Goal: Task Accomplishment & Management: Manage account settings

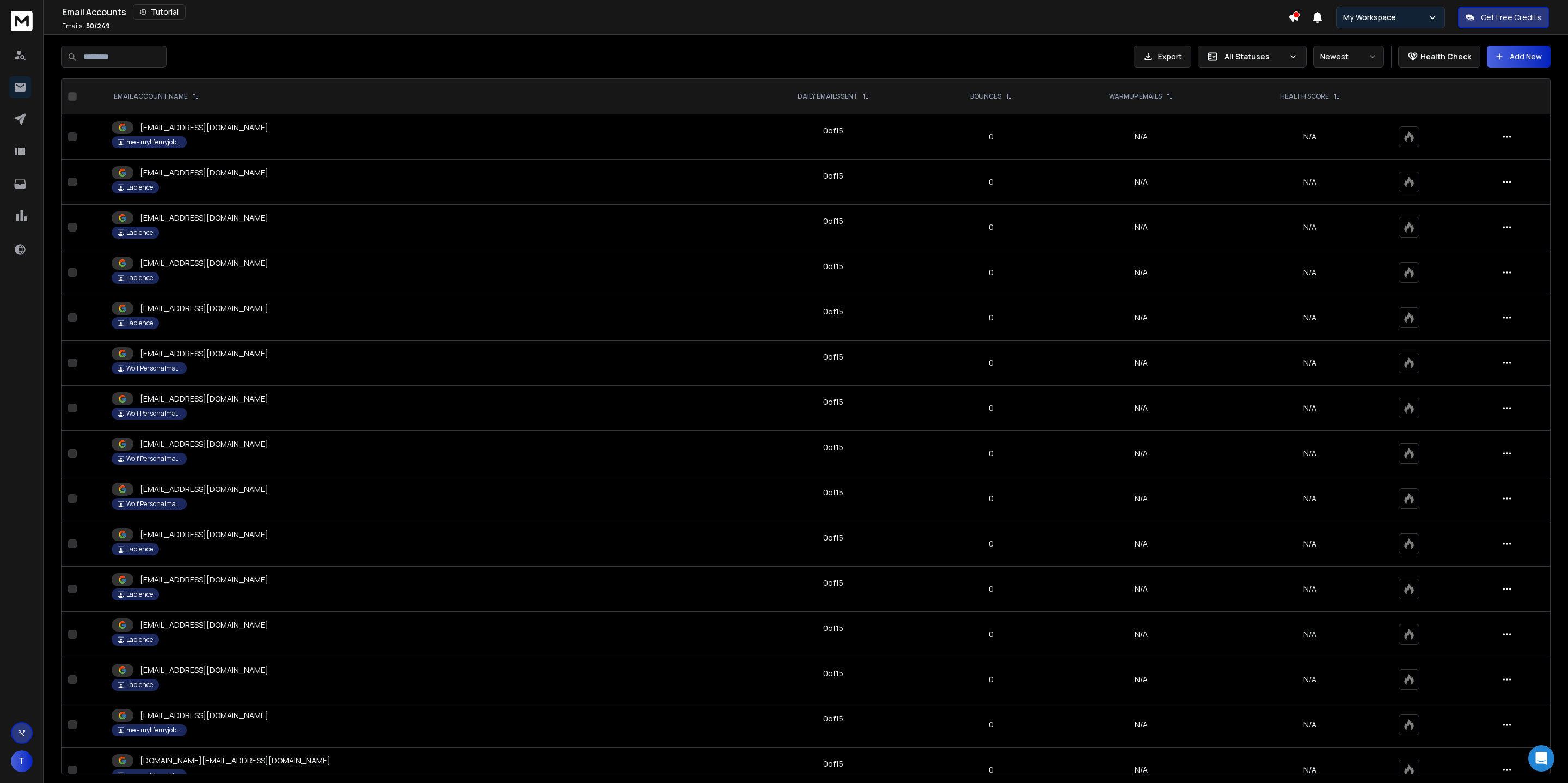
click at [1422, 14] on div "My Workspace" at bounding box center [1390, 17] width 94 height 11
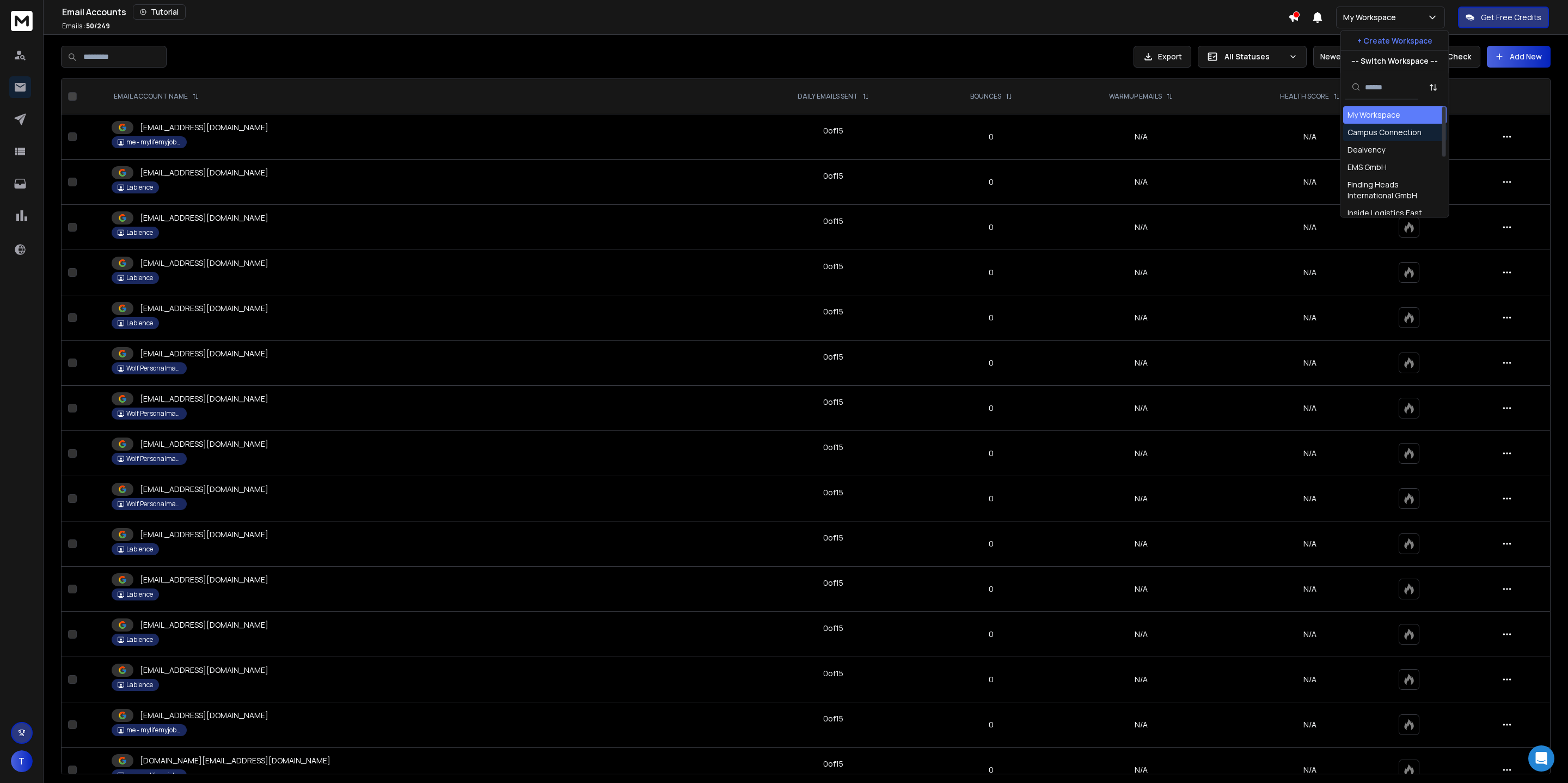
click at [1400, 132] on div "Campus Connection" at bounding box center [1384, 132] width 74 height 11
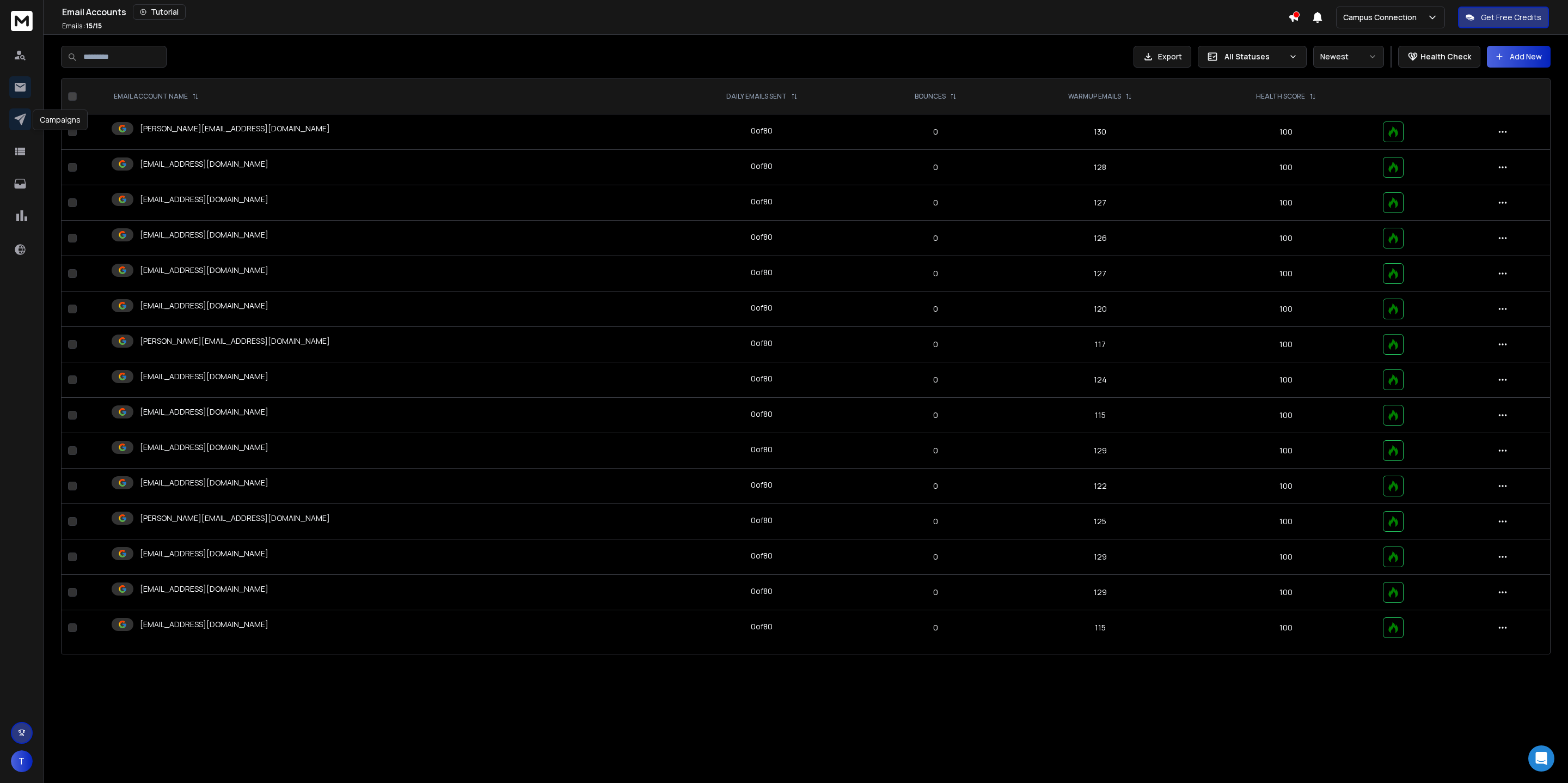
click at [17, 115] on icon at bounding box center [20, 119] width 13 height 13
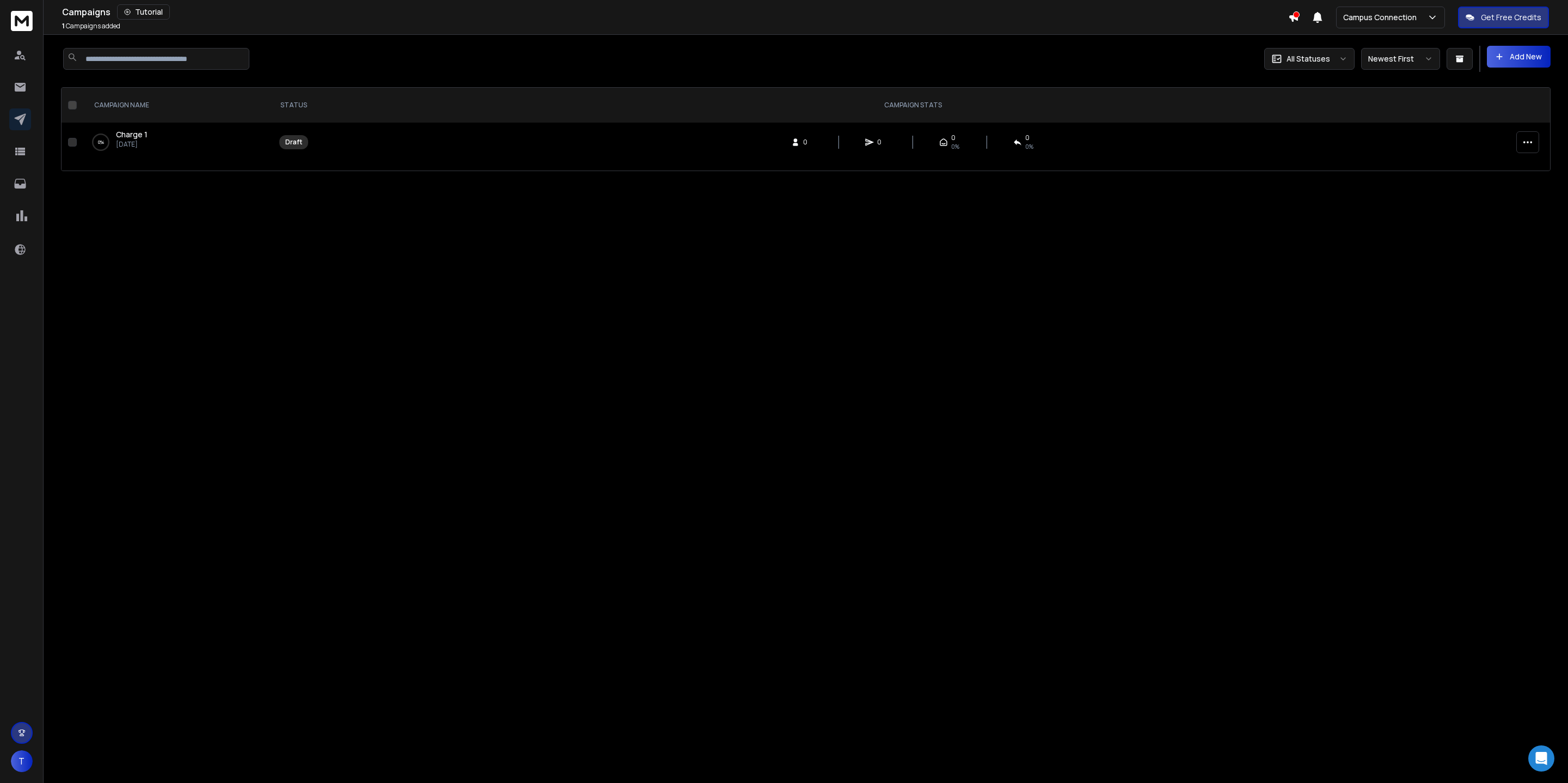
click at [1532, 143] on icon "button" at bounding box center [1527, 141] width 11 height 11
click at [1463, 183] on div "Delete" at bounding box center [1464, 185] width 41 height 11
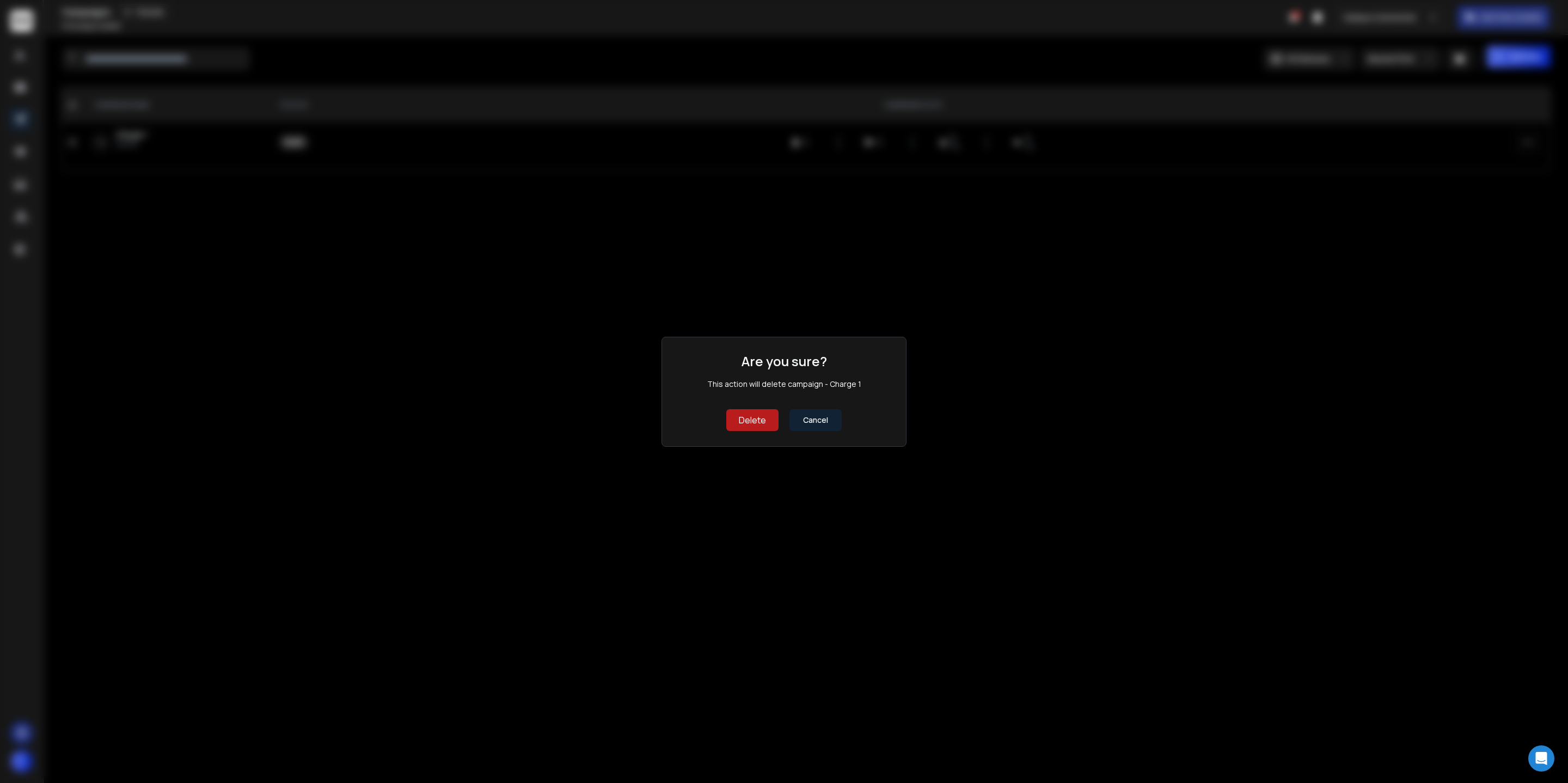
click at [759, 414] on button "Delete" at bounding box center [752, 420] width 52 height 22
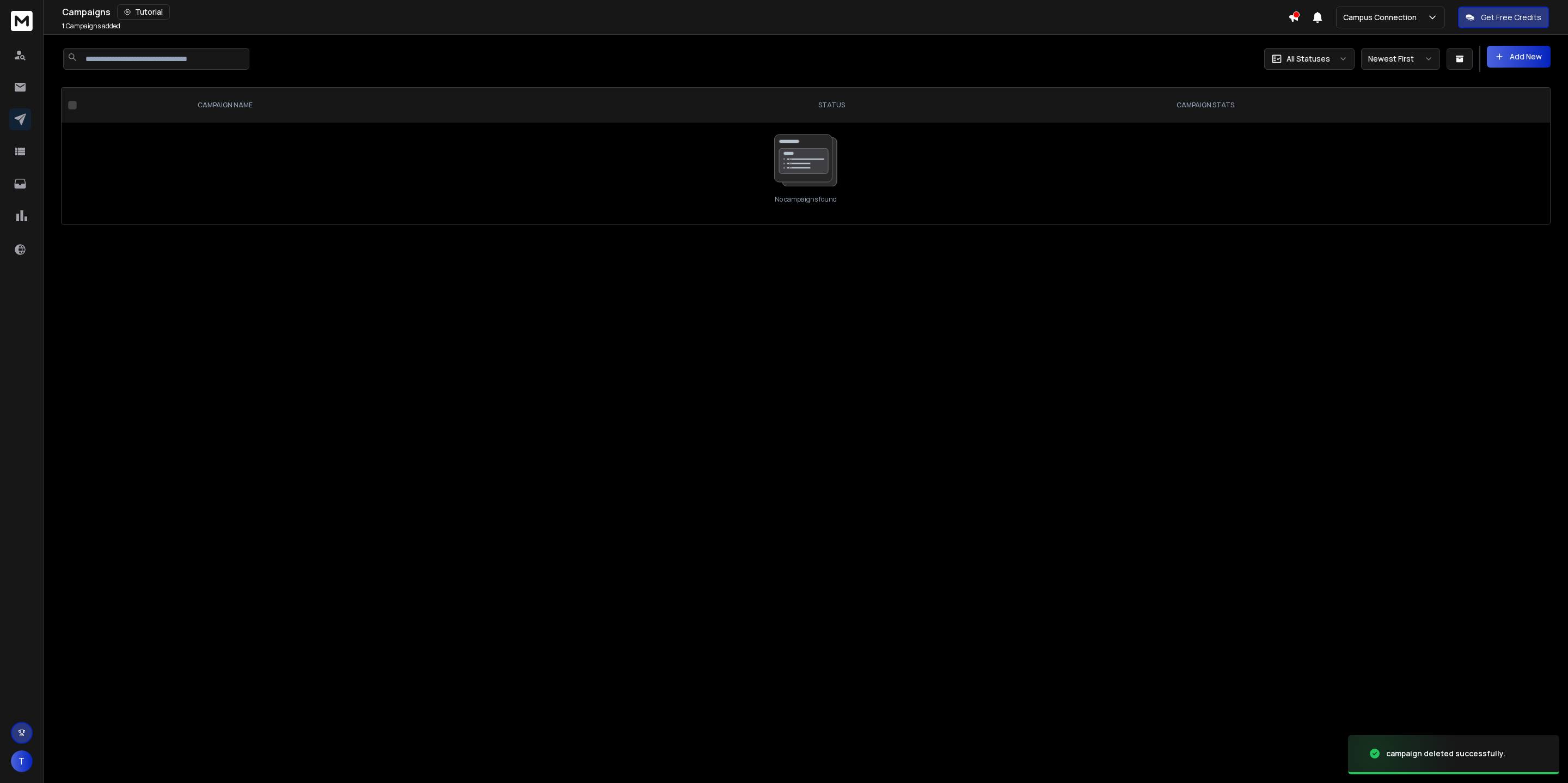
click at [1524, 64] on button "Add New" at bounding box center [1518, 56] width 63 height 22
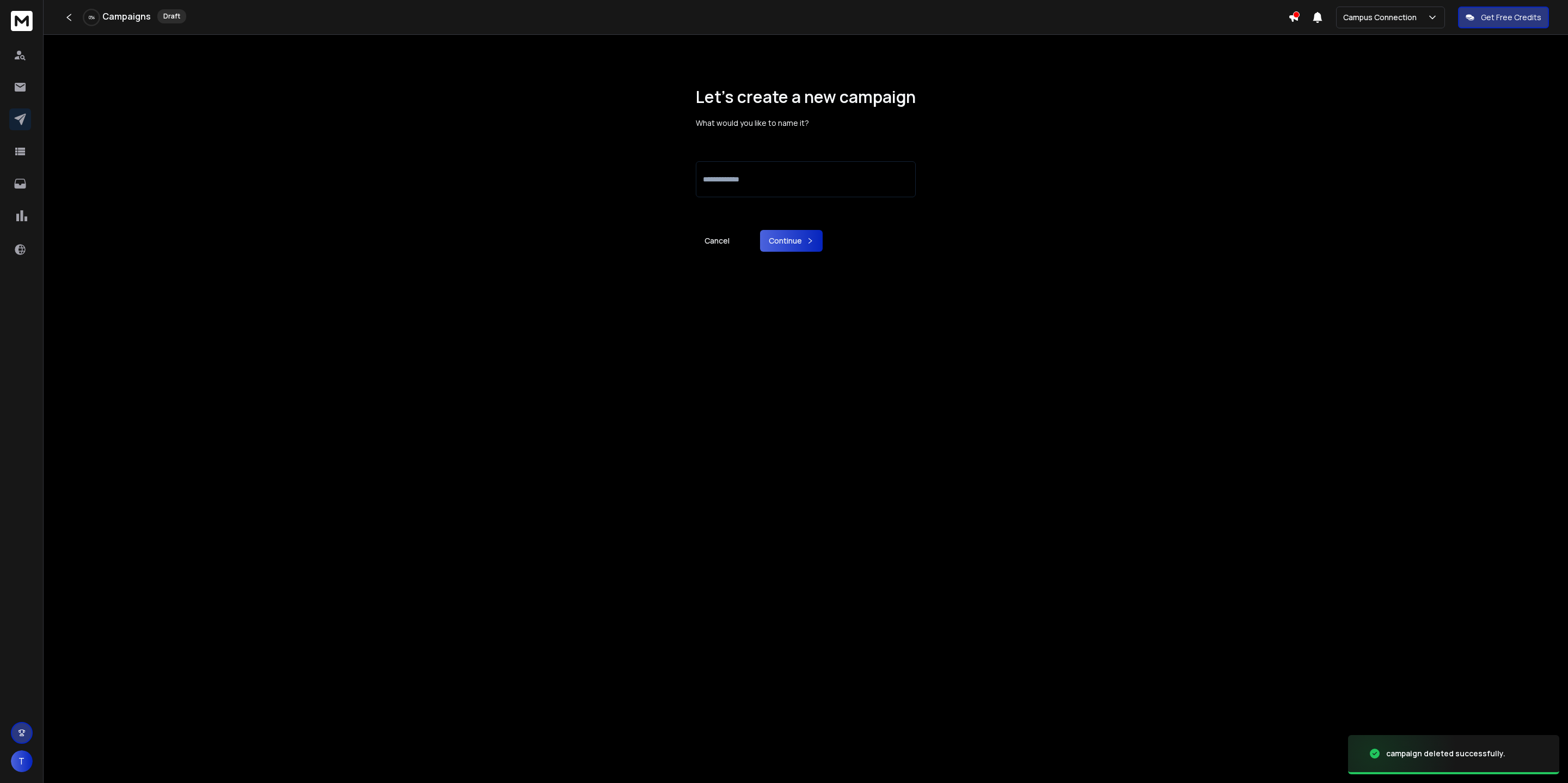
click at [735, 191] on input at bounding box center [806, 179] width 220 height 36
click at [738, 181] on input "**********" at bounding box center [806, 179] width 220 height 36
click at [847, 179] on input "**********" at bounding box center [806, 179] width 220 height 36
type input "**********"
click at [803, 245] on button "Continue" at bounding box center [791, 241] width 63 height 22
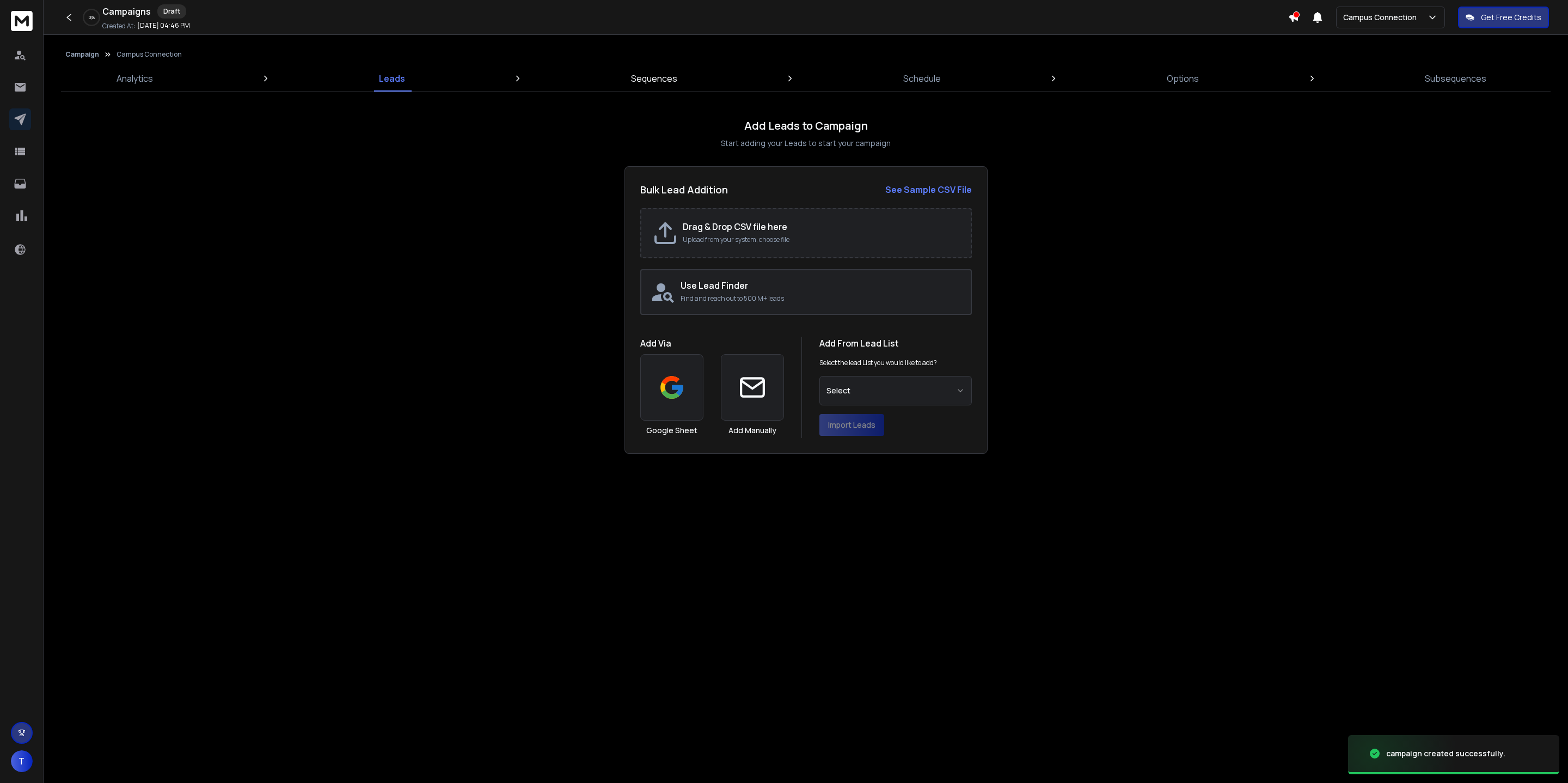
click at [653, 76] on p "Sequences" at bounding box center [654, 79] width 46 height 13
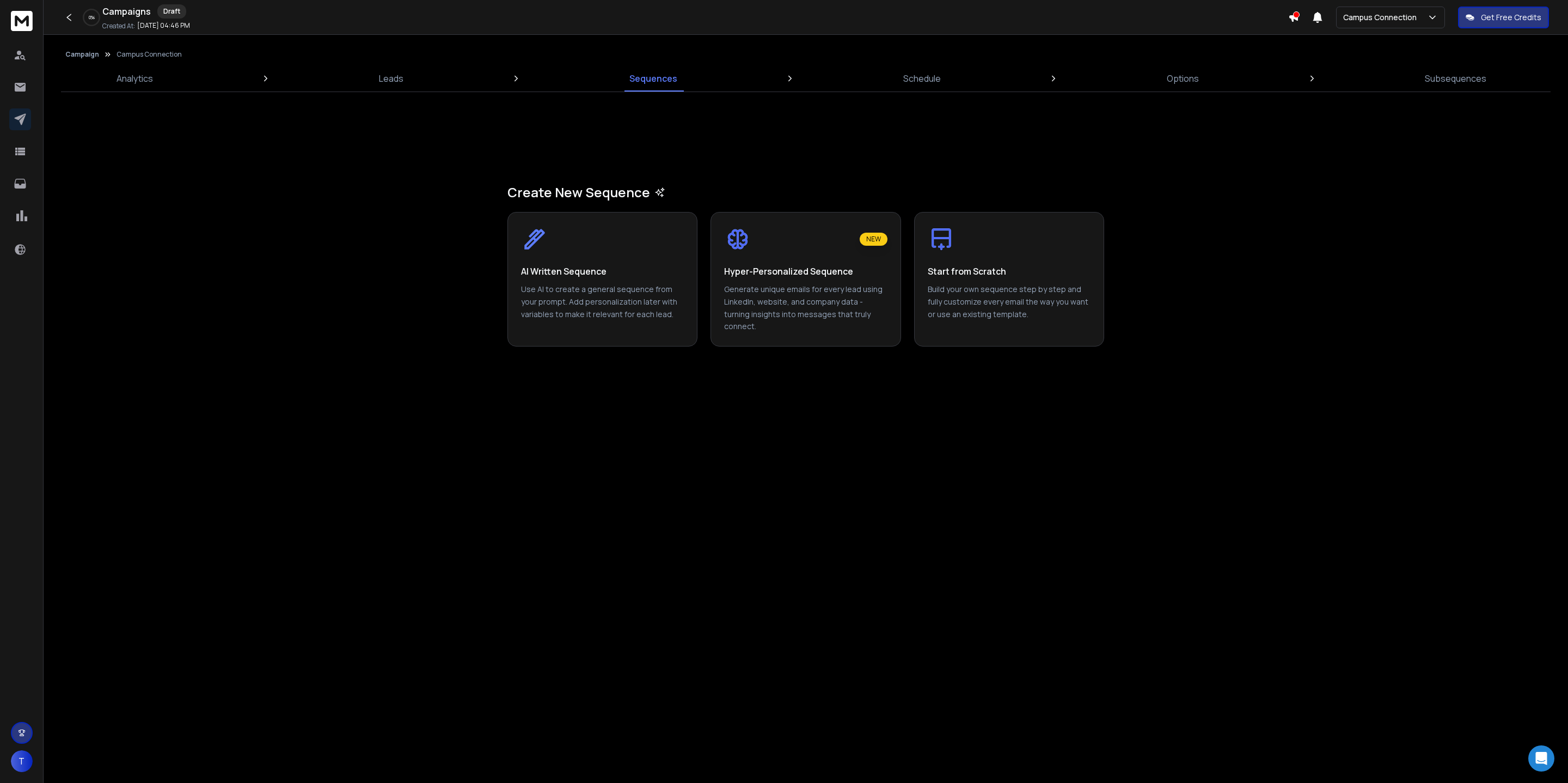
click at [985, 290] on p "Build your own sequence step by step and fully customize every email the way yo…" at bounding box center [1009, 307] width 163 height 50
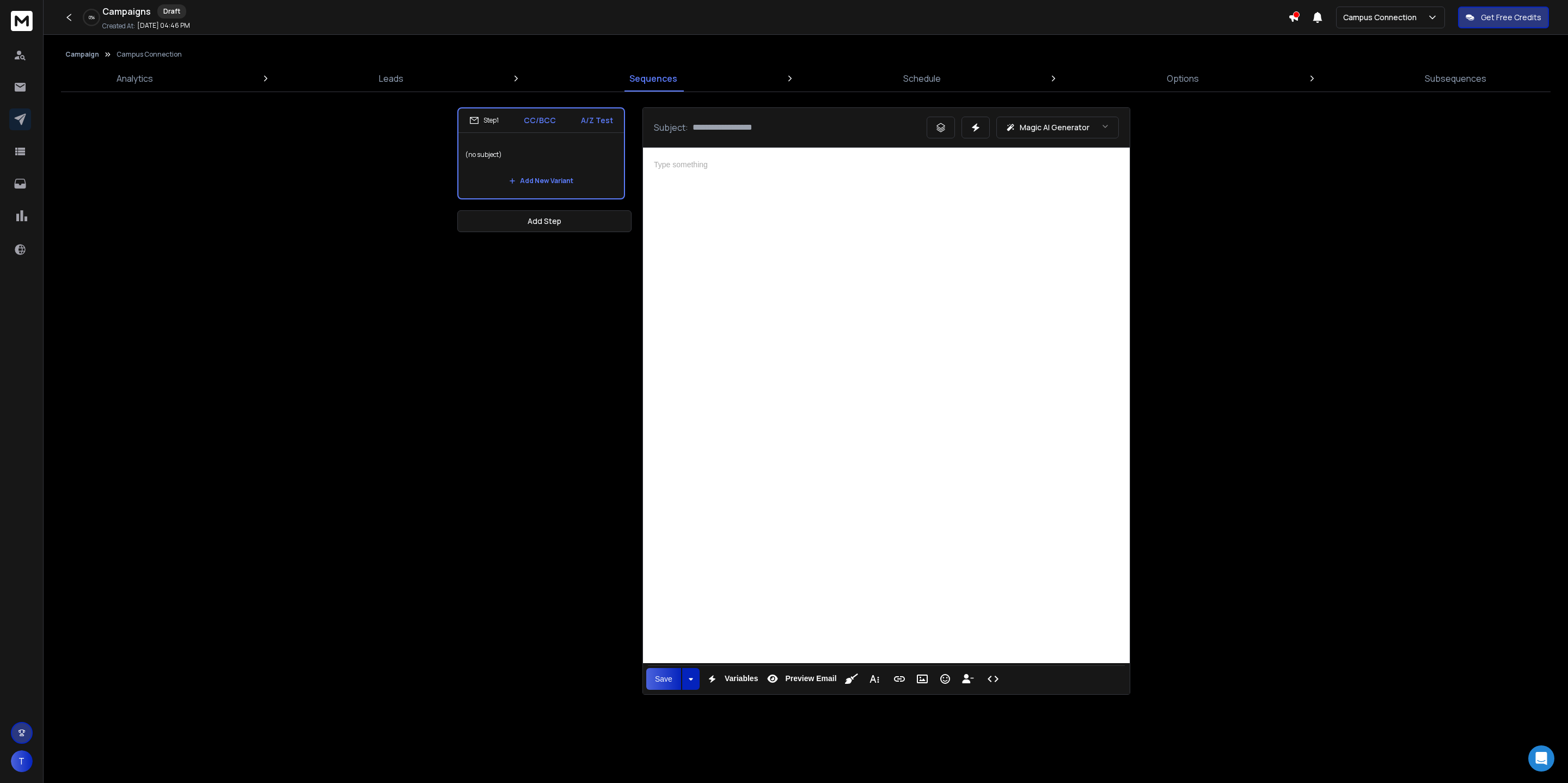
click at [17, 120] on icon at bounding box center [20, 120] width 12 height 12
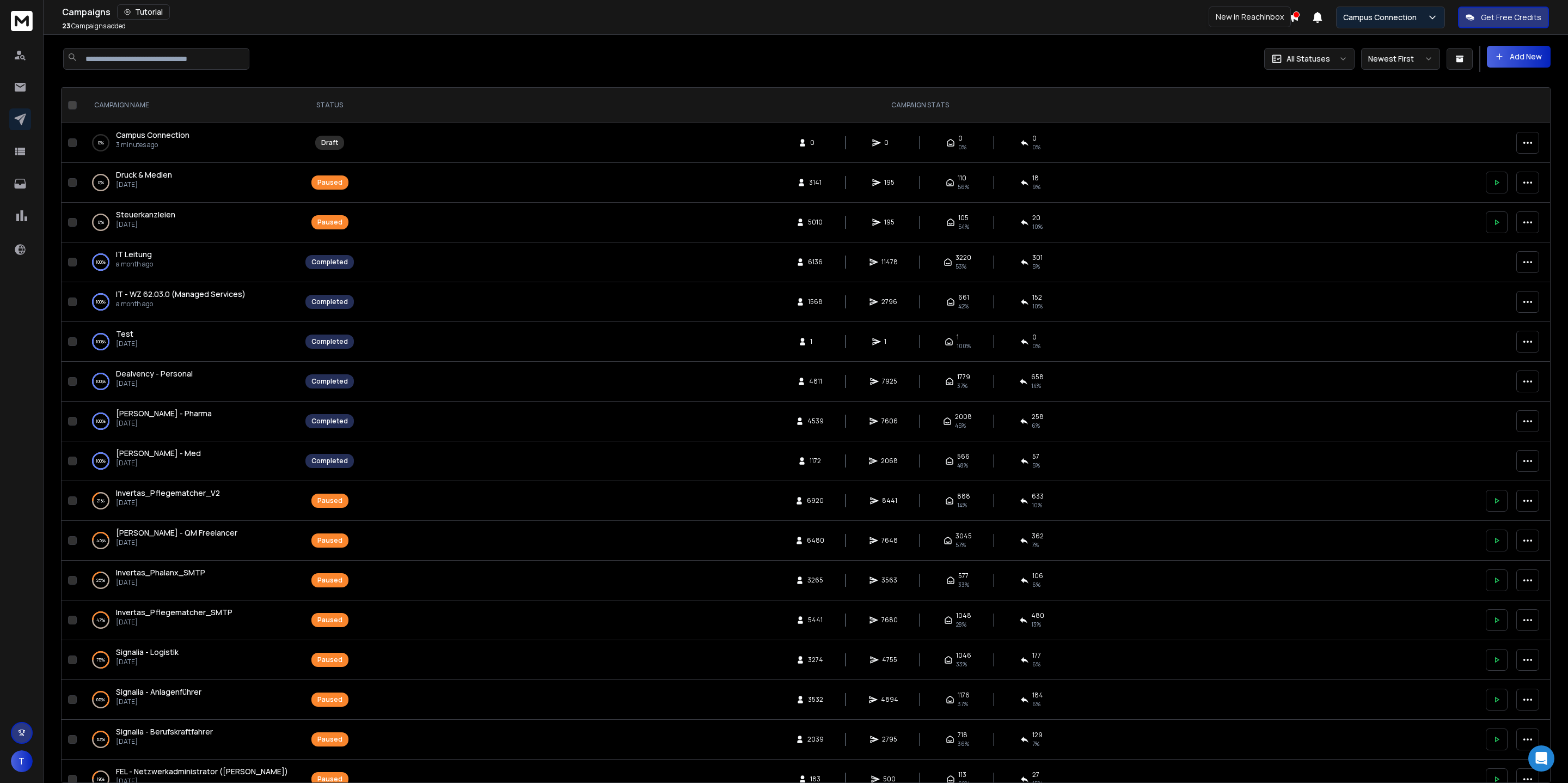
click at [1361, 14] on p "Campus Connection" at bounding box center [1382, 17] width 78 height 11
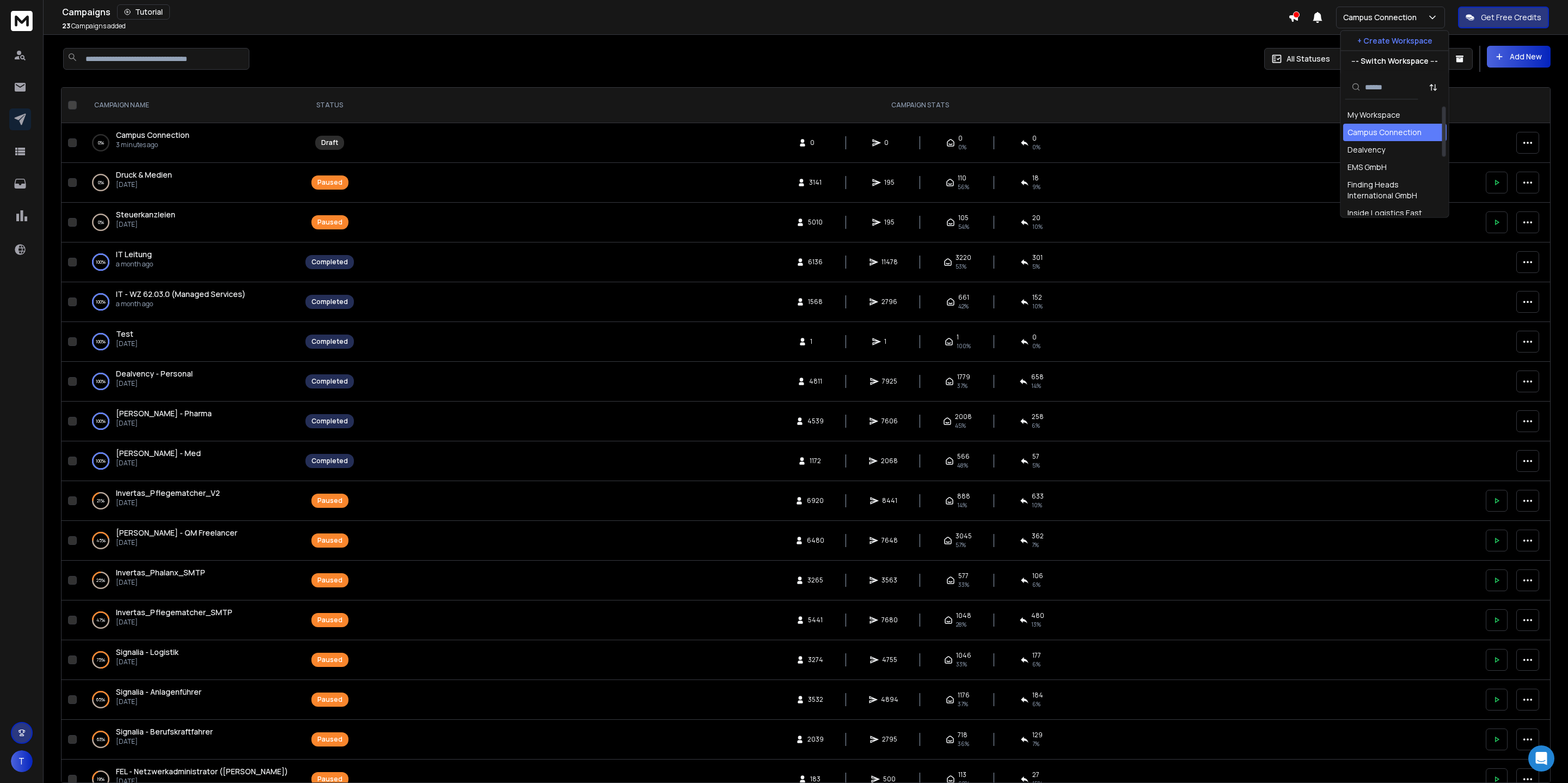
click at [1373, 130] on div "Campus Connection" at bounding box center [1384, 132] width 74 height 11
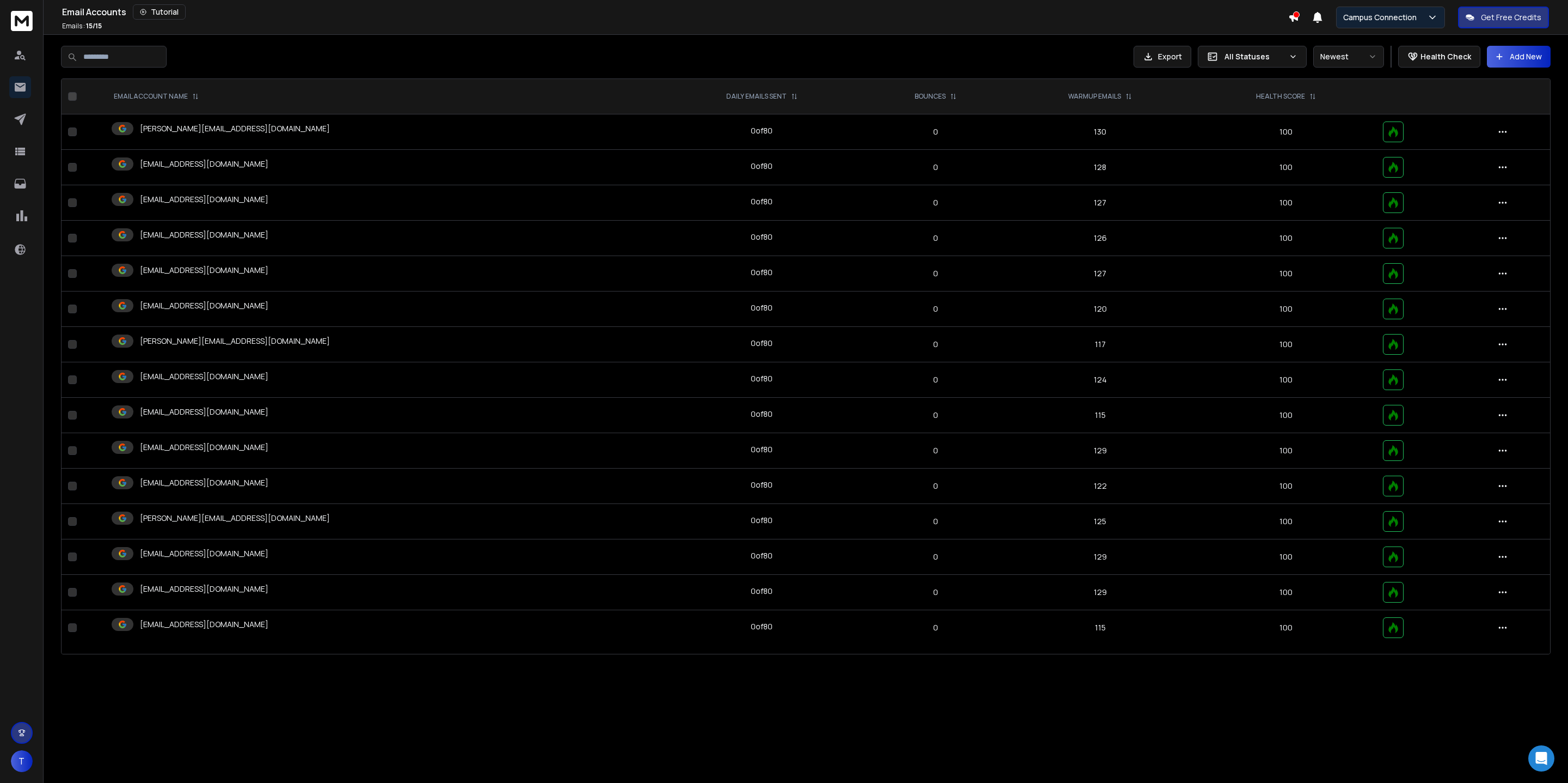
click at [1391, 19] on p "Campus Connection" at bounding box center [1382, 17] width 78 height 11
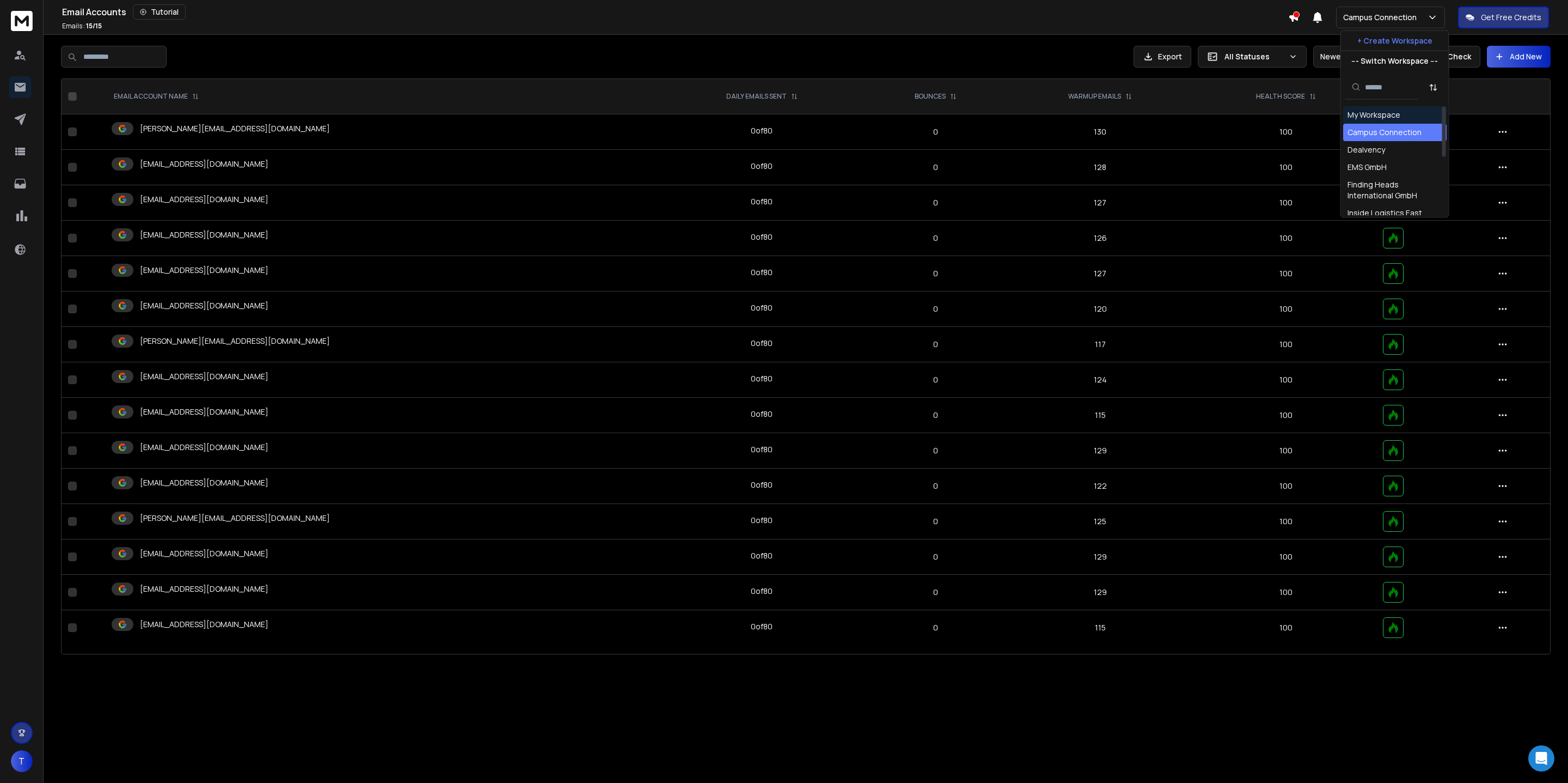
click at [1368, 117] on div "My Workspace" at bounding box center [1373, 115] width 53 height 11
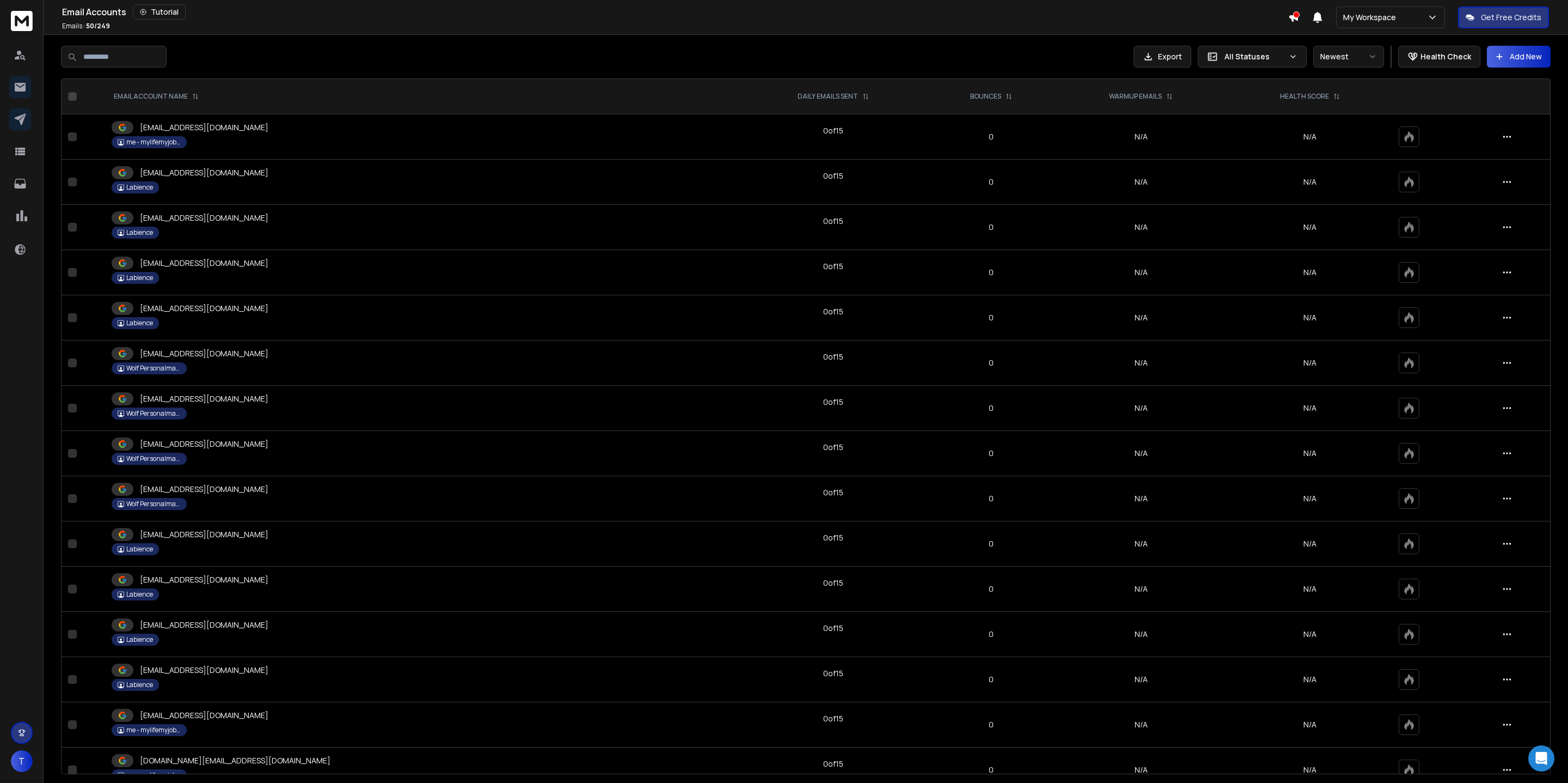
click at [14, 123] on icon at bounding box center [20, 119] width 13 height 13
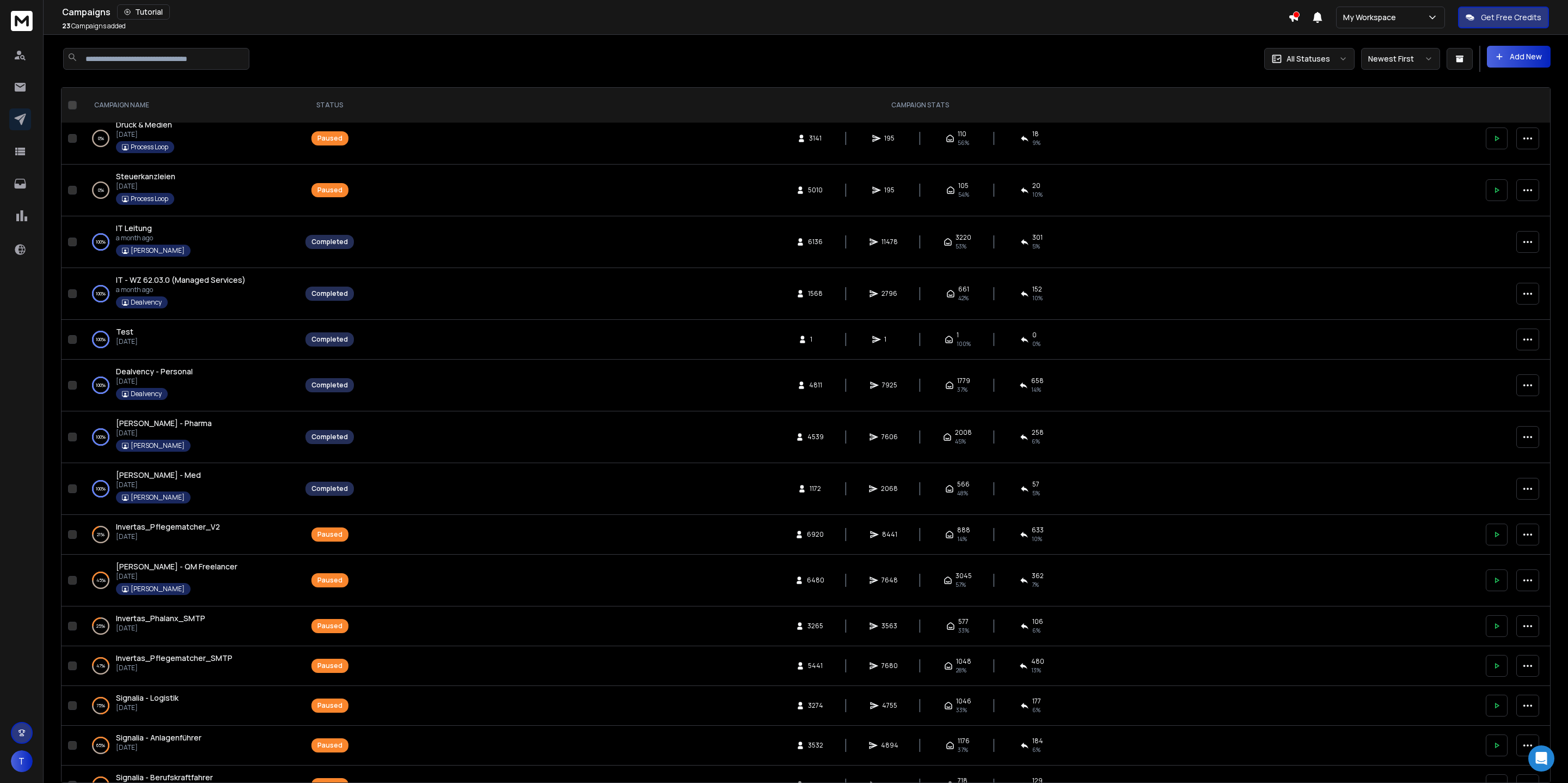
scroll to position [63, 0]
click at [219, 250] on div "100 % IT Leitung a month ago Pates AG" at bounding box center [190, 241] width 196 height 38
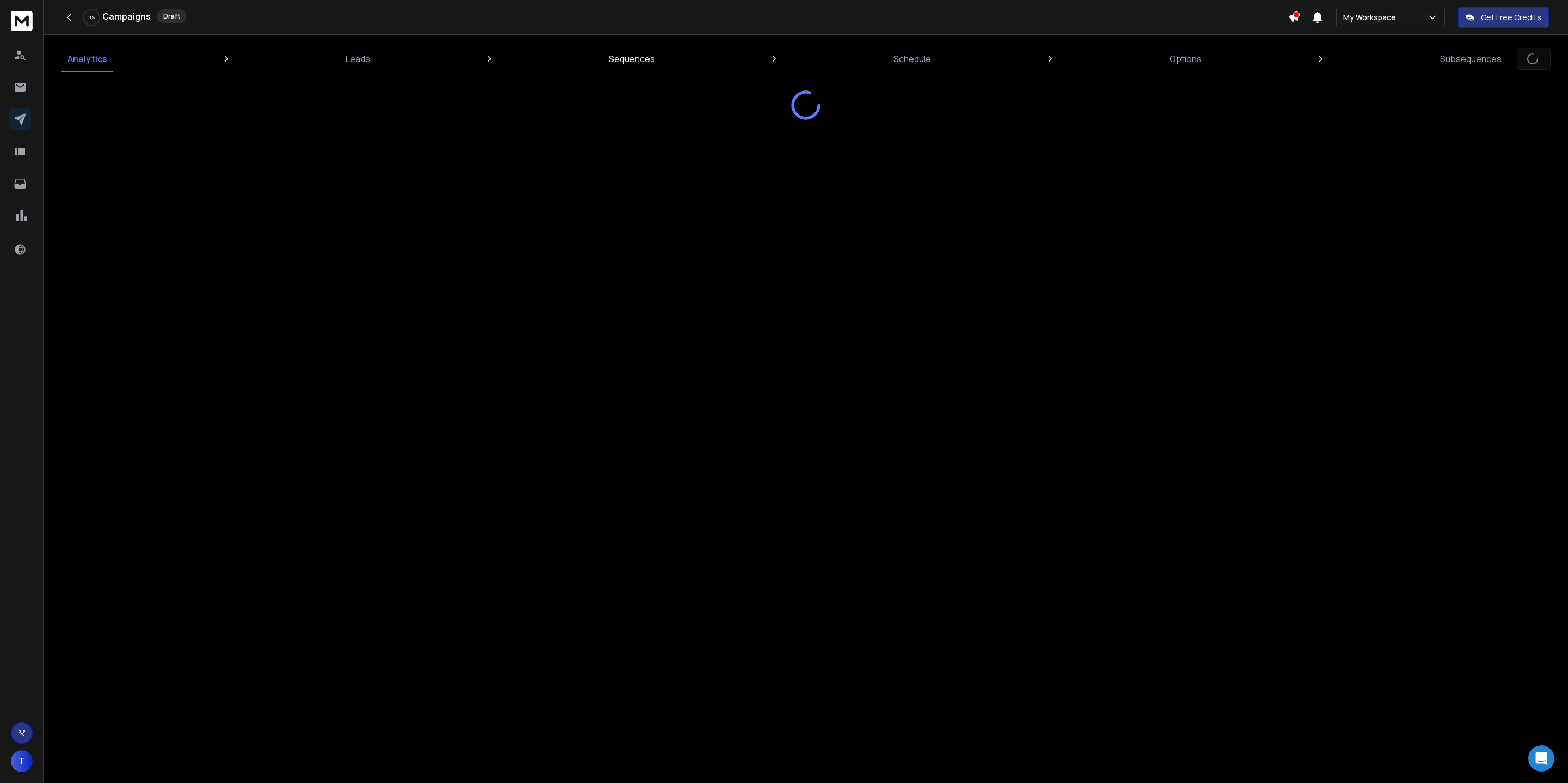
click at [636, 59] on p "Sequences" at bounding box center [632, 58] width 46 height 13
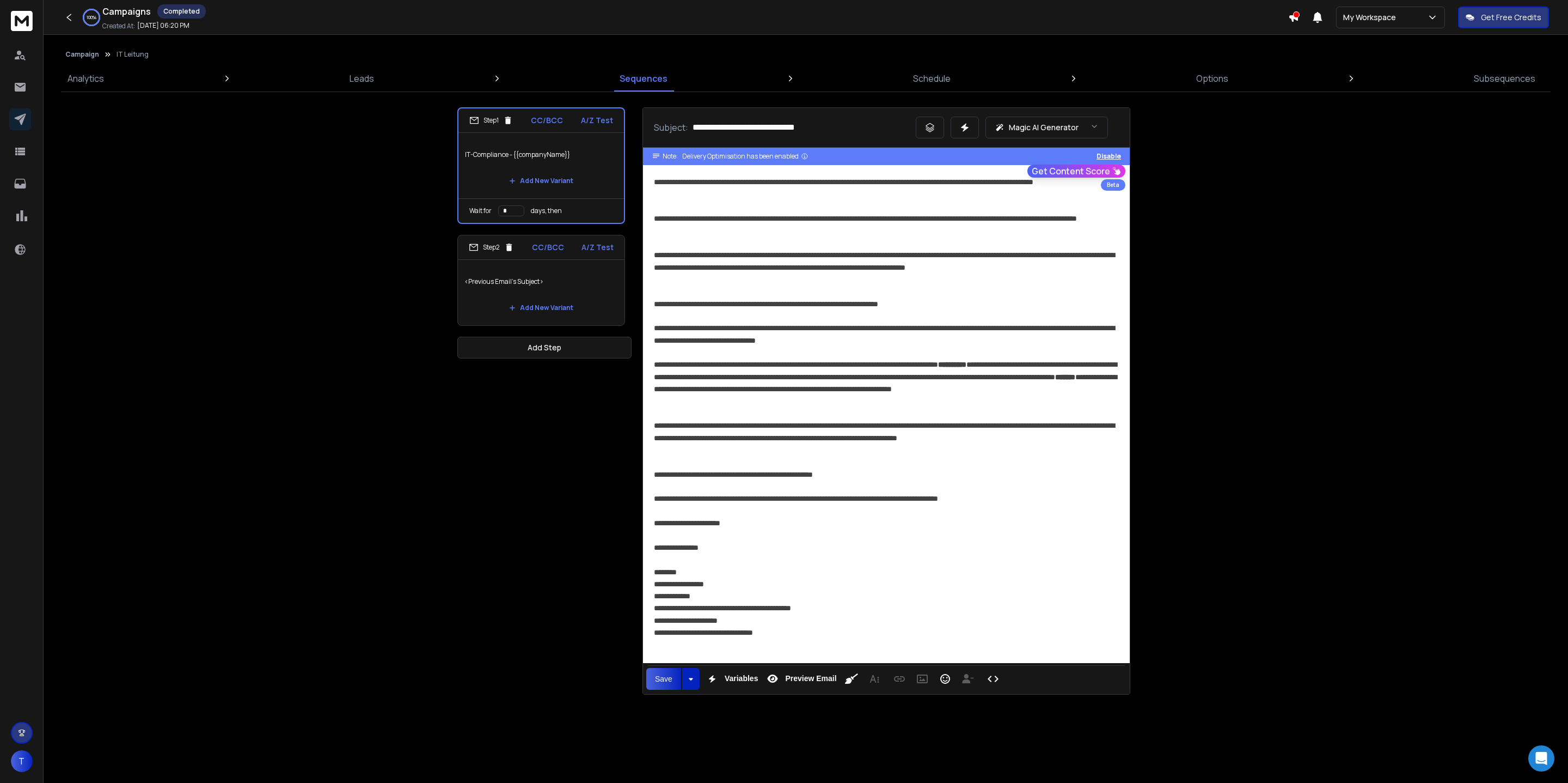
click at [863, 541] on div at bounding box center [886, 535] width 465 height 12
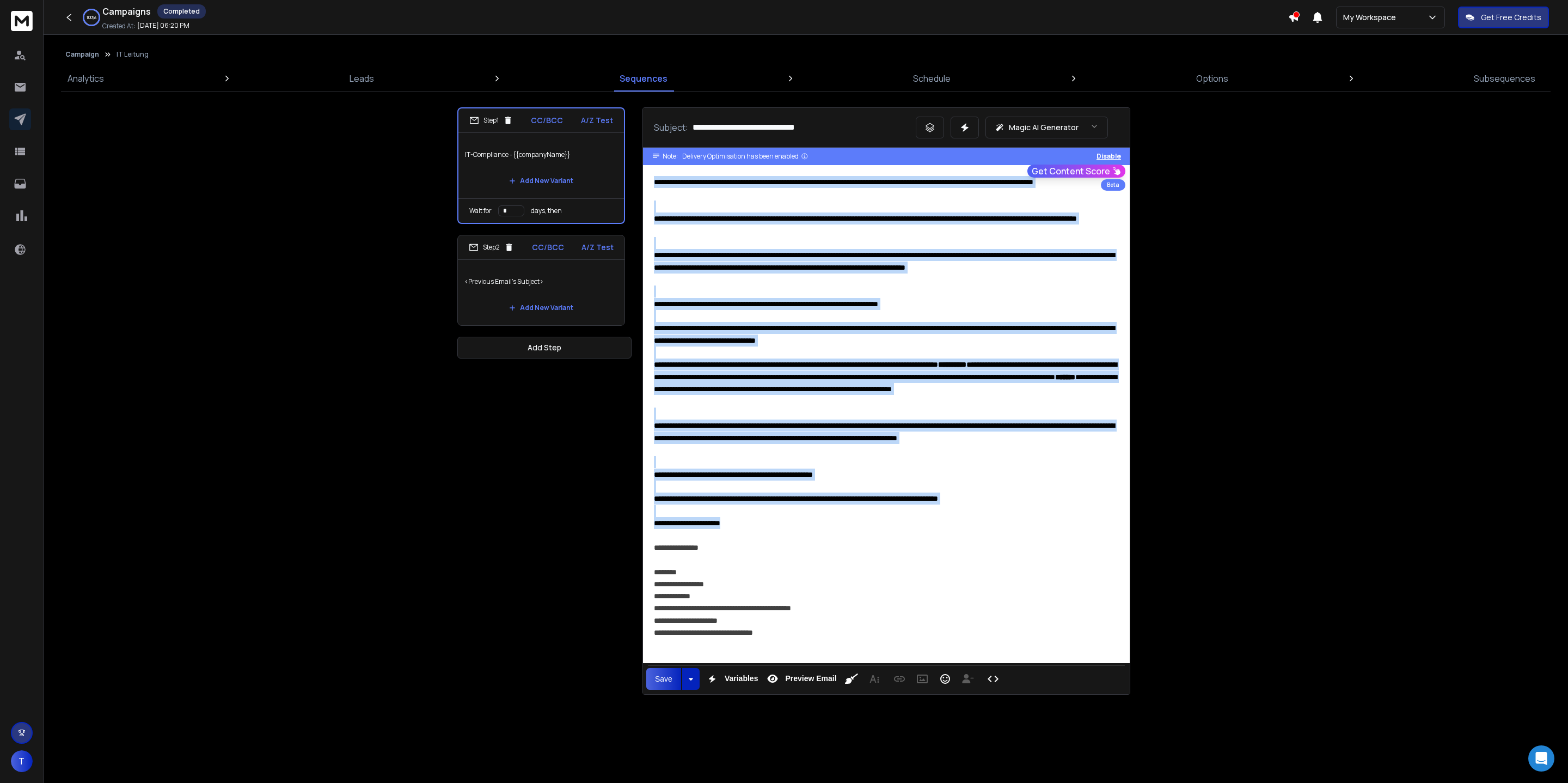
drag, startPoint x: 798, startPoint y: 525, endPoint x: 648, endPoint y: 48, distance: 500.0
click at [648, 48] on div "**********" at bounding box center [806, 372] width 1489 height 653
copy div "**********"
click at [71, 19] on icon at bounding box center [69, 17] width 10 height 10
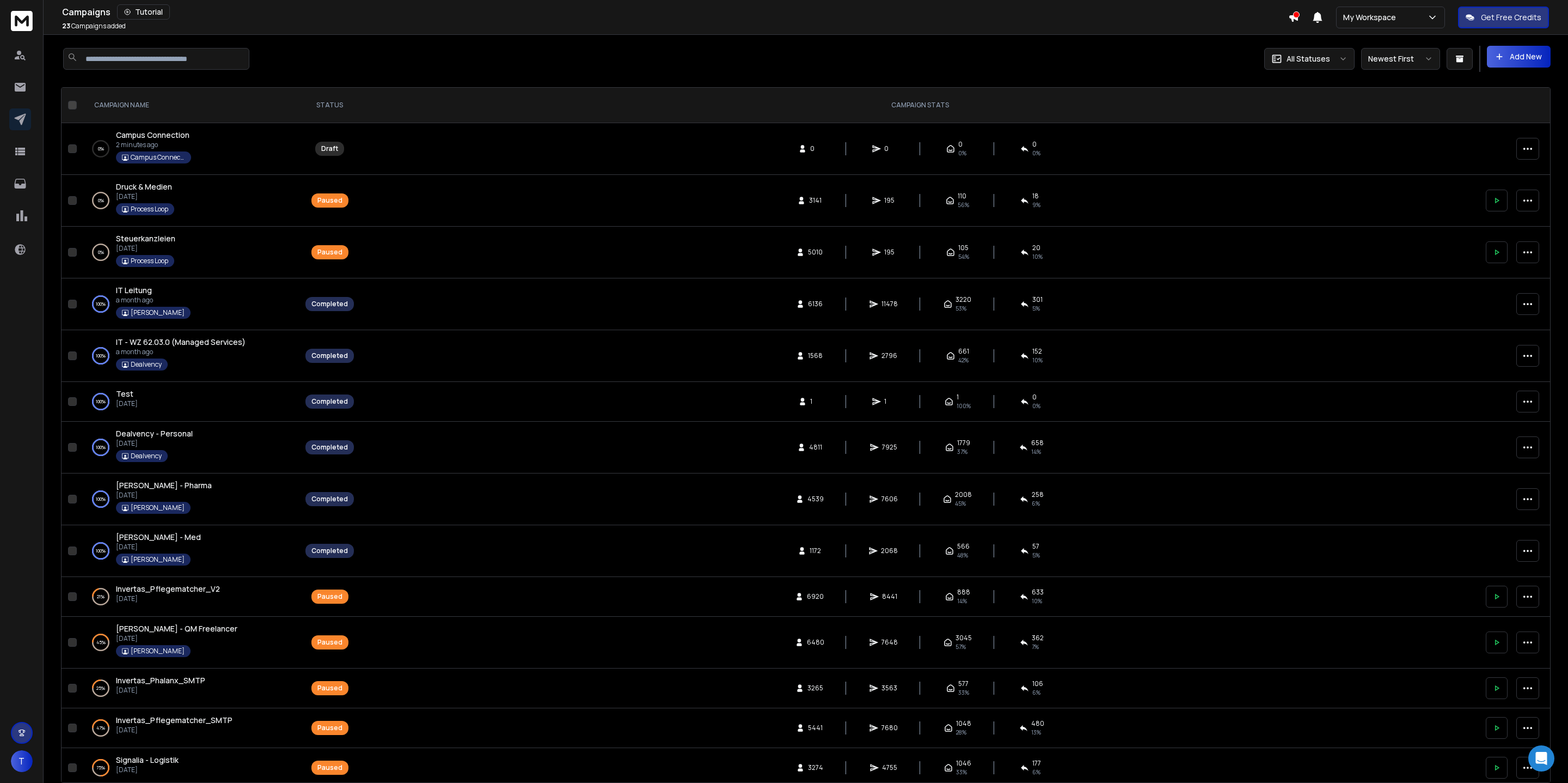
click at [245, 356] on div "100 % IT - WZ 62.03.0 (Managed Services) a month ago Dealvency" at bounding box center [190, 355] width 196 height 38
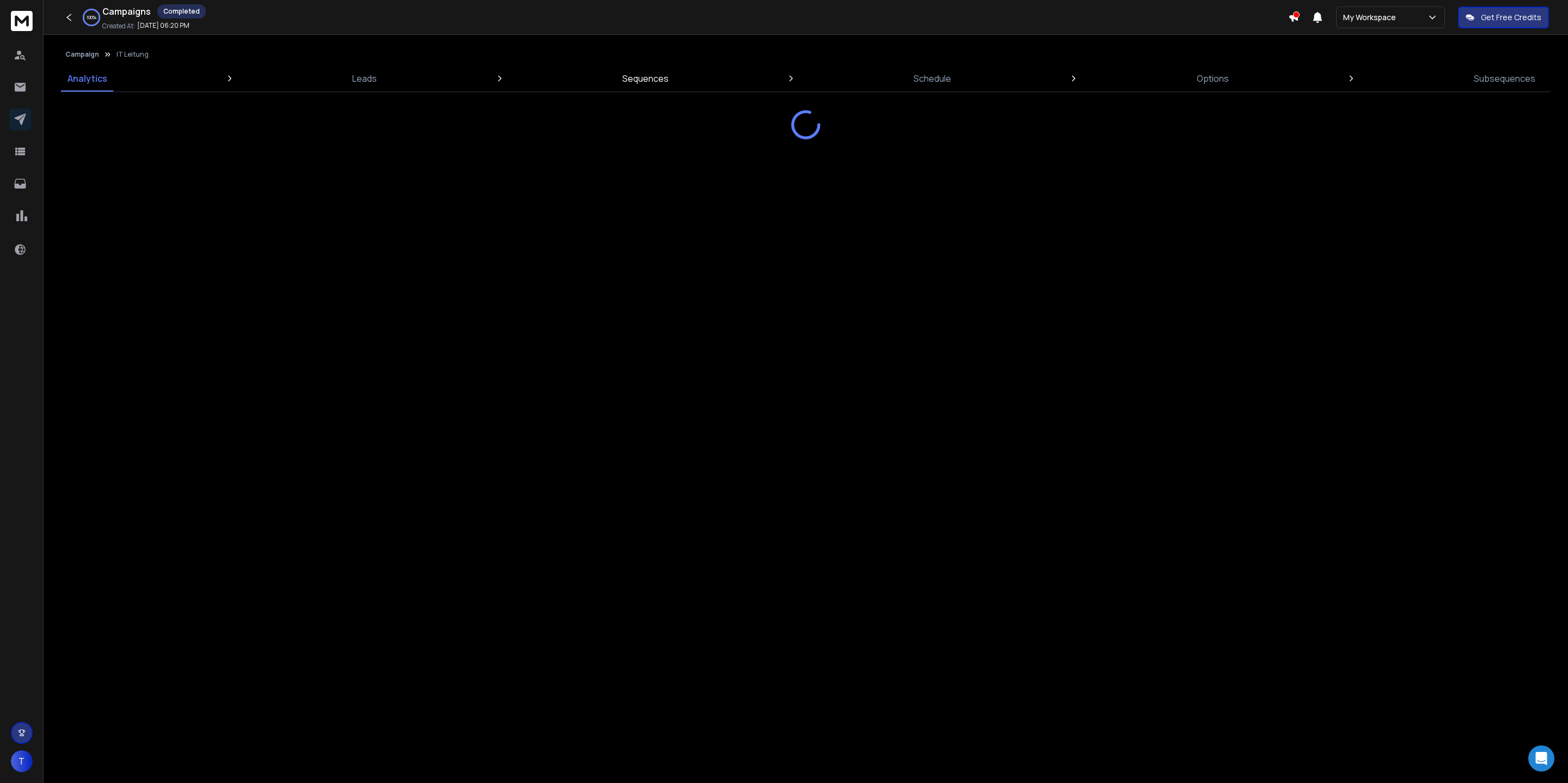
click at [633, 82] on p "Sequences" at bounding box center [646, 79] width 46 height 13
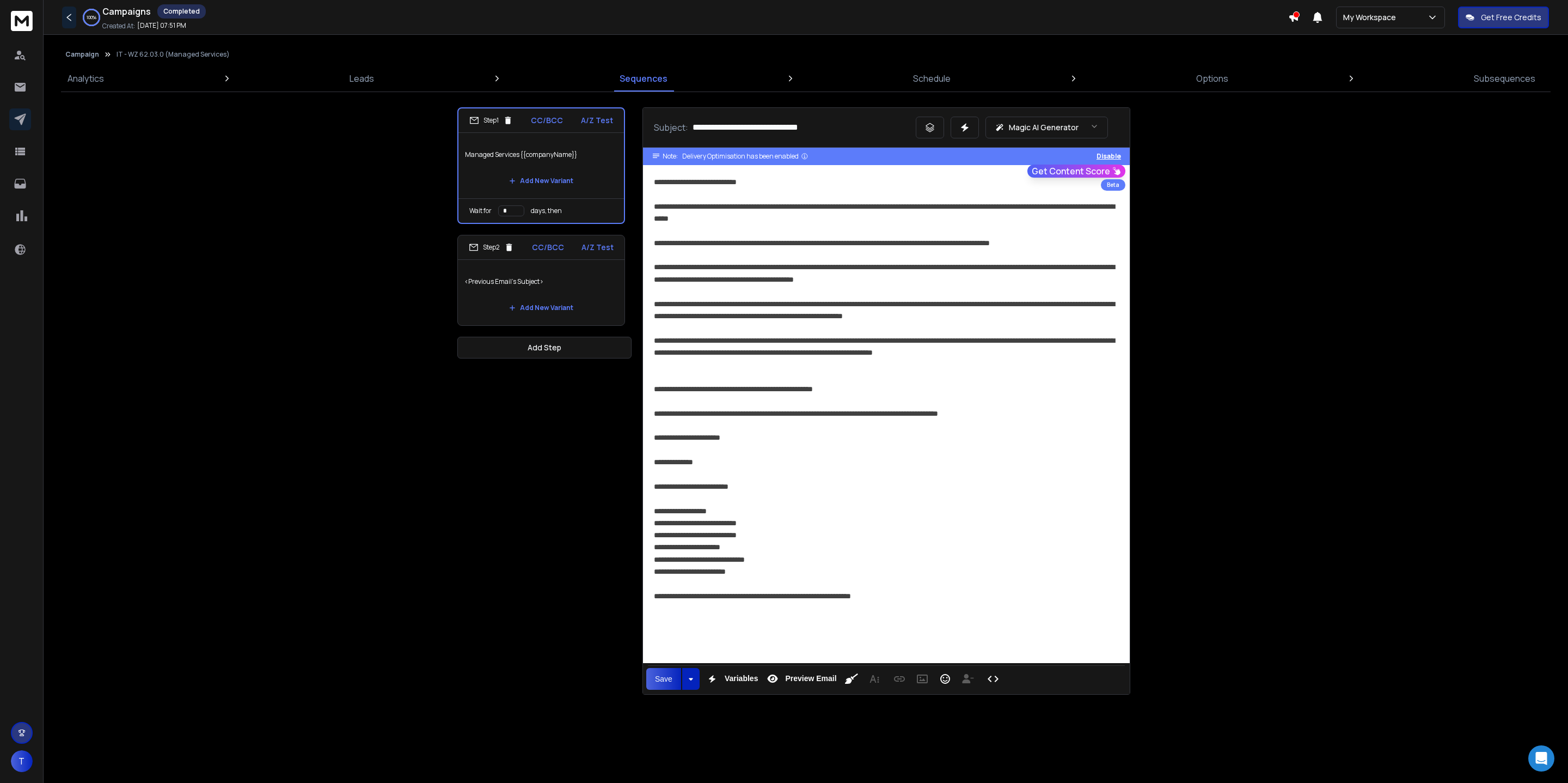
click at [70, 14] on icon at bounding box center [69, 17] width 4 height 7
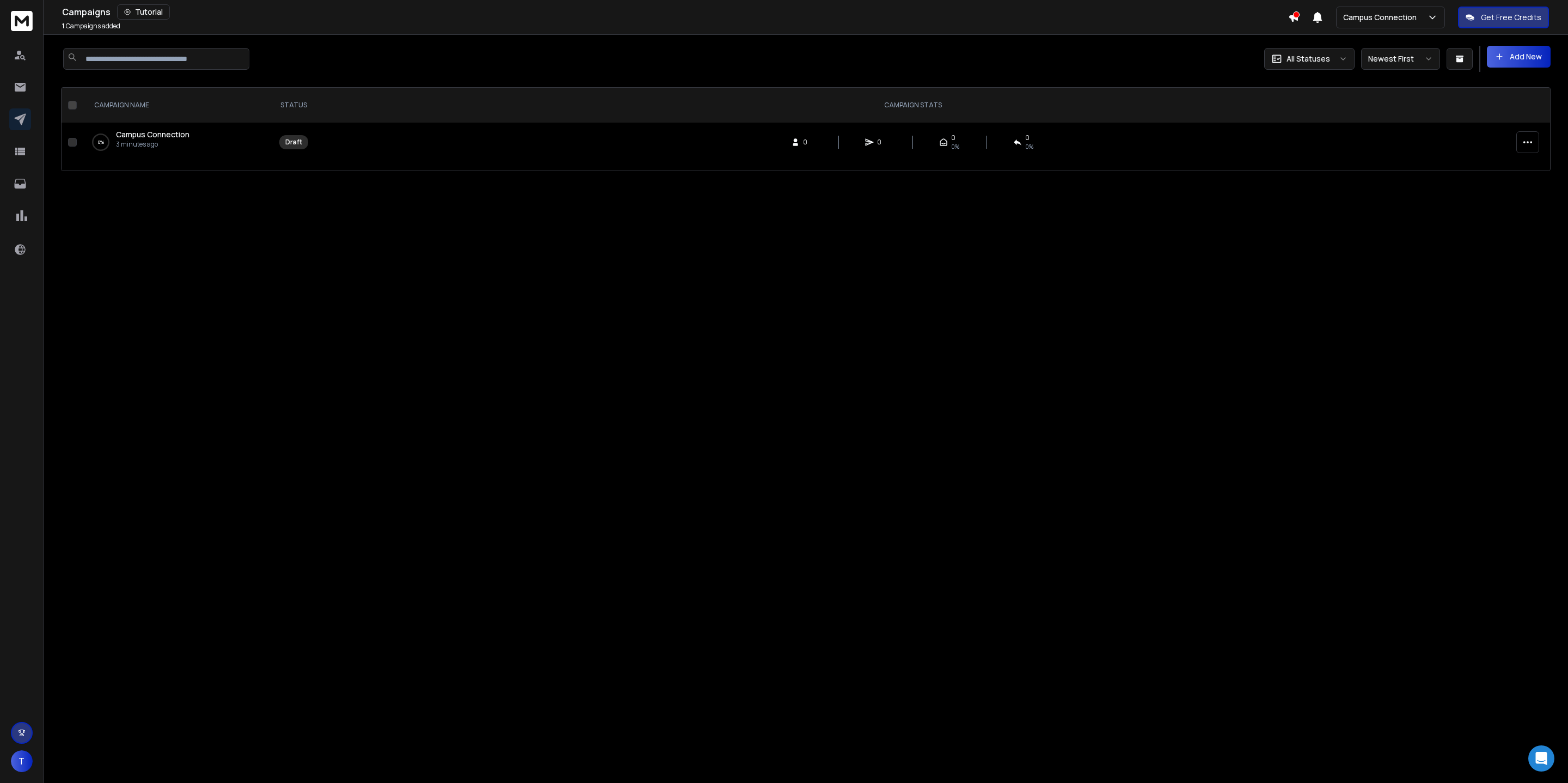
click at [212, 138] on div "0 % Campus Connection 3 minutes ago" at bounding box center [177, 142] width 169 height 26
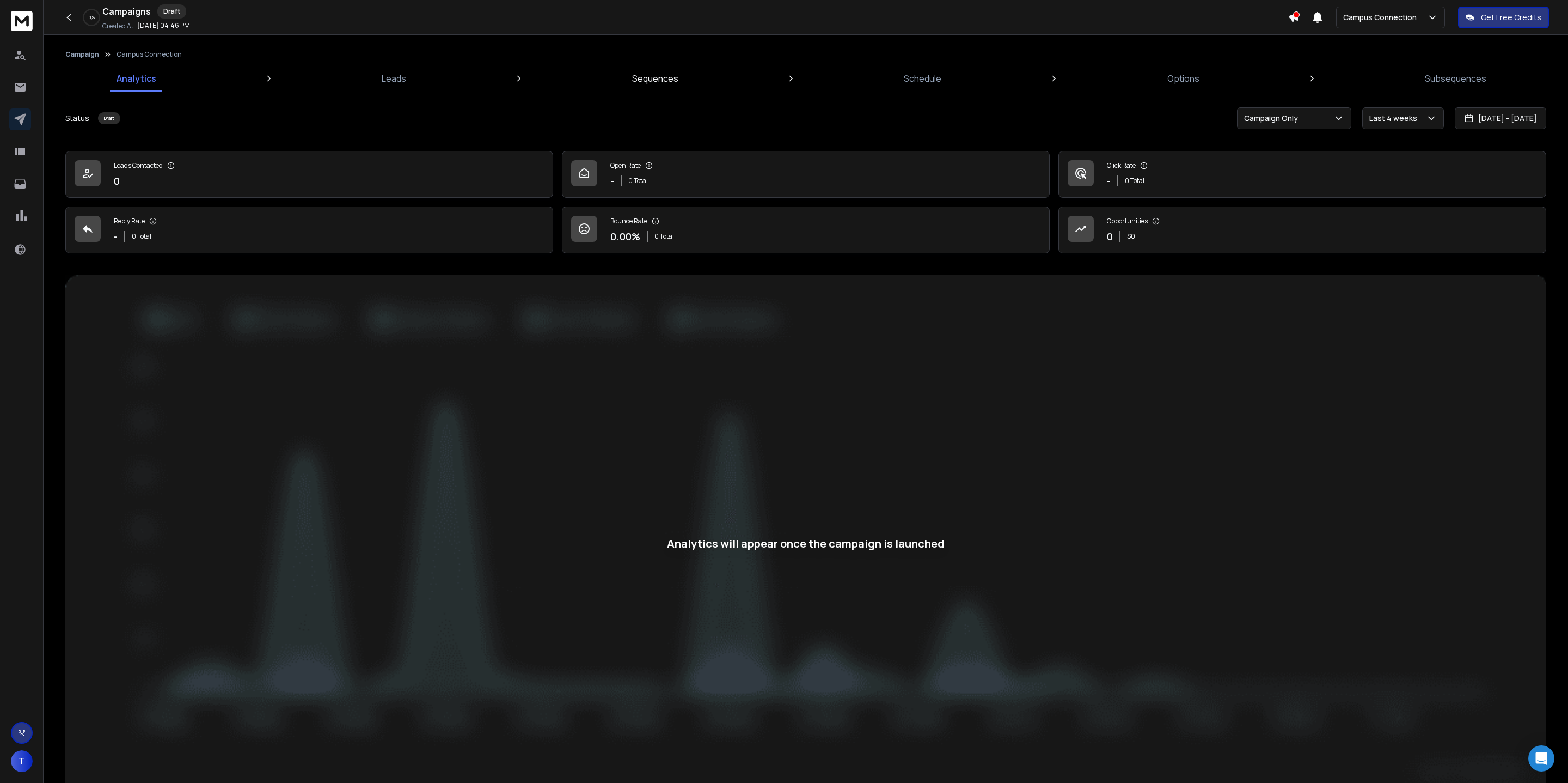
click at [658, 76] on p "Sequences" at bounding box center [655, 79] width 46 height 13
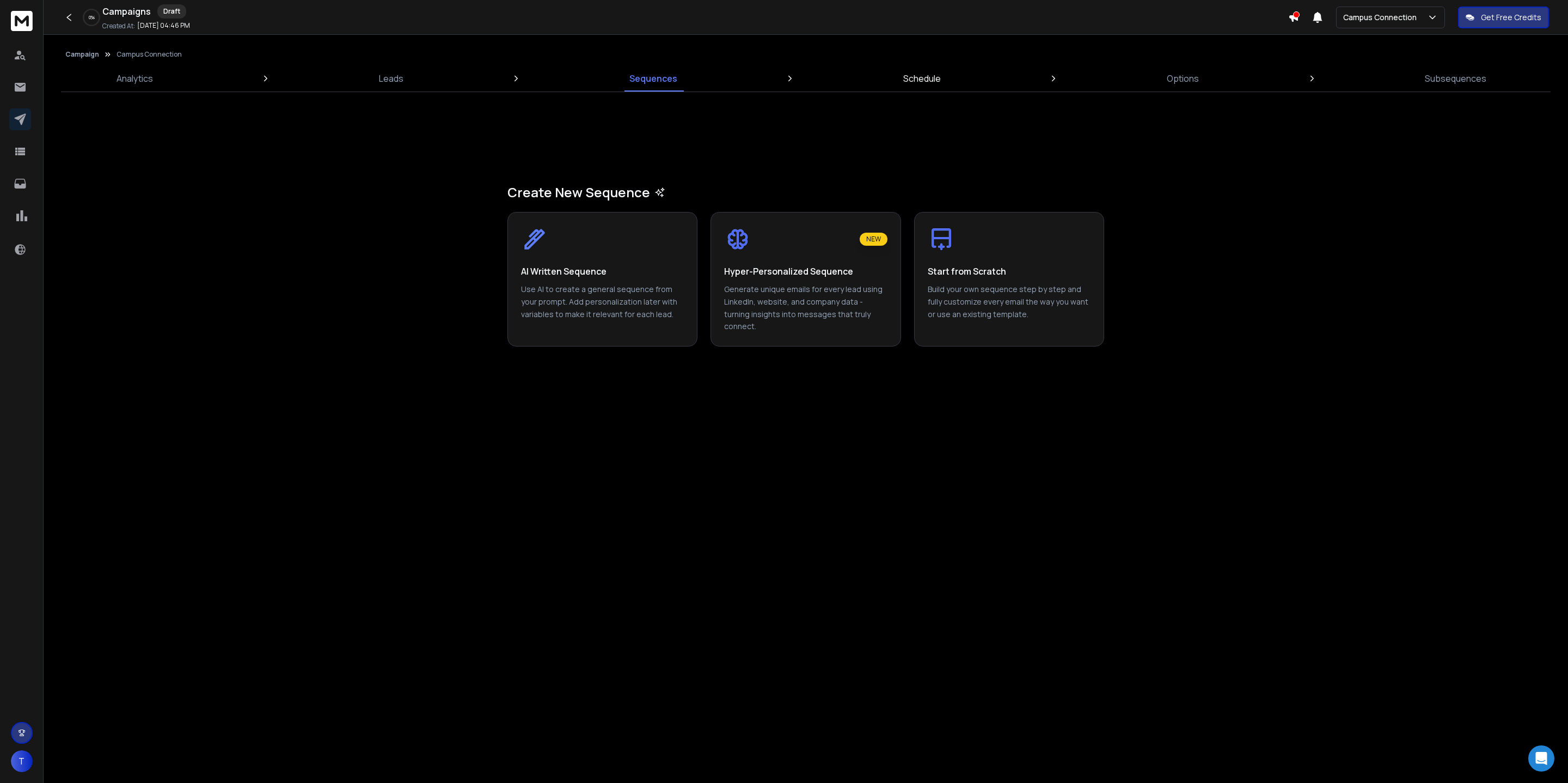
click at [922, 79] on p "Schedule" at bounding box center [922, 79] width 38 height 13
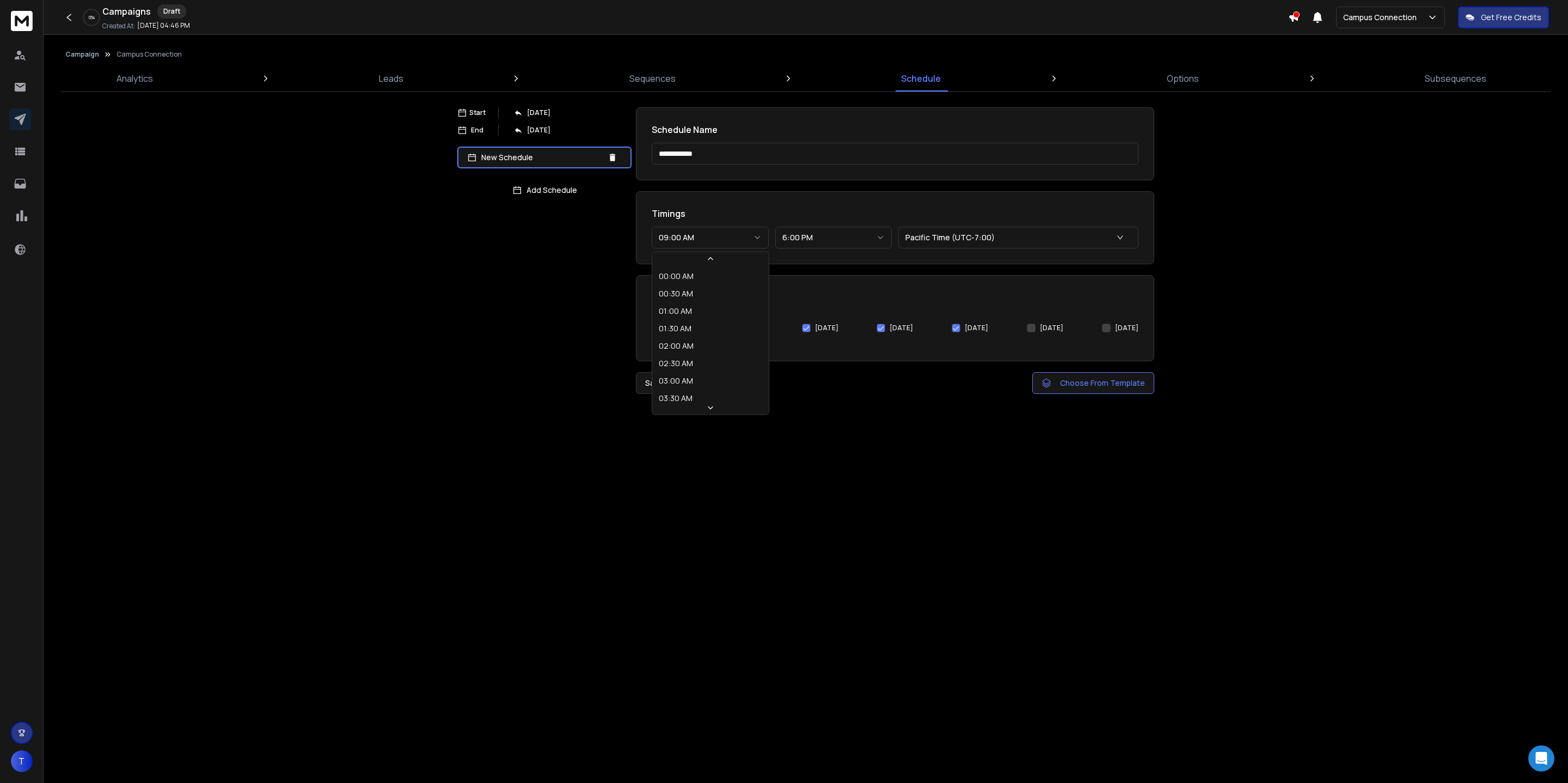
click at [718, 240] on button "09:00 AM" at bounding box center [710, 237] width 117 height 22
select select "********"
click at [870, 235] on button "6:00 PM" at bounding box center [834, 237] width 117 height 22
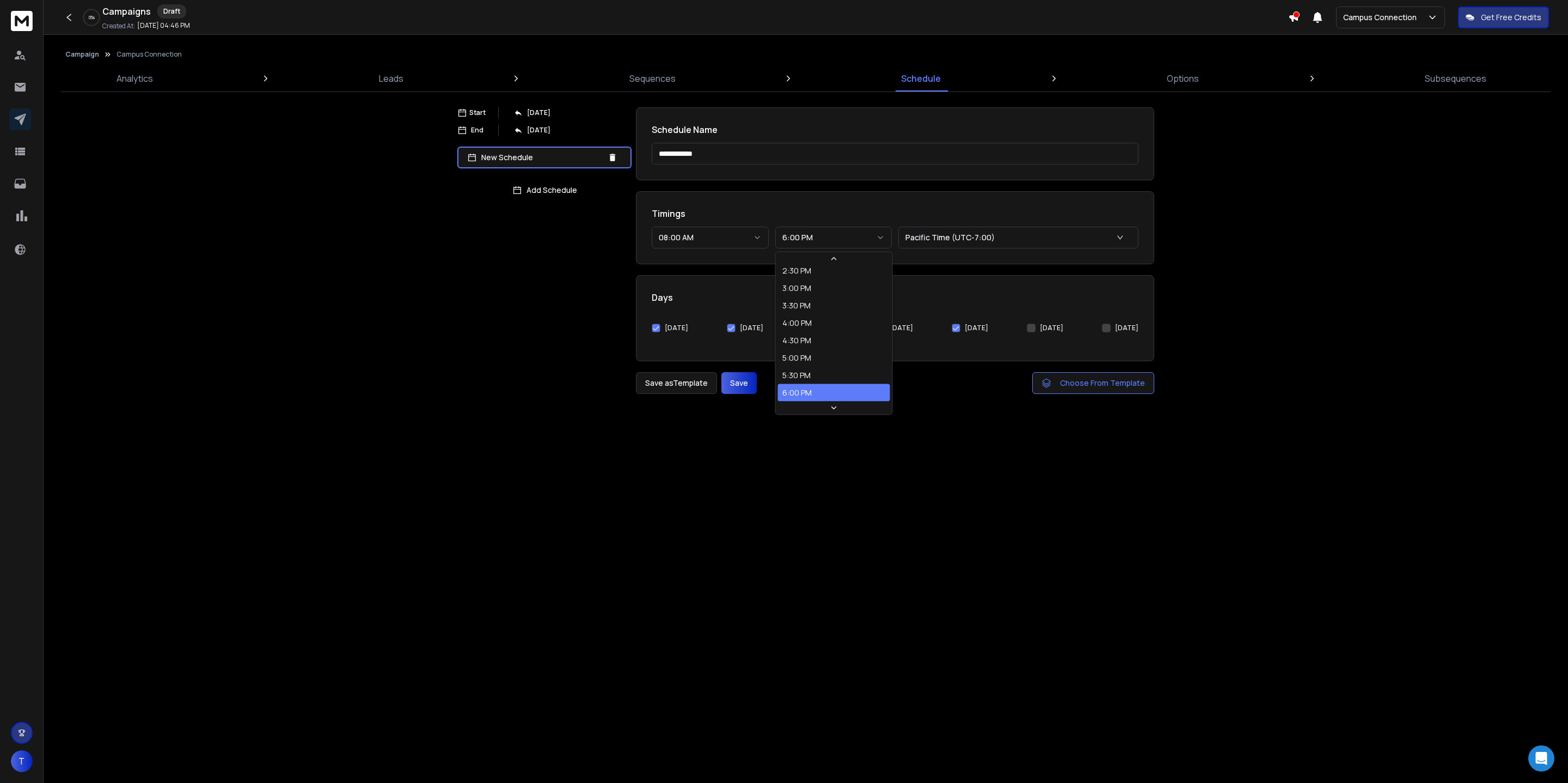
scroll to position [249, 0]
select select "********"
click at [1044, 239] on div "Pacific Time (UTC-7:00)" at bounding box center [1005, 237] width 199 height 11
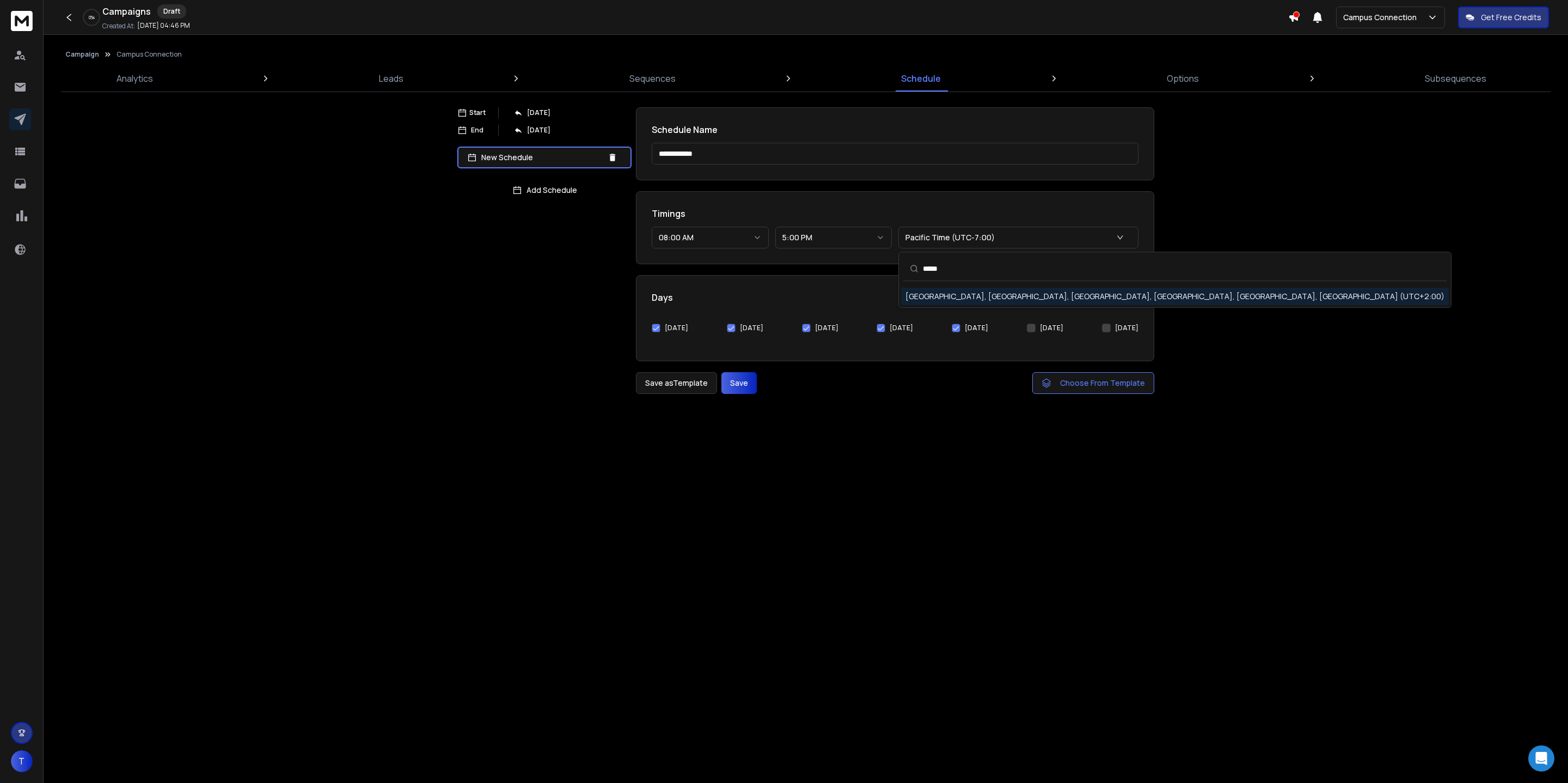
type input "*****"
click at [1105, 297] on div "Amsterdam, Berlin, Bern, Rome, Stockholm, Vienna (UTC+2:00)" at bounding box center [1174, 296] width 539 height 11
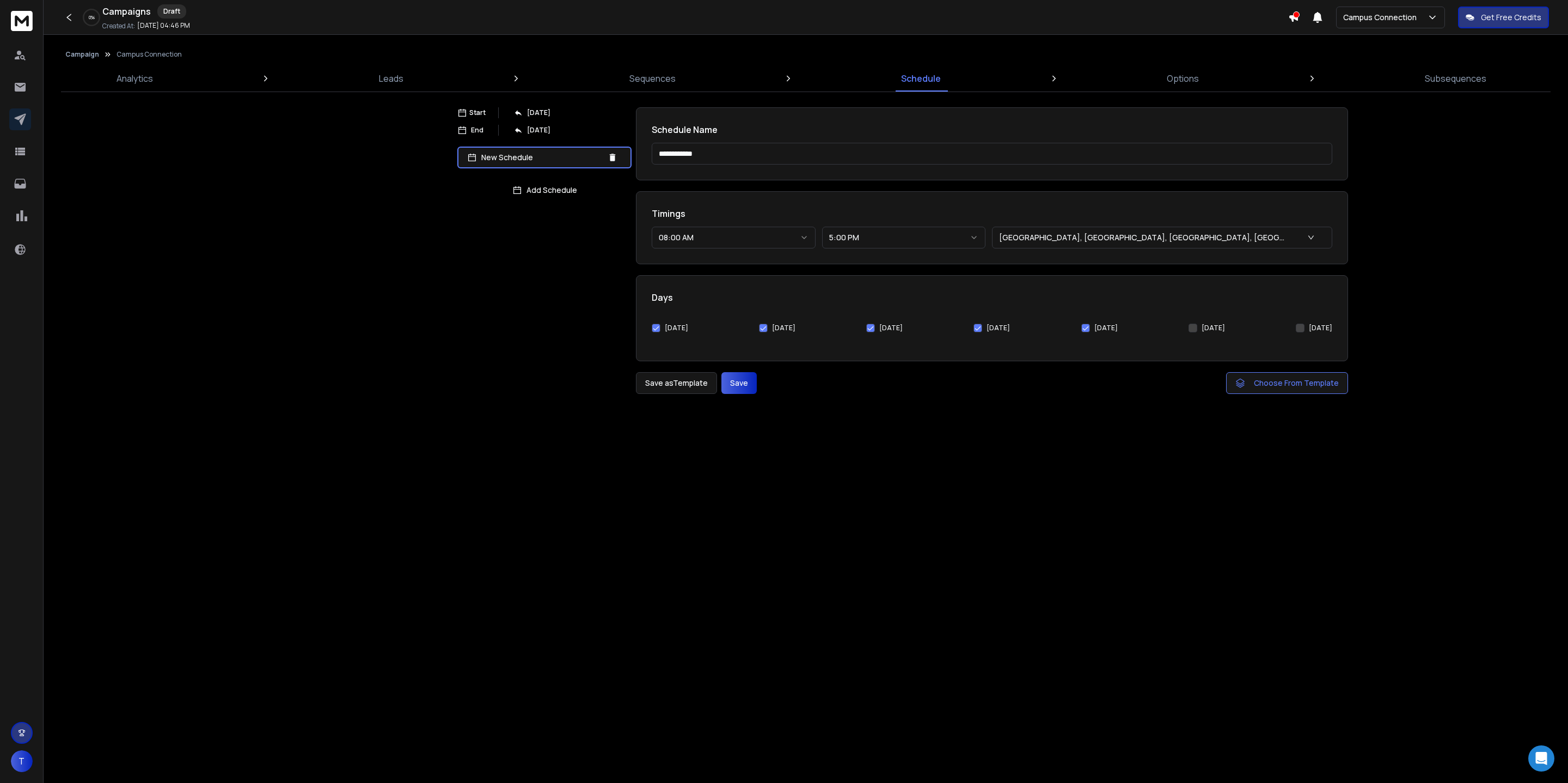
click at [748, 383] on button "Save" at bounding box center [739, 382] width 35 height 22
click at [1195, 83] on p "Options" at bounding box center [1182, 79] width 32 height 13
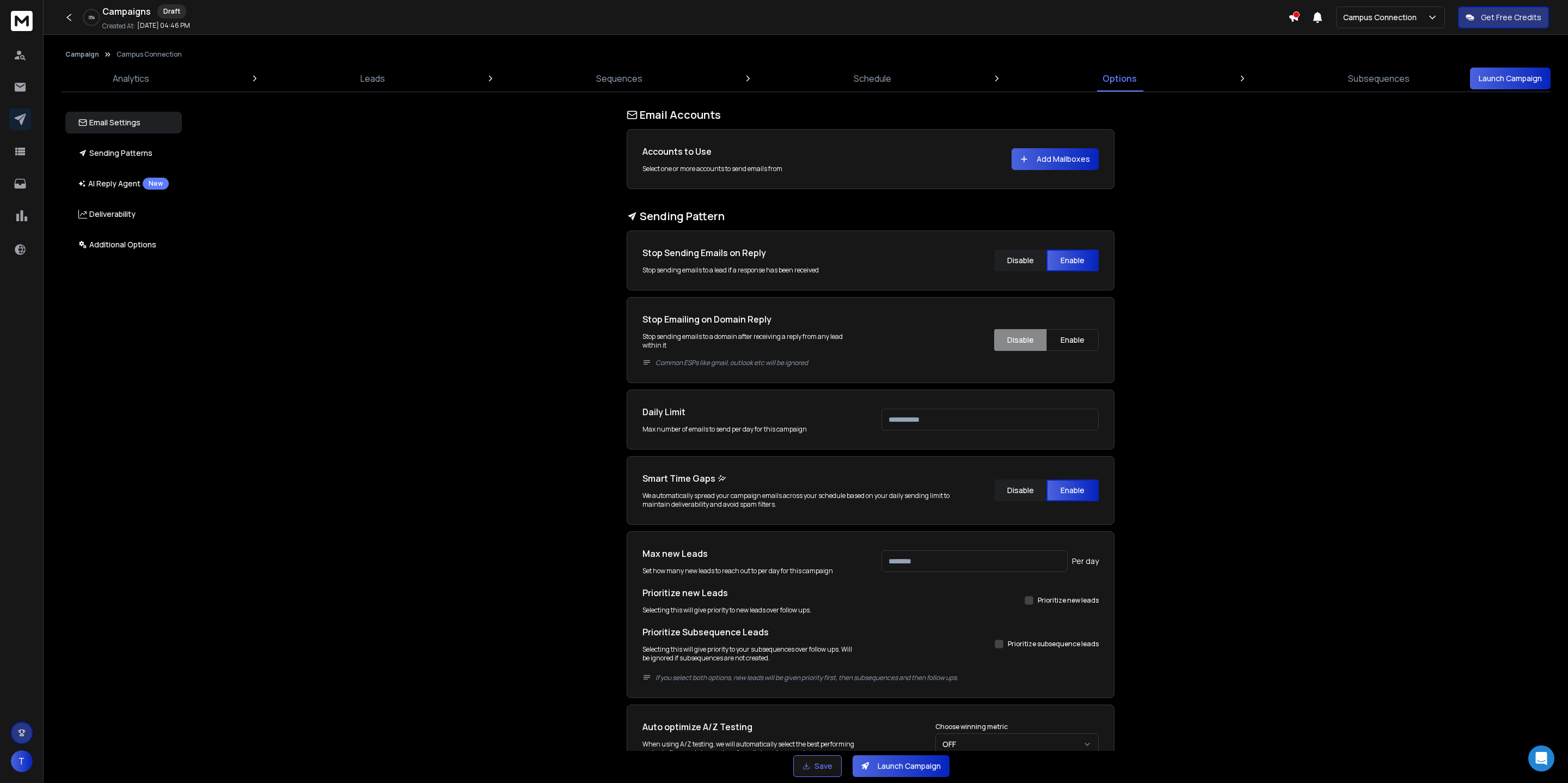
click at [1065, 159] on button "Add Mailboxes" at bounding box center [1054, 159] width 87 height 22
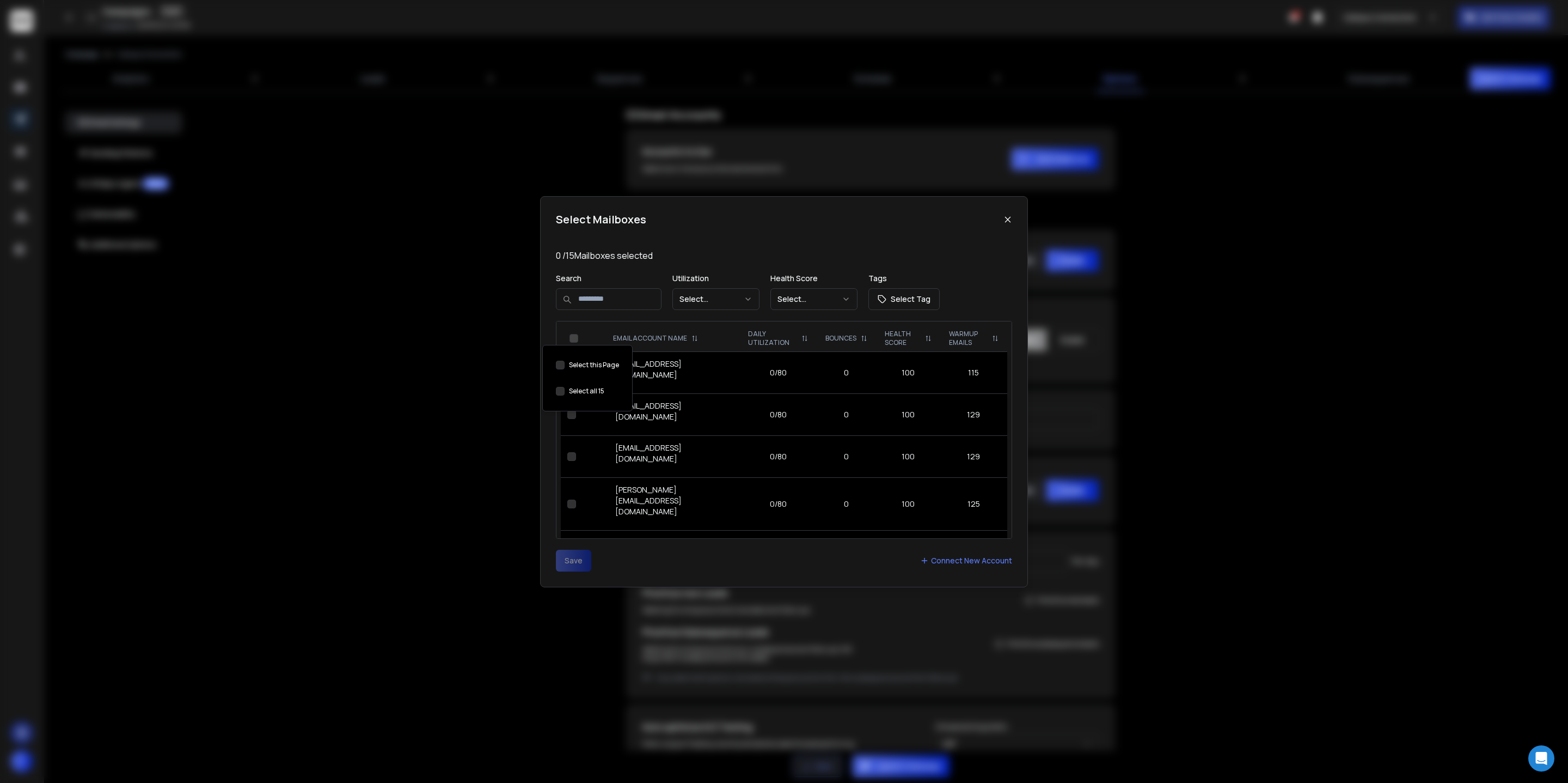
click at [576, 341] on button "Select this Page" at bounding box center [573, 338] width 9 height 9
click at [563, 394] on button "Select this Page" at bounding box center [560, 391] width 9 height 9
click at [582, 559] on button "Save" at bounding box center [573, 561] width 35 height 22
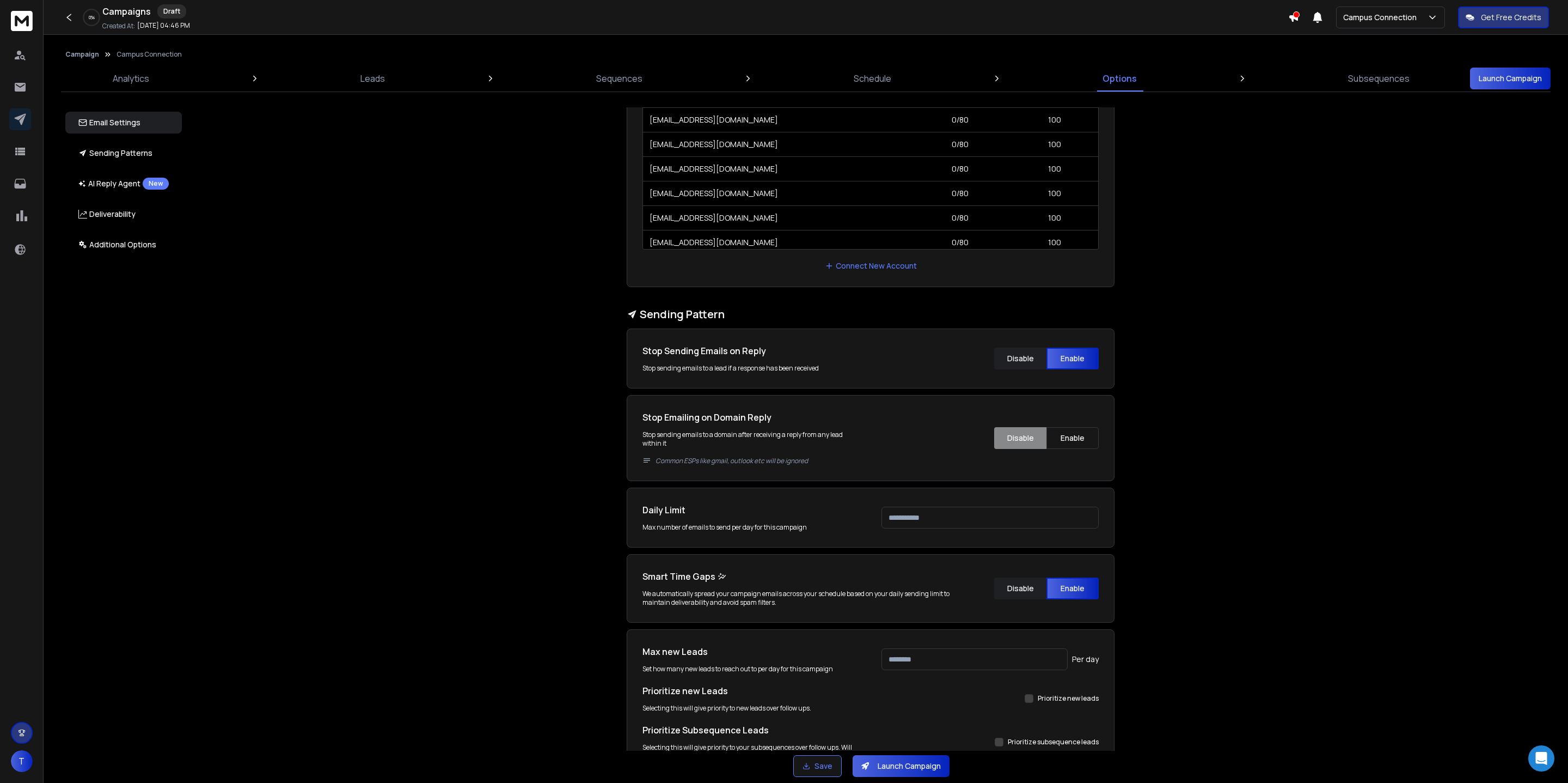
scroll to position [154, 0]
click at [971, 485] on div "**********" at bounding box center [871, 667] width 488 height 723
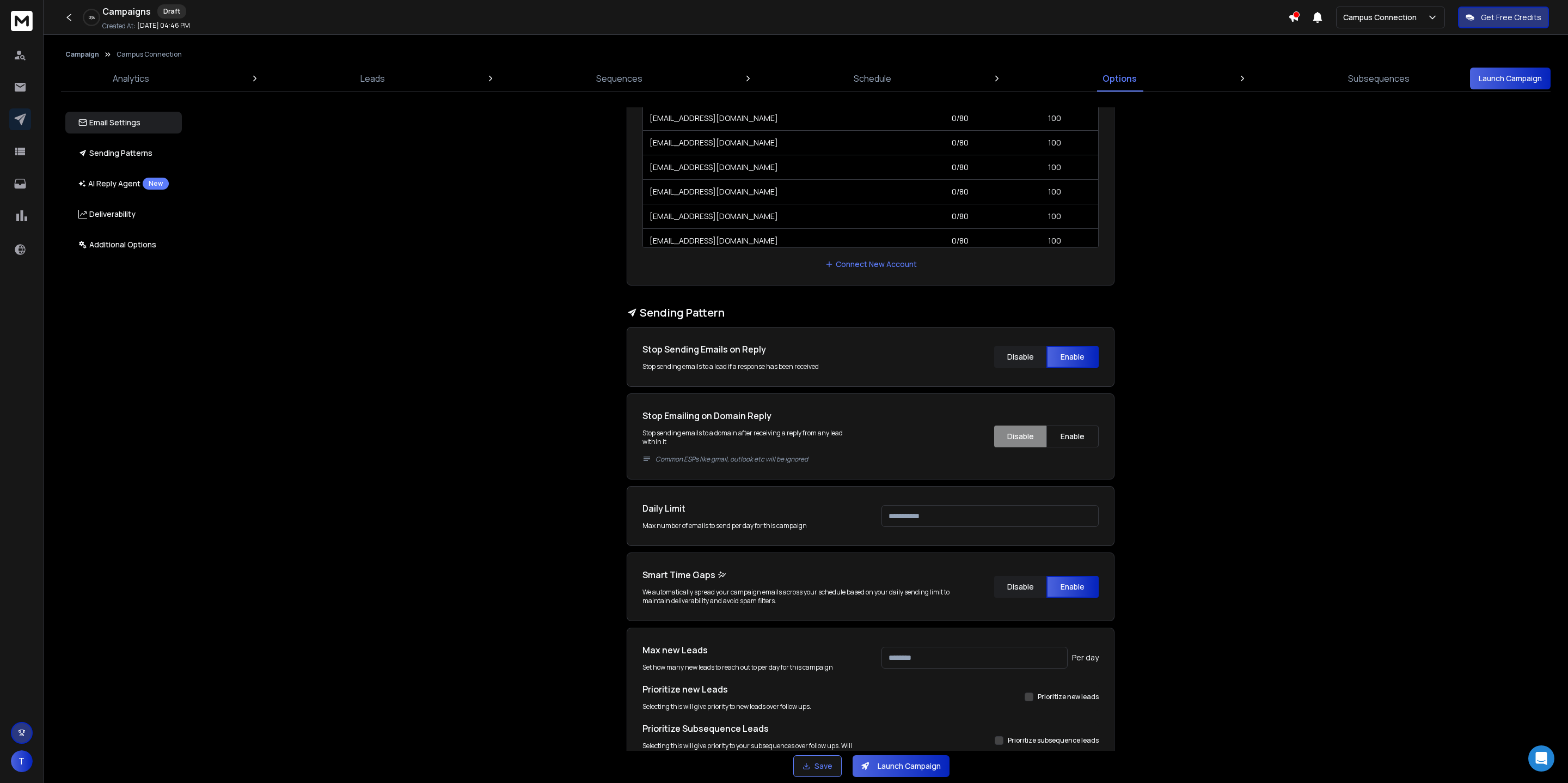
click at [899, 532] on div "Daily Limit Max number of emails to send per day for this campaign ***" at bounding box center [871, 515] width 488 height 60
click at [948, 510] on input "***" at bounding box center [990, 516] width 217 height 22
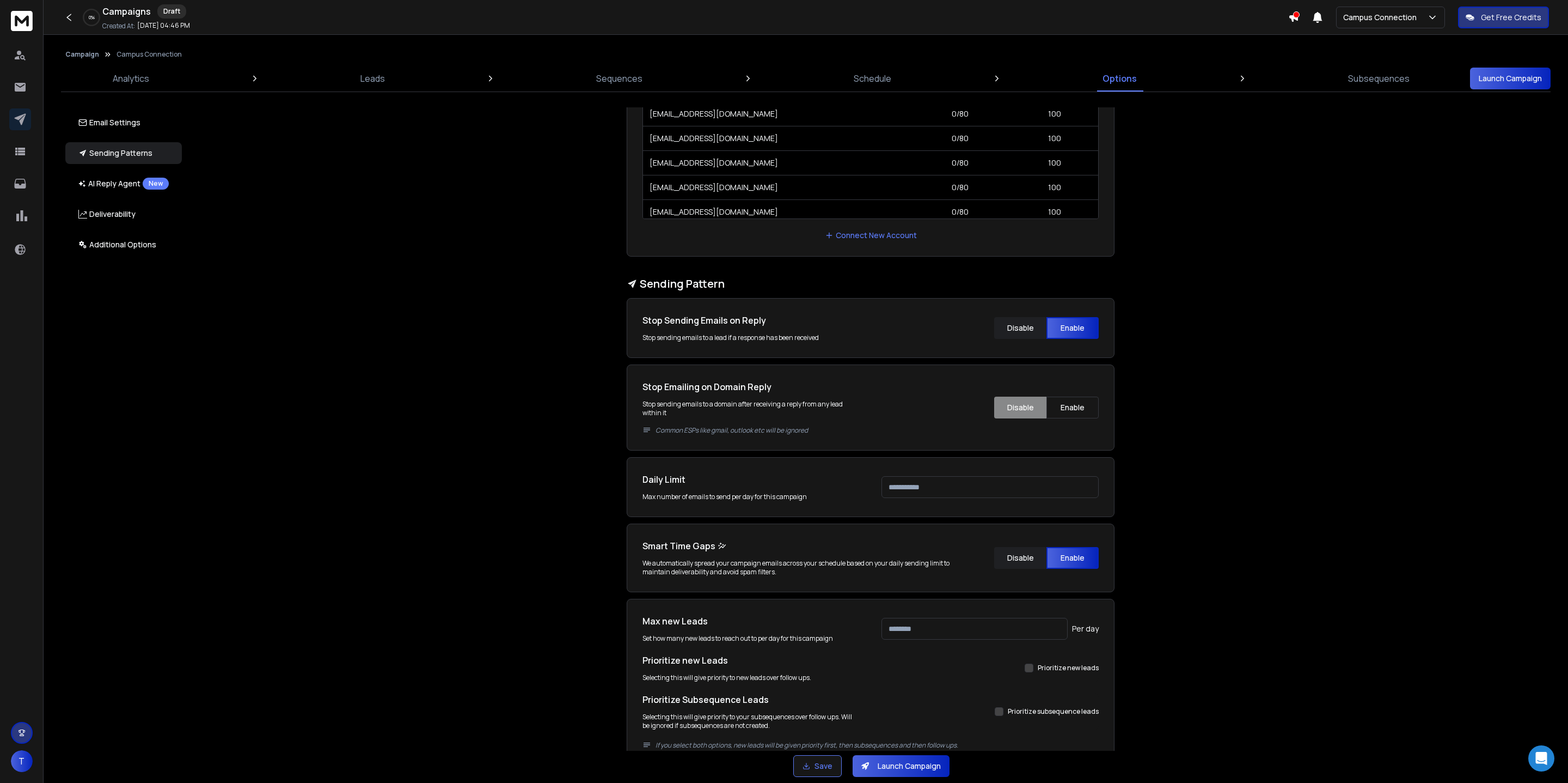
scroll to position [278, 0]
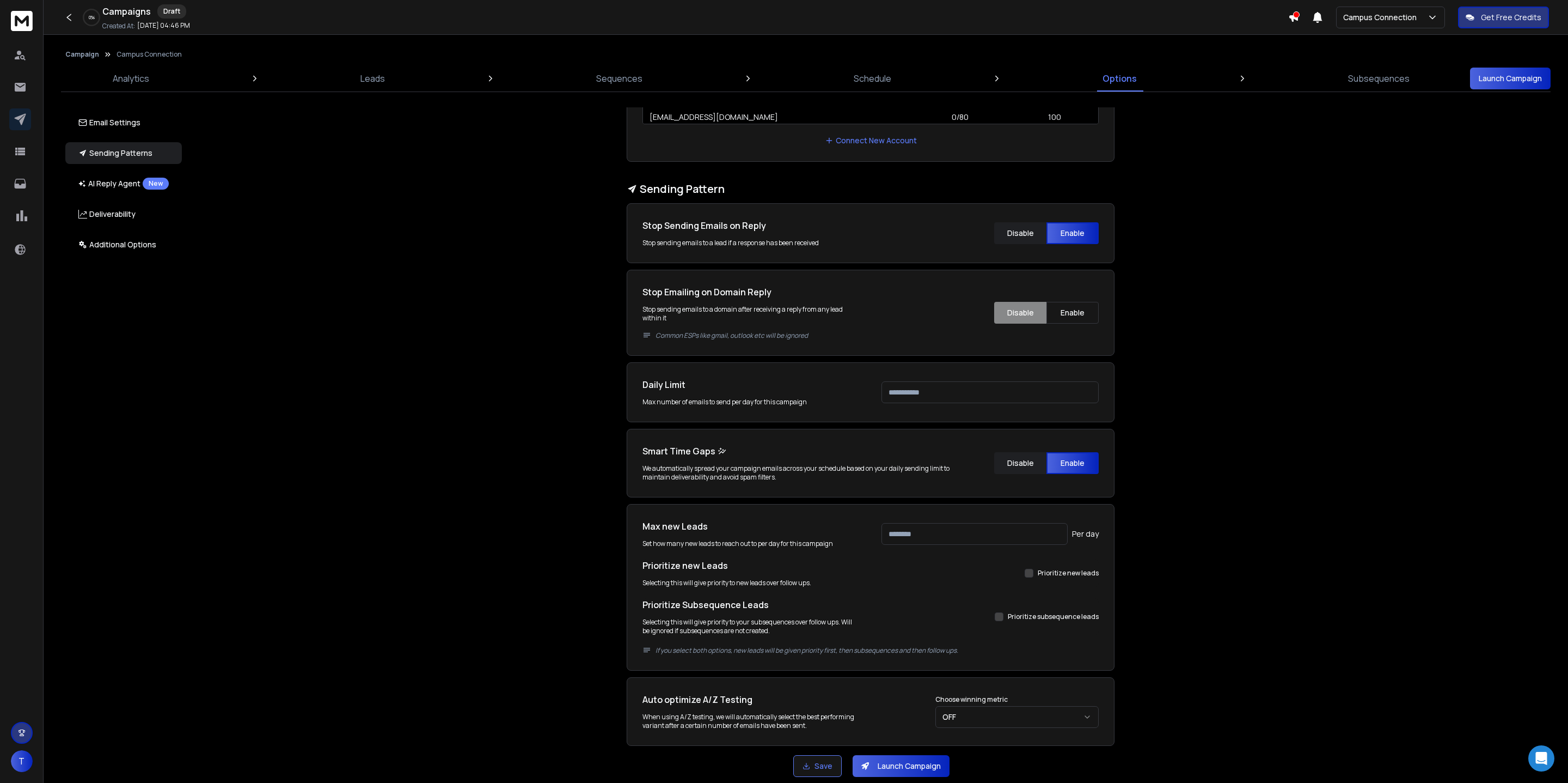
type input "***"
click at [967, 541] on input "***" at bounding box center [974, 534] width 186 height 22
type input "***"
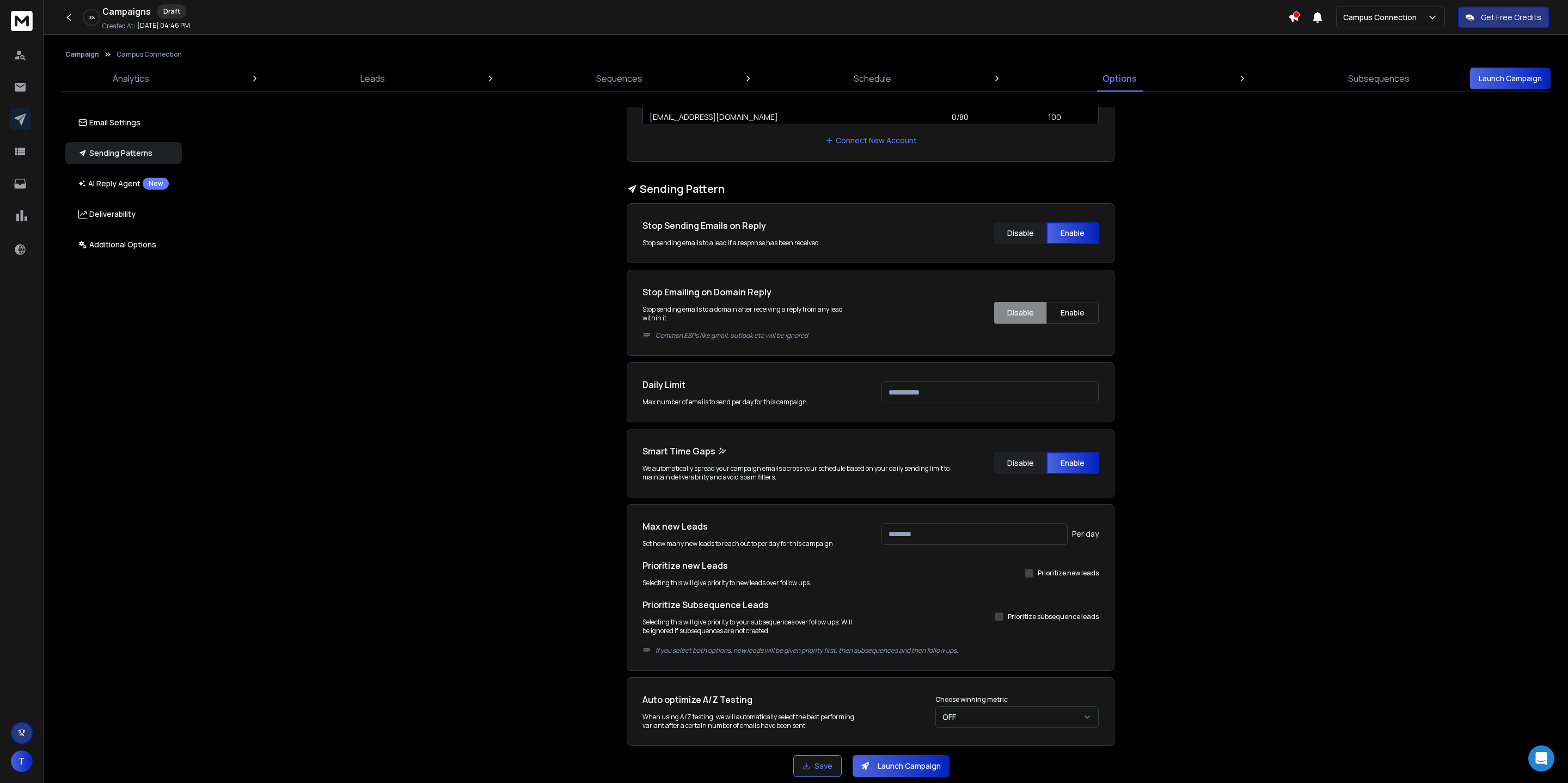
click at [1246, 751] on div "ReferralStack Unlock AI-powered affiliate growth Lifetime Deals available! Clai…" at bounding box center [784, 391] width 1568 height 783
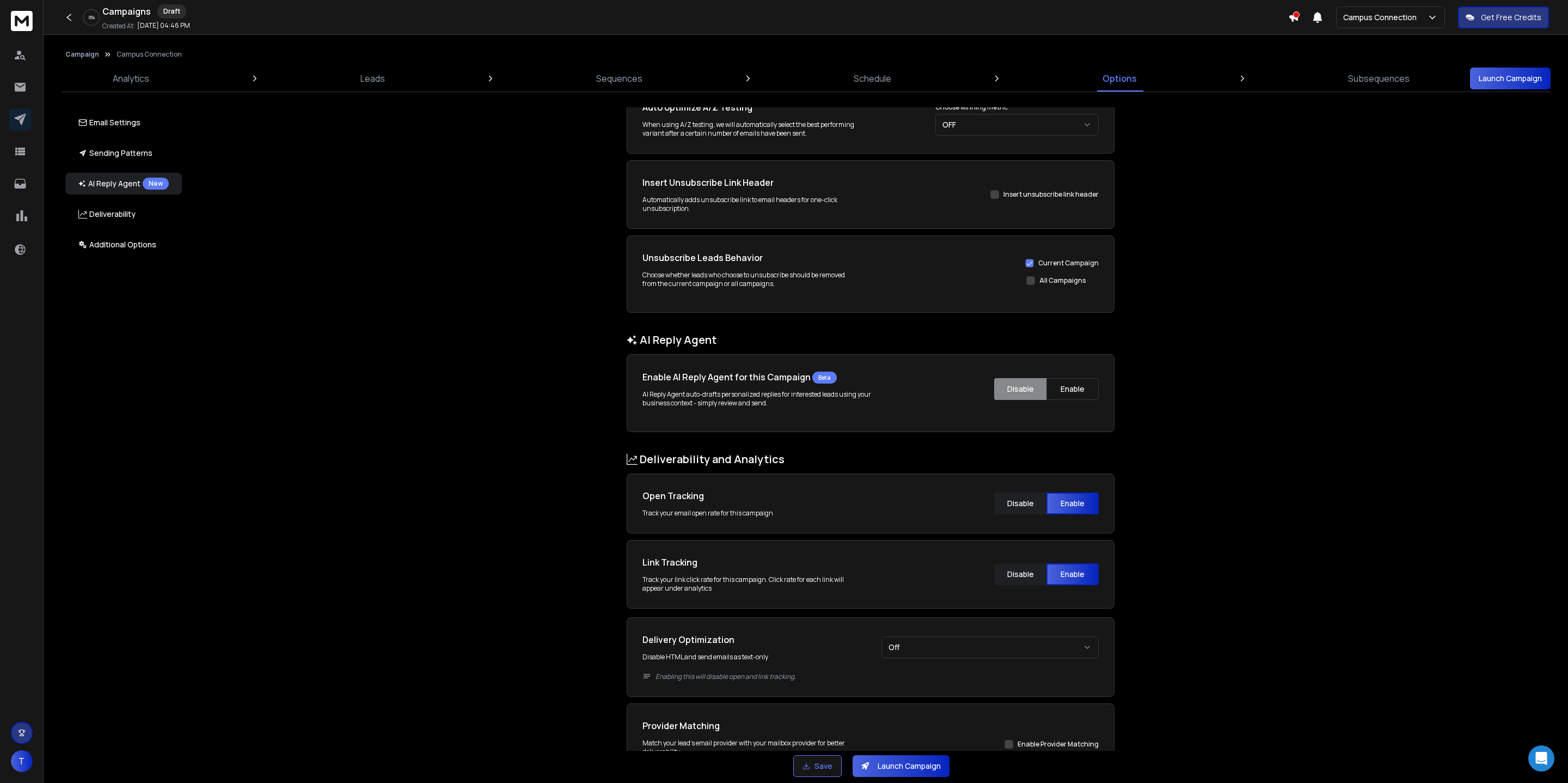
scroll to position [883, 0]
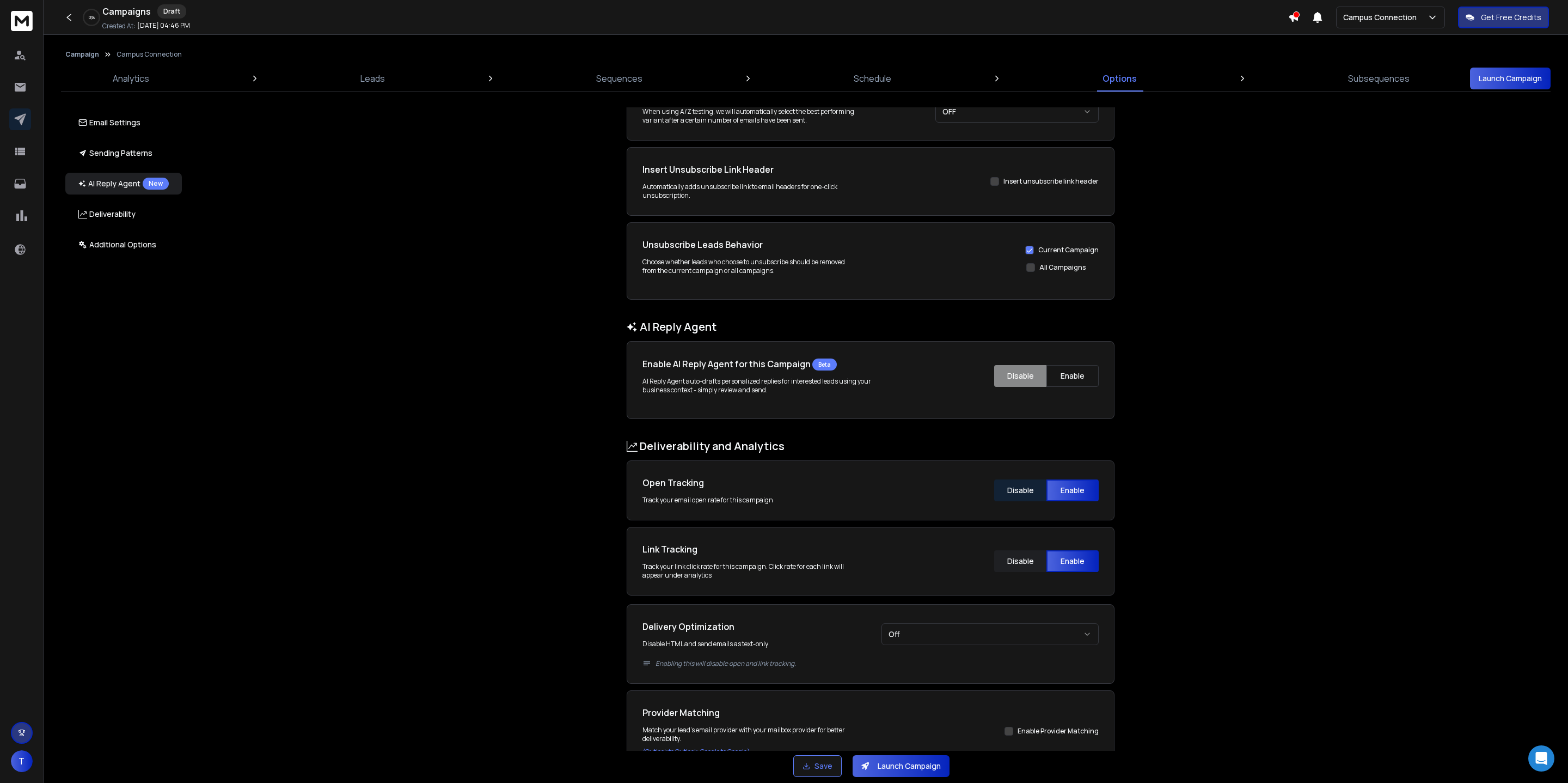
click at [1018, 501] on button "Disable" at bounding box center [1020, 490] width 52 height 22
click at [1034, 571] on button "Disable" at bounding box center [1020, 561] width 52 height 22
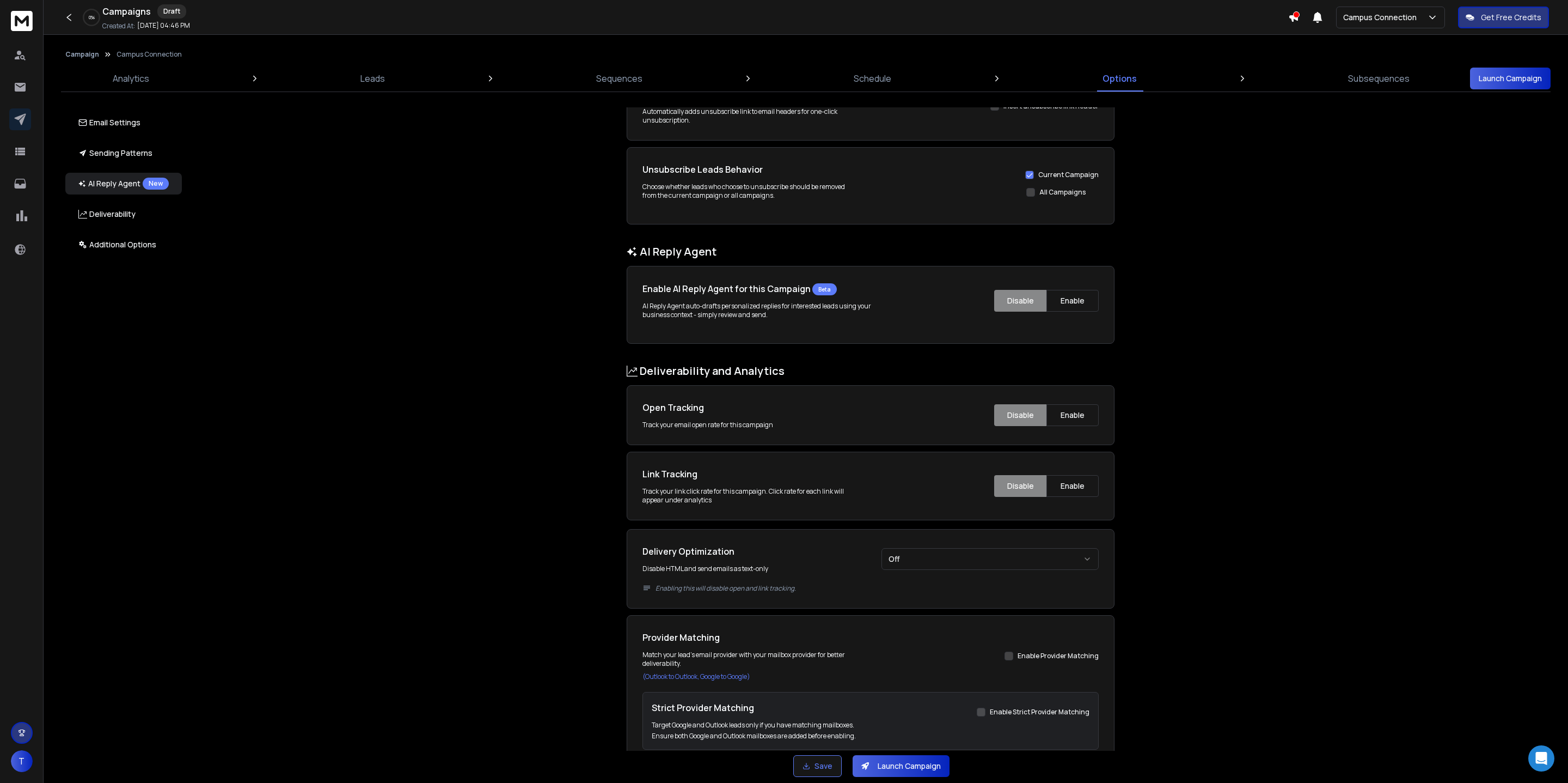
scroll to position [961, 0]
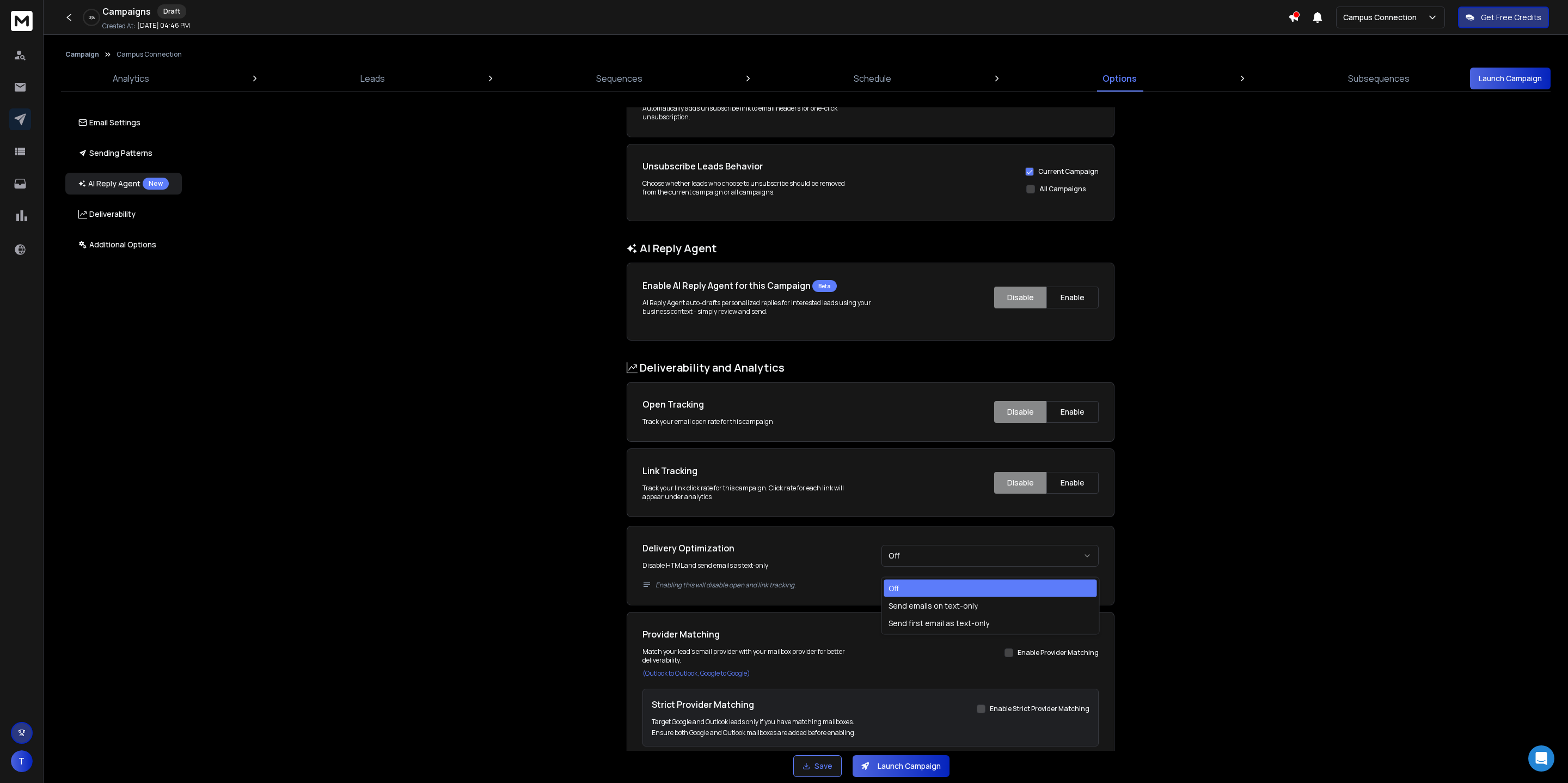
click at [1004, 562] on button "Off" at bounding box center [990, 556] width 217 height 22
click at [1008, 536] on div "**********" at bounding box center [871, 565] width 488 height 79
click at [1062, 494] on button "Enable" at bounding box center [1073, 483] width 52 height 22
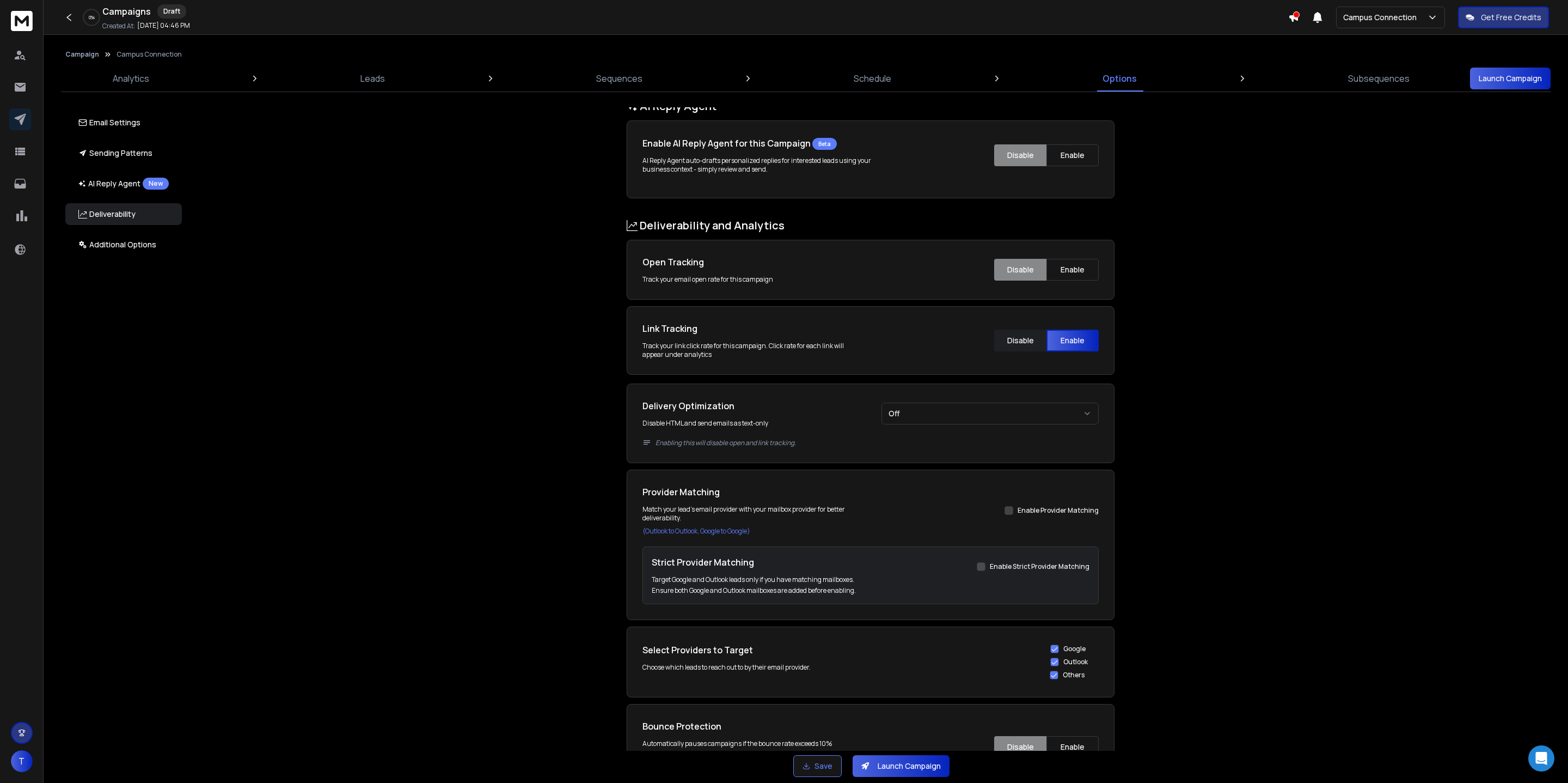
scroll to position [1111, 0]
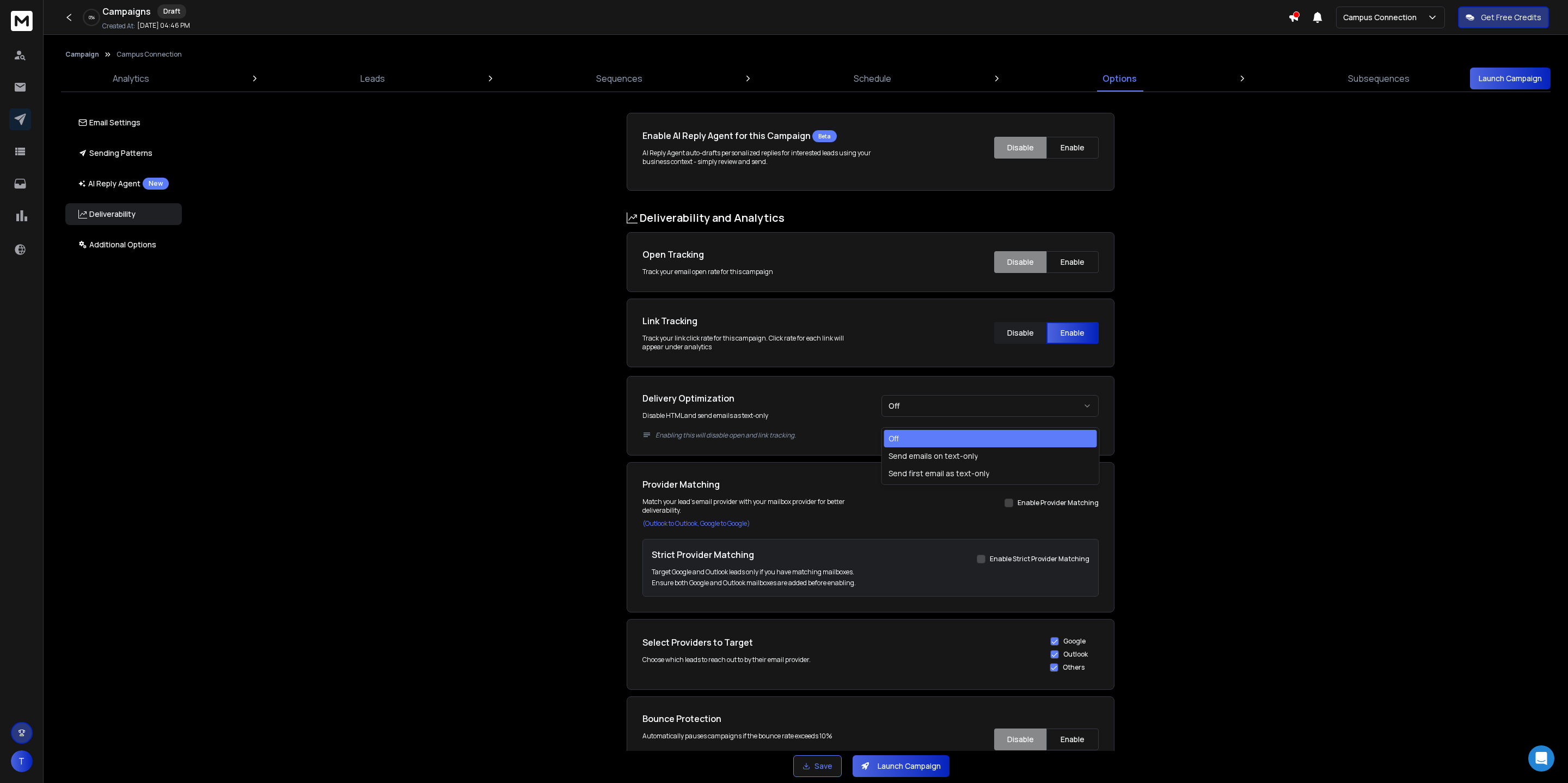
click at [989, 406] on button "Off" at bounding box center [990, 406] width 217 height 22
click at [992, 414] on button "Off" at bounding box center [990, 406] width 217 height 22
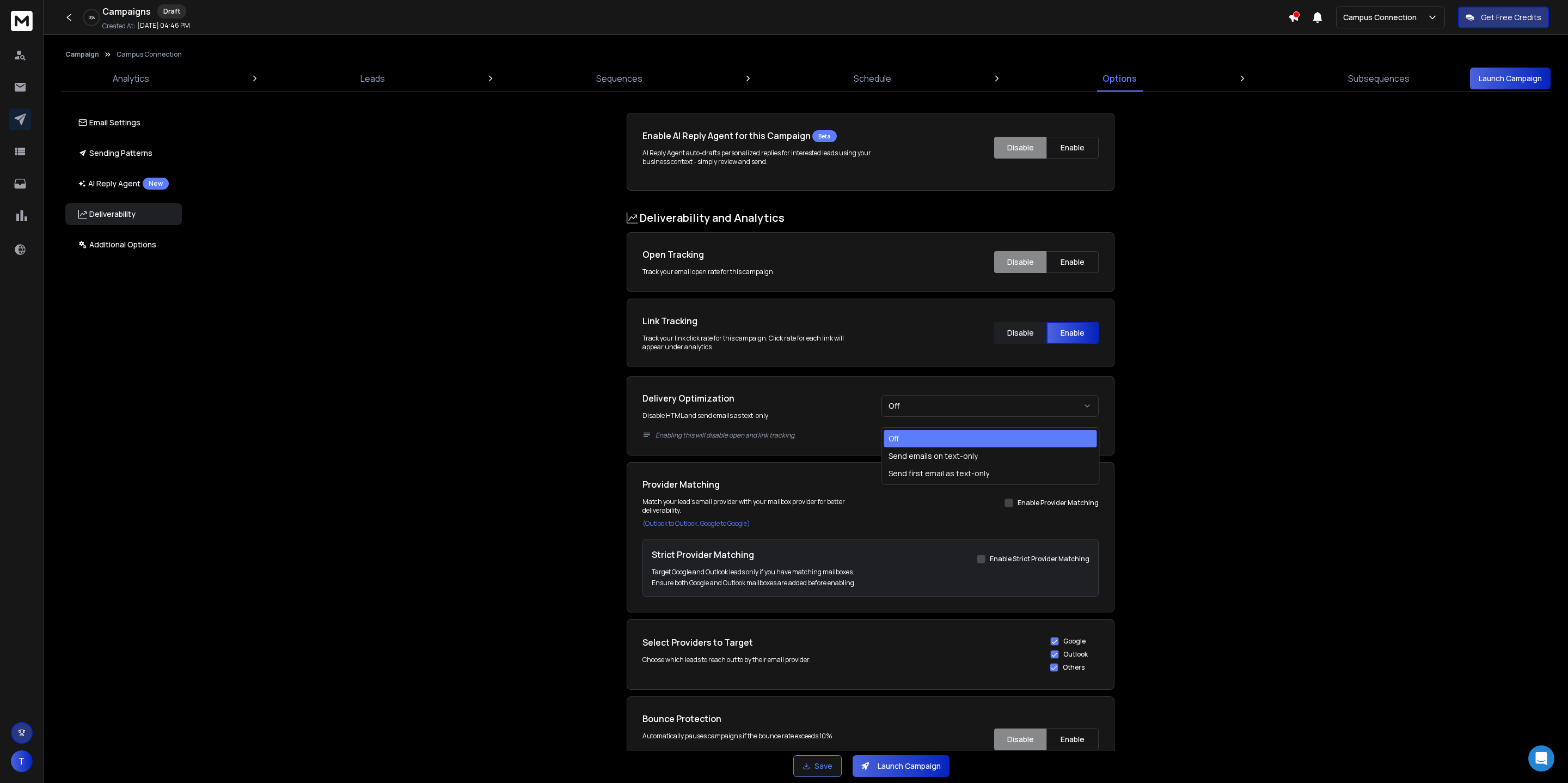
click at [992, 414] on button "Off" at bounding box center [990, 406] width 217 height 22
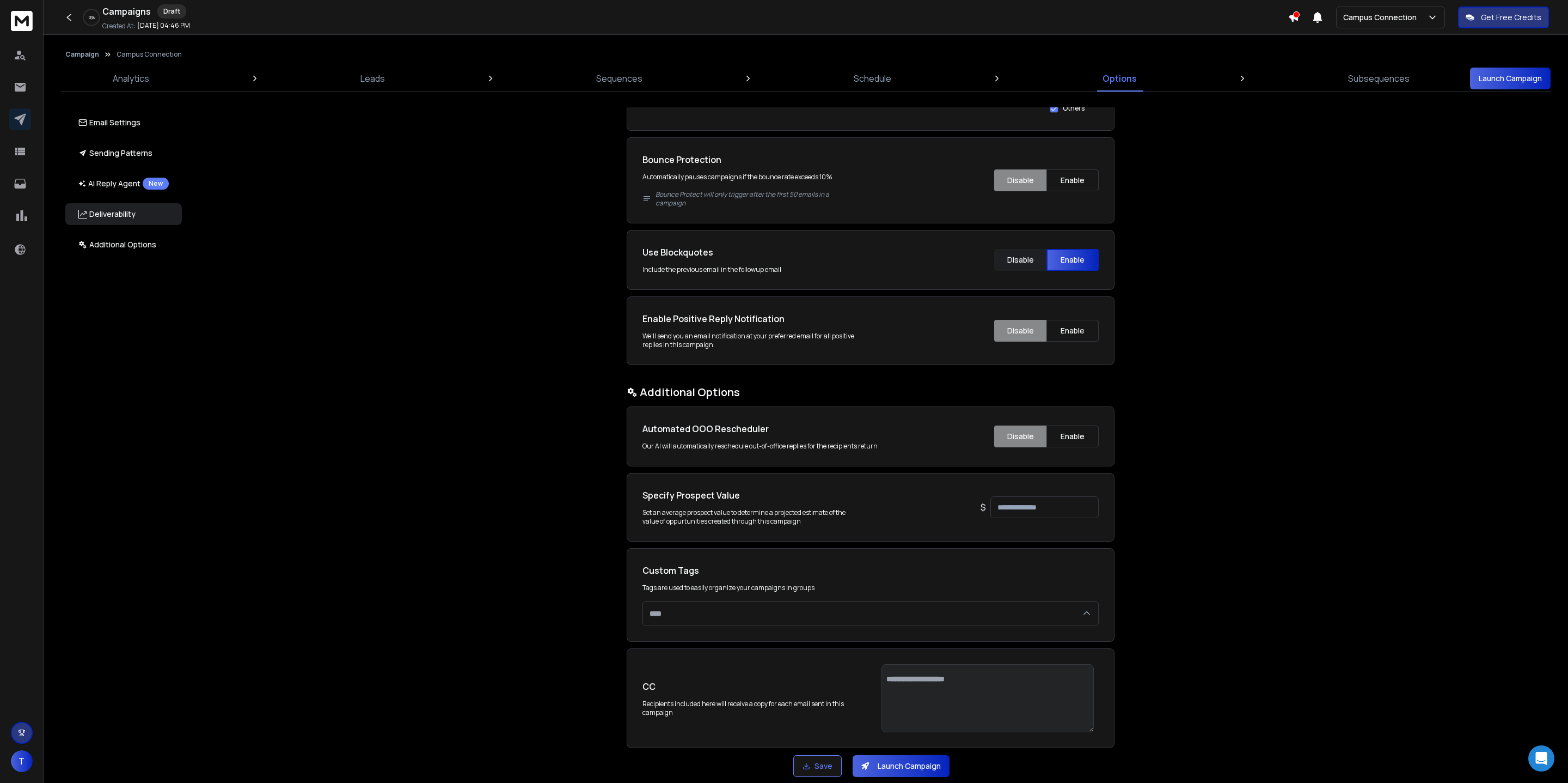
scroll to position [1794, 0]
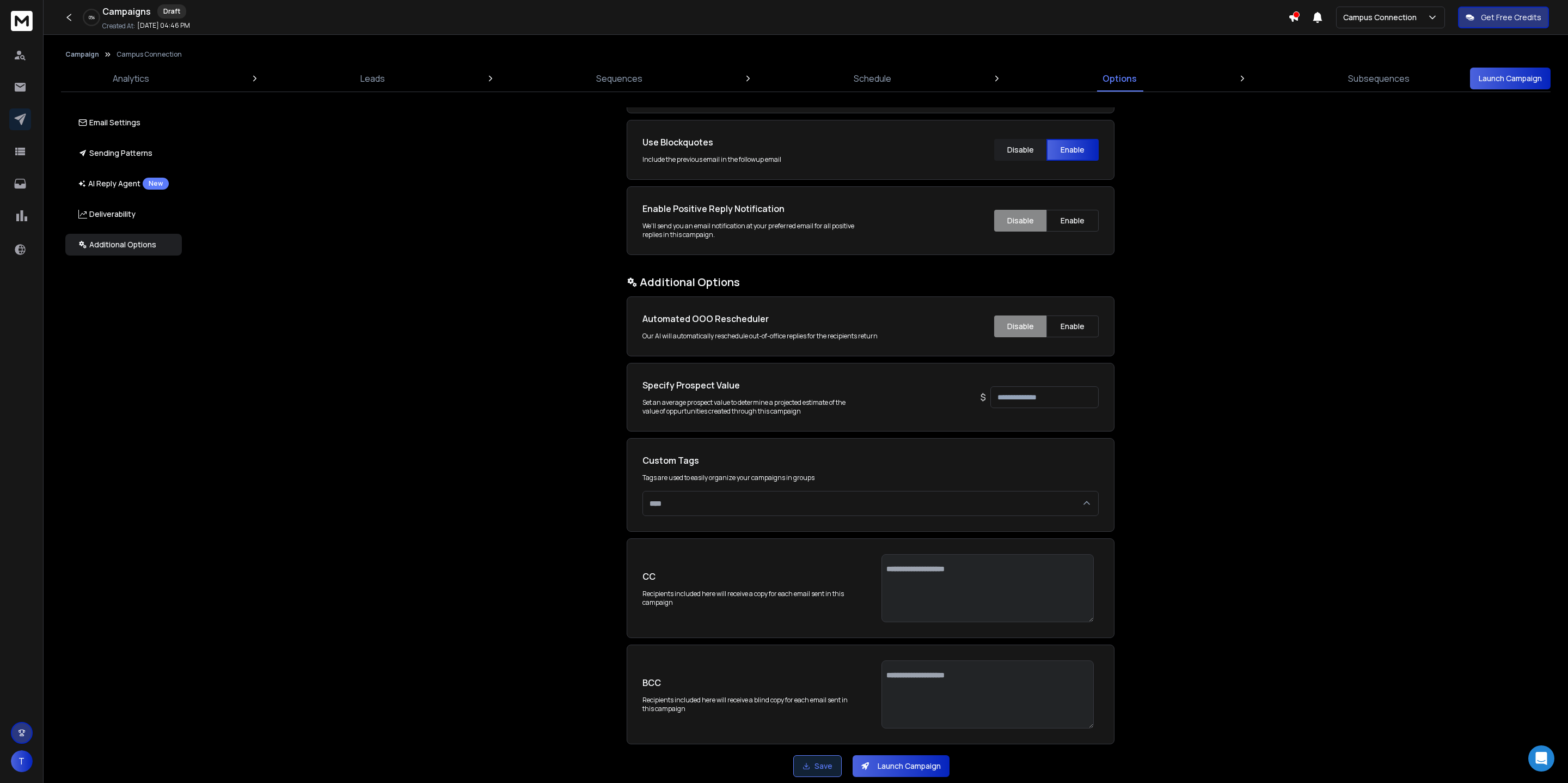
click at [814, 761] on button "Save" at bounding box center [817, 766] width 48 height 22
click at [22, 125] on icon at bounding box center [20, 119] width 13 height 13
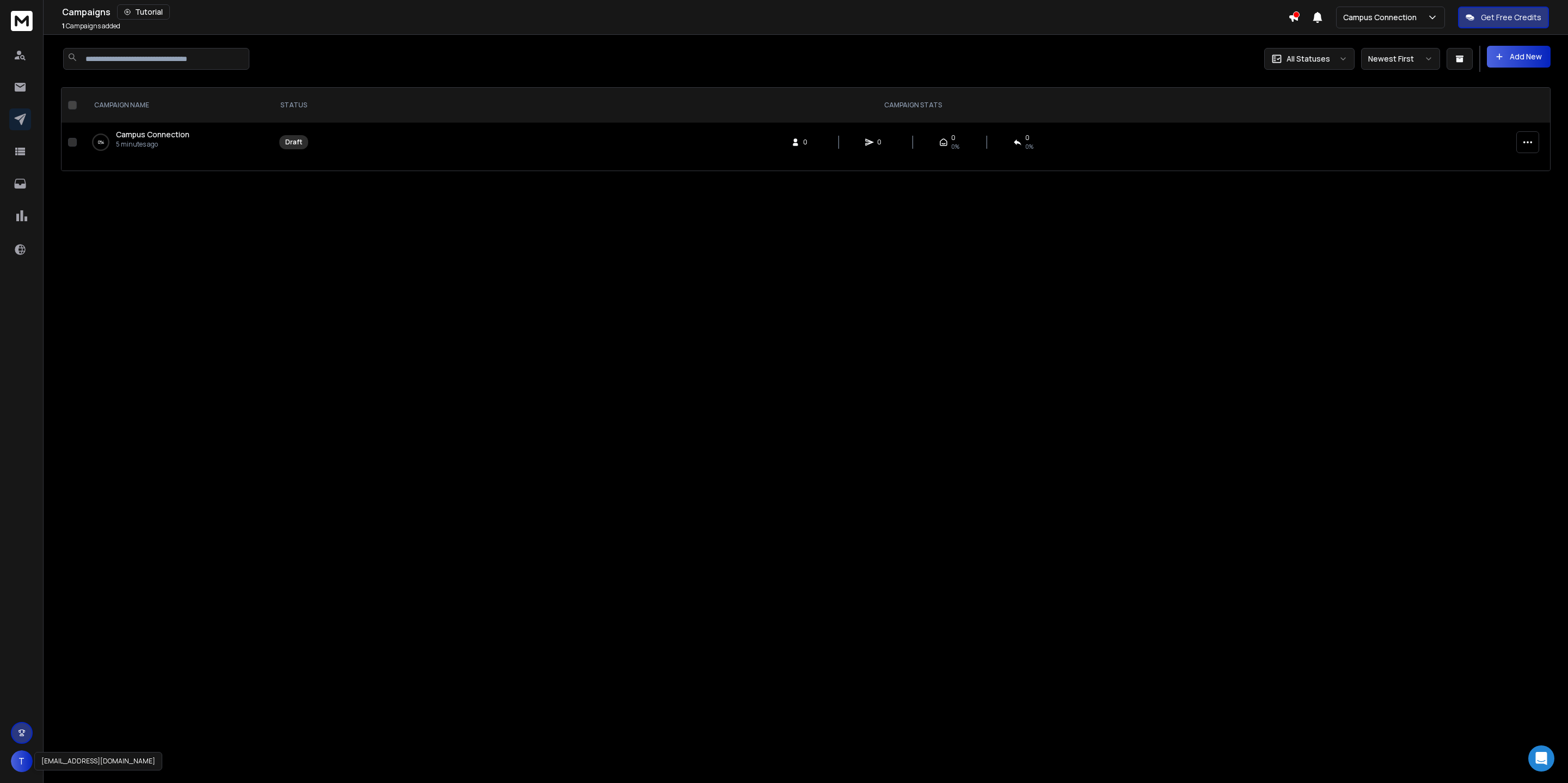
click at [27, 769] on span "T" at bounding box center [22, 761] width 22 height 22
click at [95, 742] on icon at bounding box center [92, 743] width 10 height 10
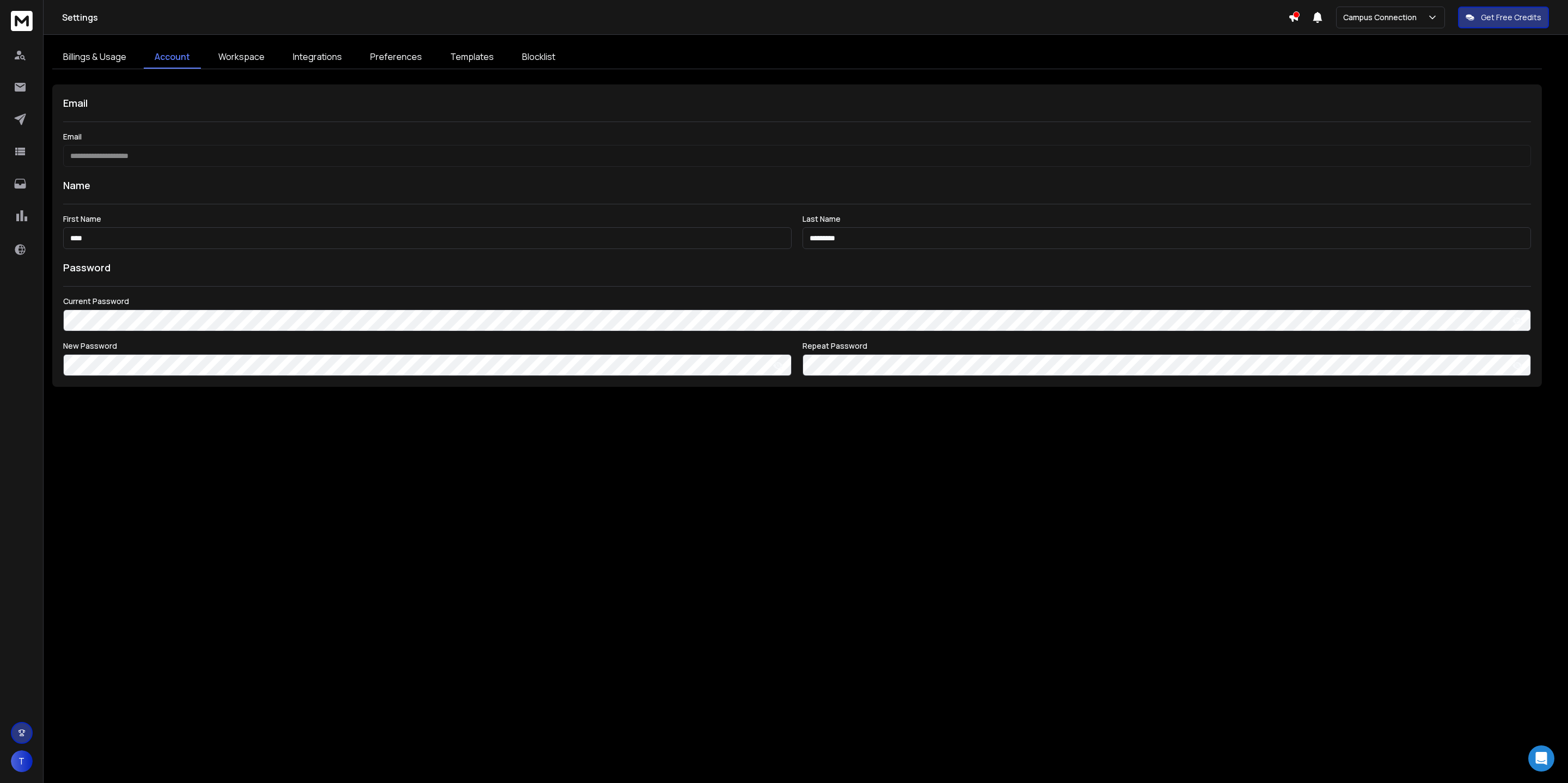
click at [312, 58] on link "Integrations" at bounding box center [317, 57] width 71 height 23
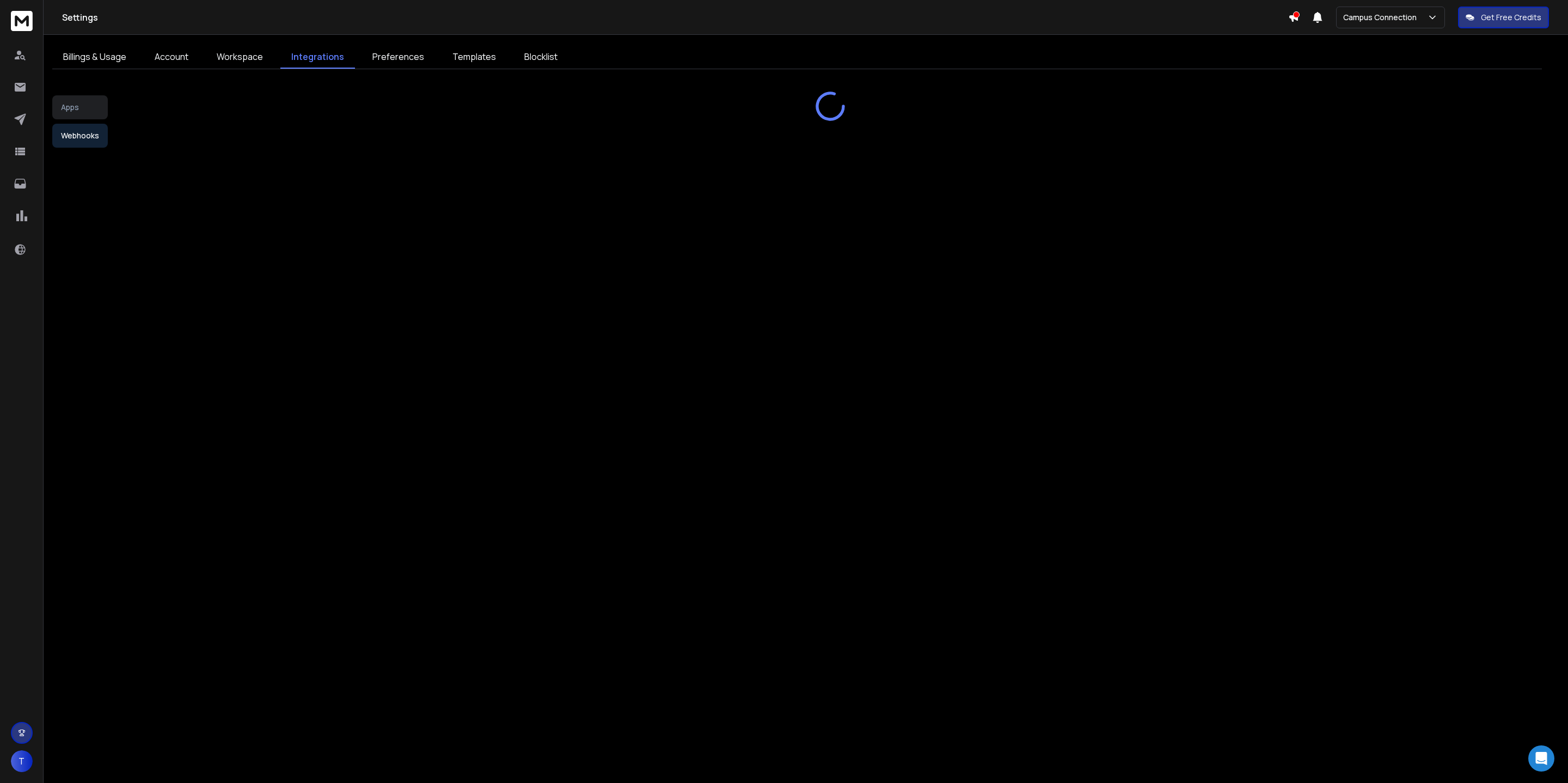
click at [85, 145] on button "Webhooks" at bounding box center [79, 135] width 56 height 24
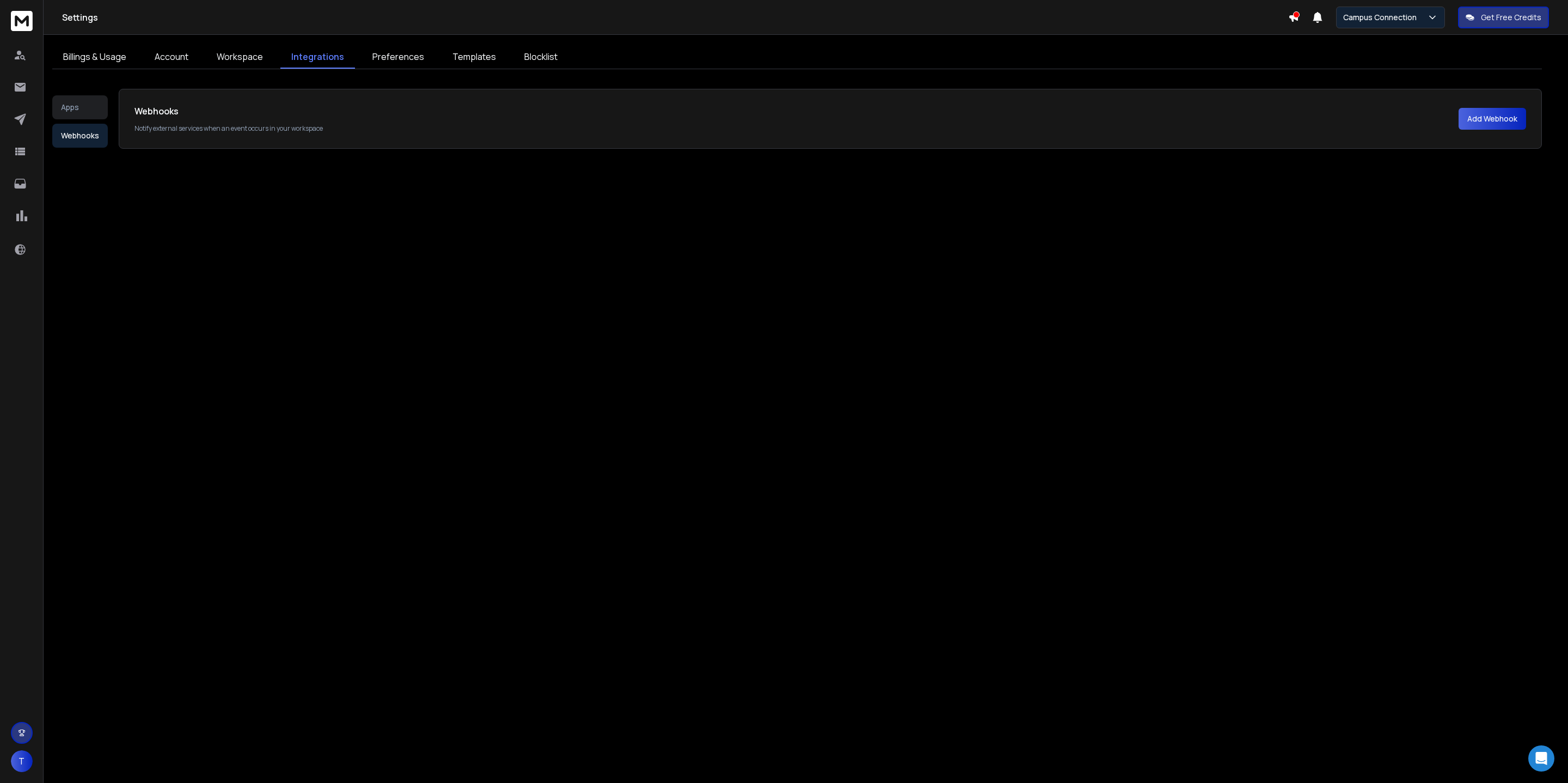
click at [1435, 17] on icon "button" at bounding box center [1432, 17] width 6 height 3
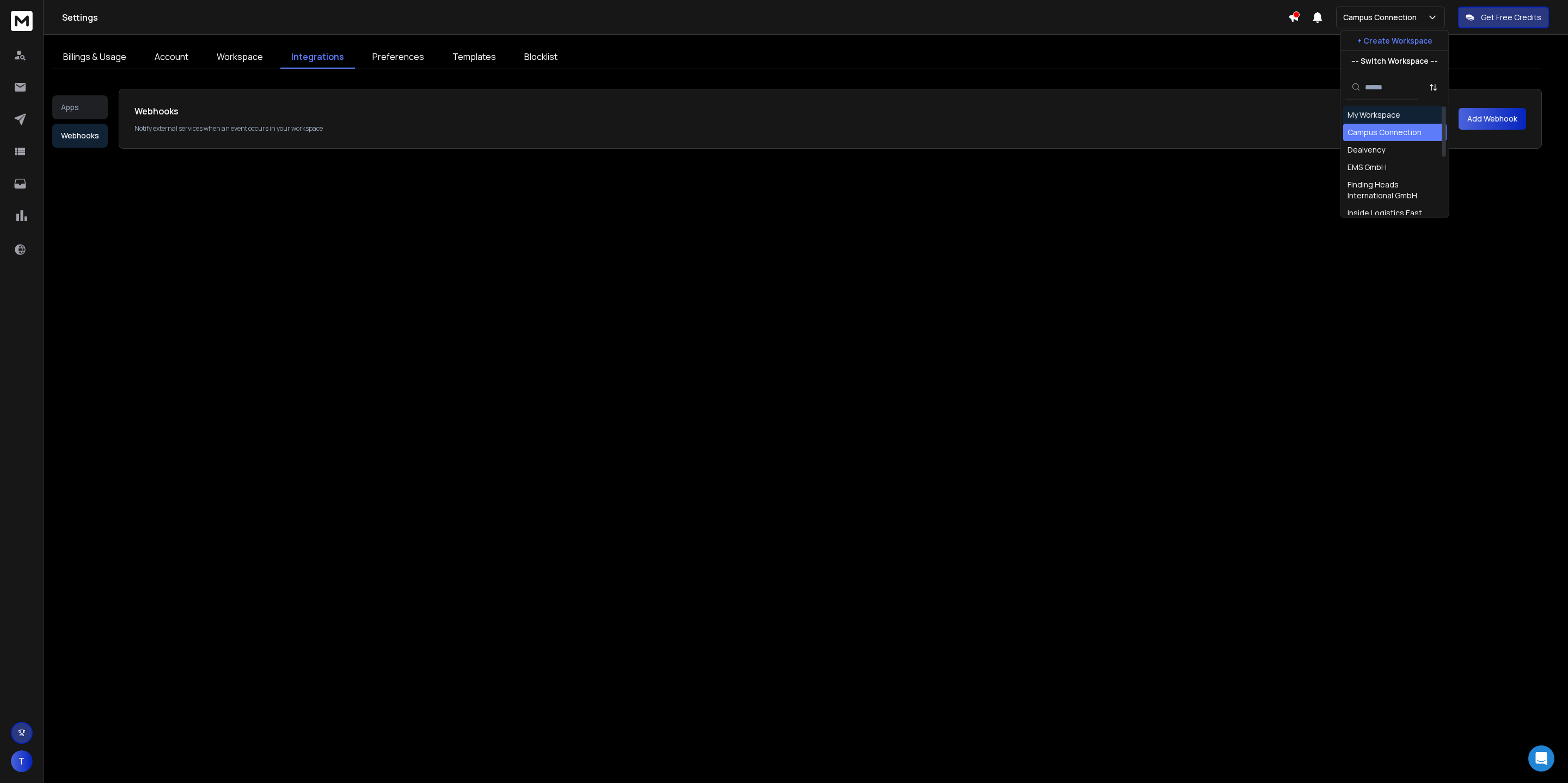
click at [1380, 114] on div "My Workspace" at bounding box center [1373, 115] width 53 height 11
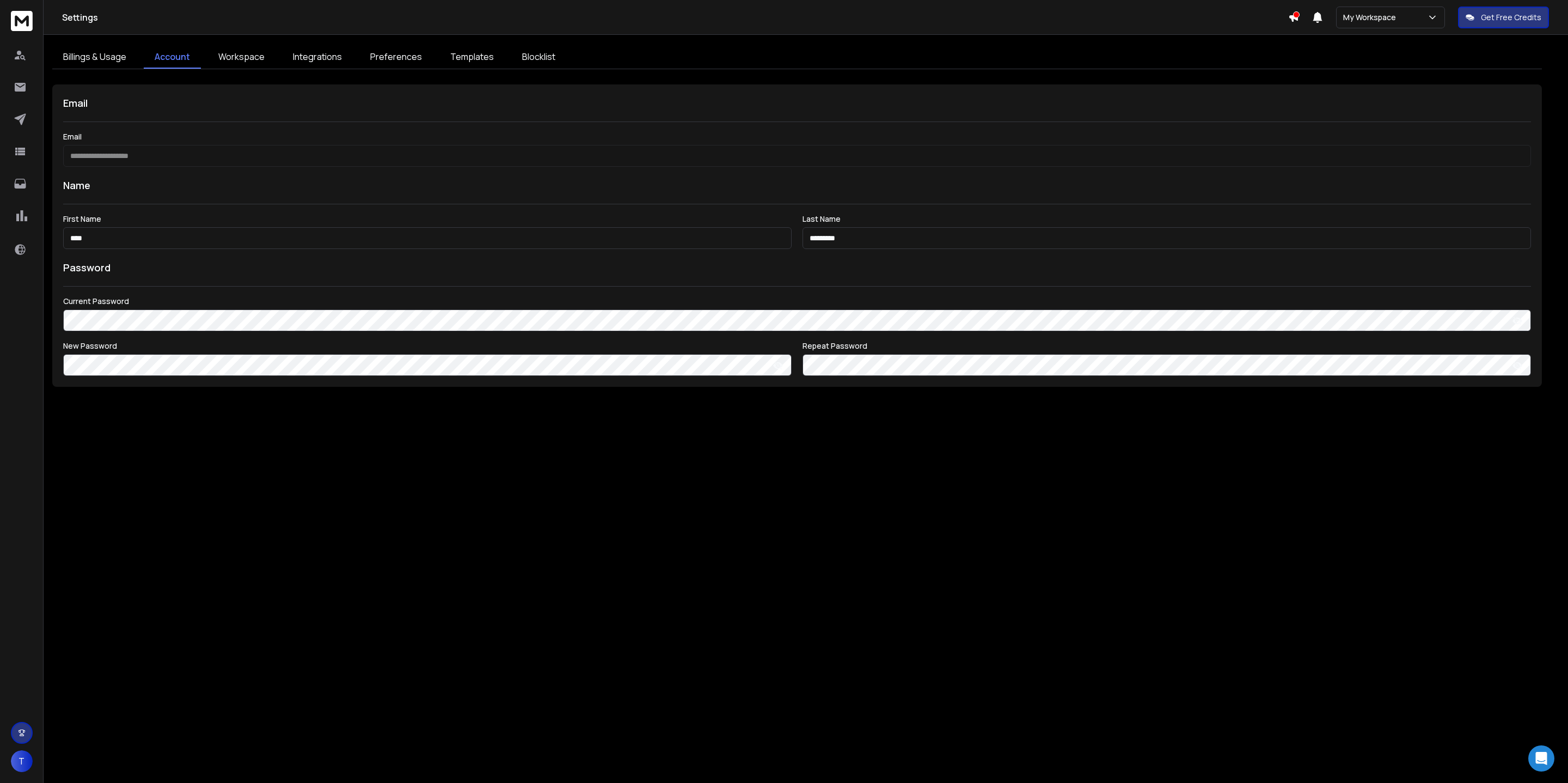
click at [313, 64] on link "Integrations" at bounding box center [317, 57] width 71 height 23
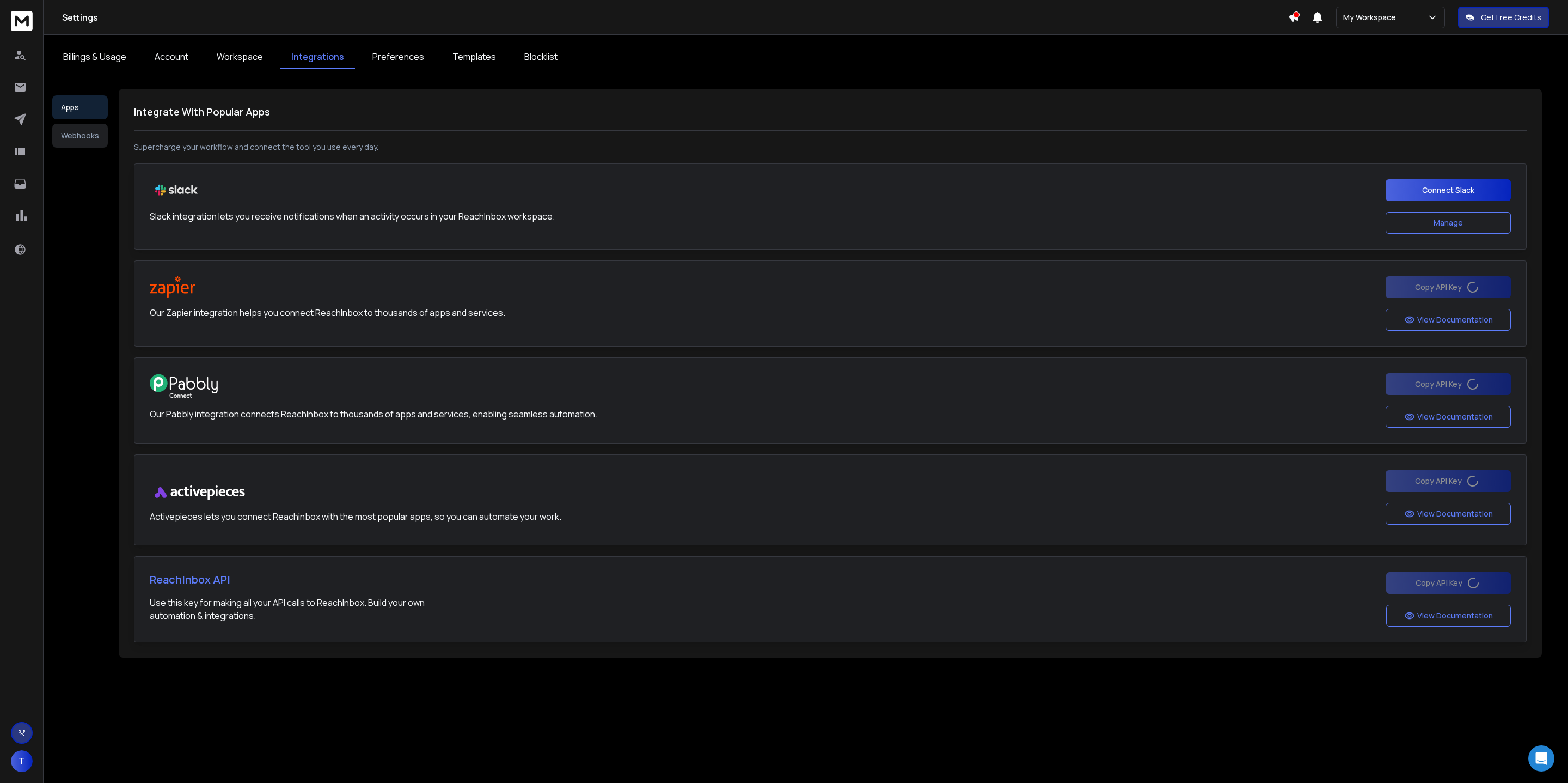
click at [69, 129] on button "Webhooks" at bounding box center [79, 135] width 56 height 24
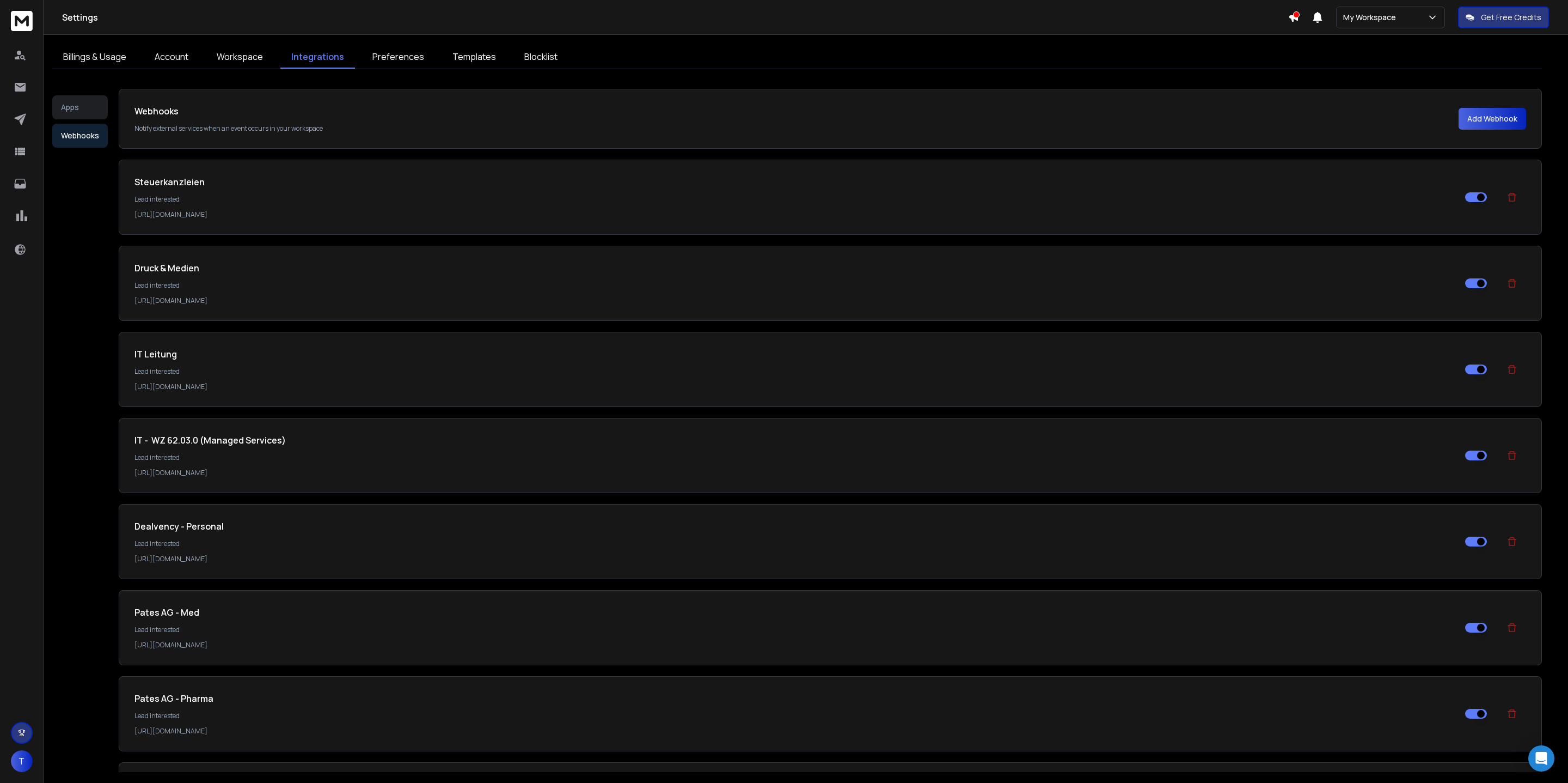
click at [1508, 119] on button "Add Webhook" at bounding box center [1492, 118] width 68 height 22
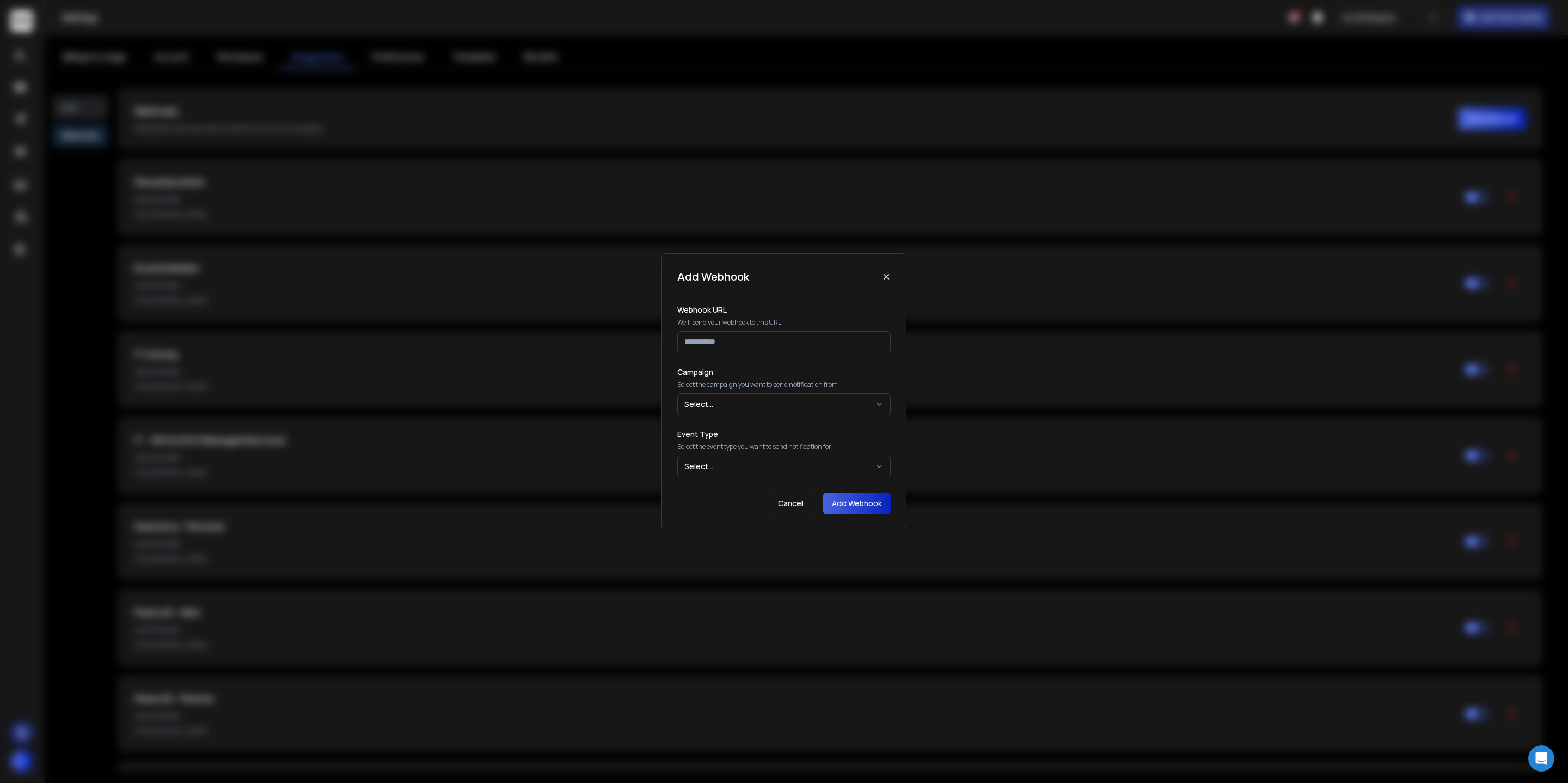
click at [776, 339] on input at bounding box center [784, 342] width 213 height 22
paste input "**********"
type input "**********"
click at [775, 404] on button "Select..." at bounding box center [784, 403] width 213 height 22
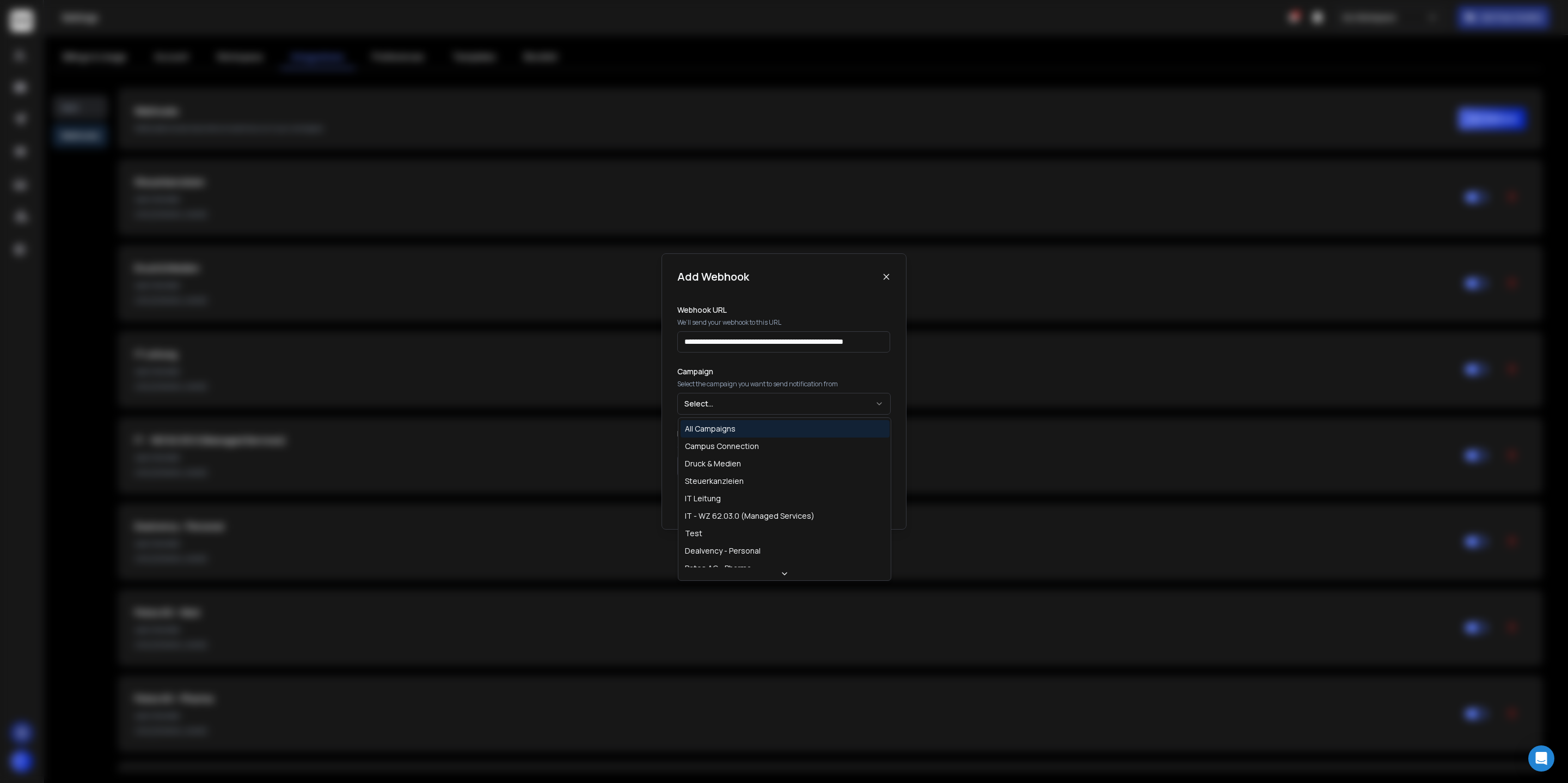
scroll to position [0, 0]
select select "*****"
click at [772, 465] on button "Select..." at bounding box center [784, 465] width 213 height 22
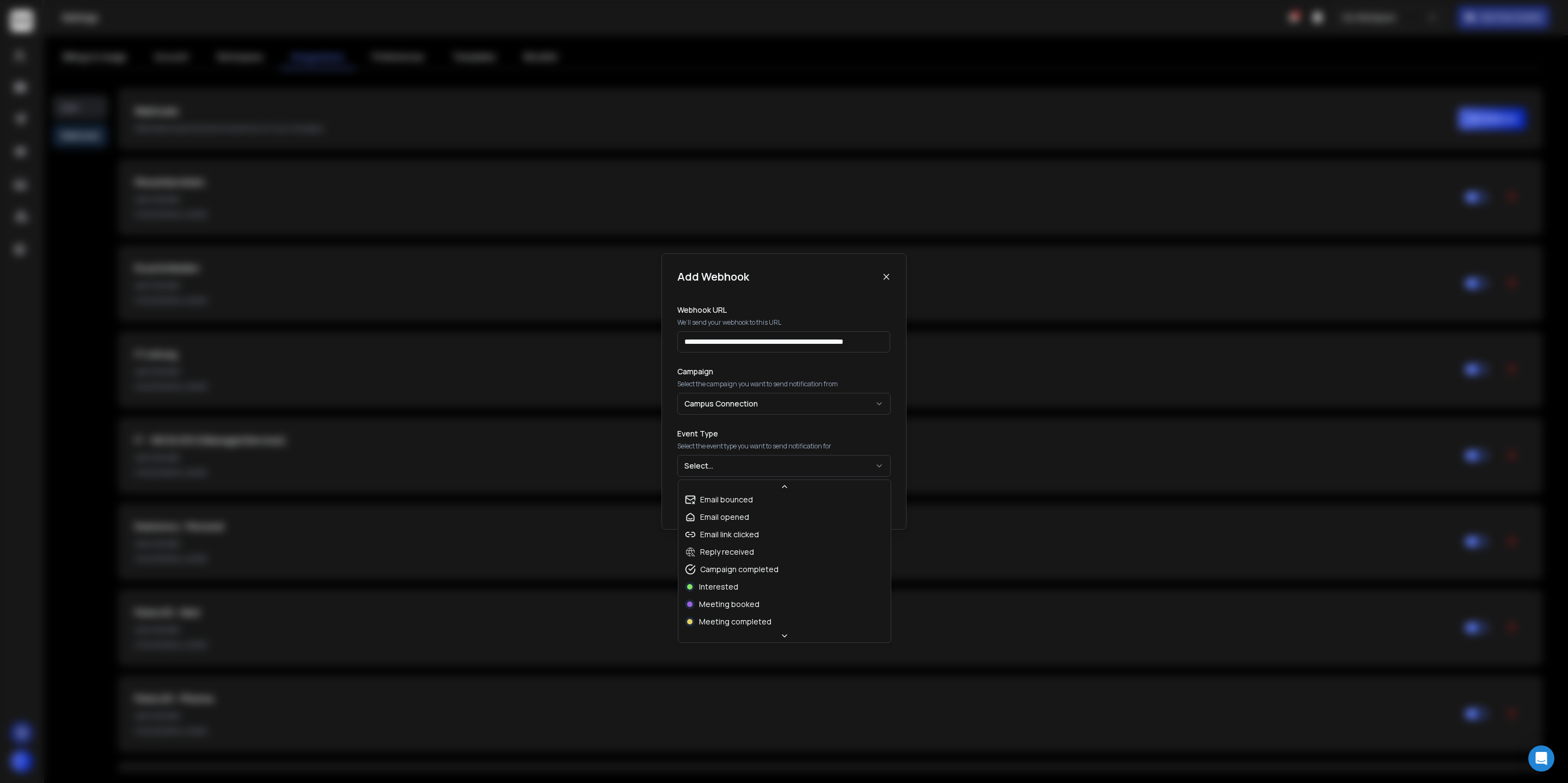
select select "**********"
click at [849, 505] on button "Add Webhook" at bounding box center [857, 503] width 68 height 22
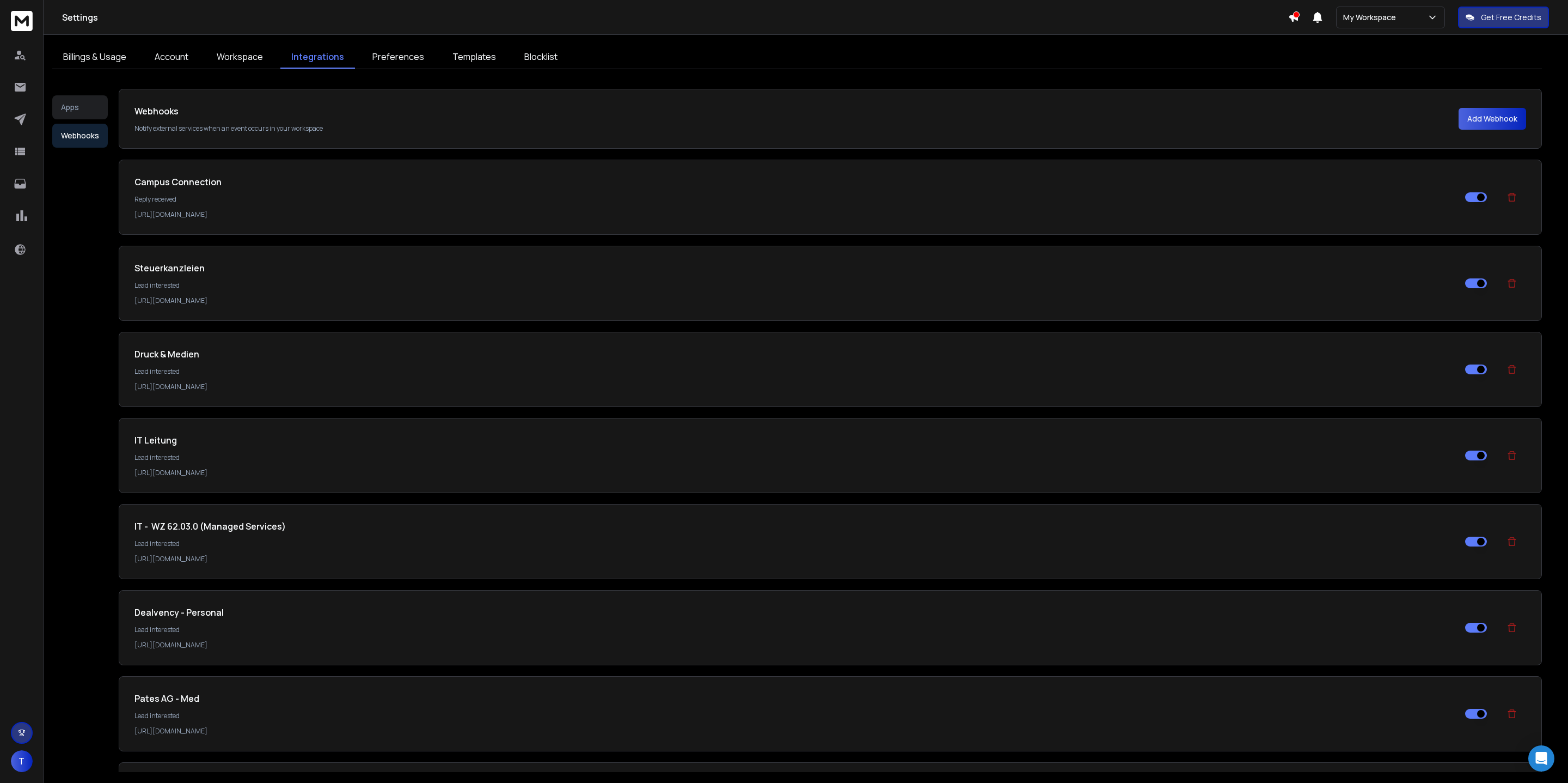
click at [1486, 126] on button "Add Webhook" at bounding box center [1492, 118] width 68 height 22
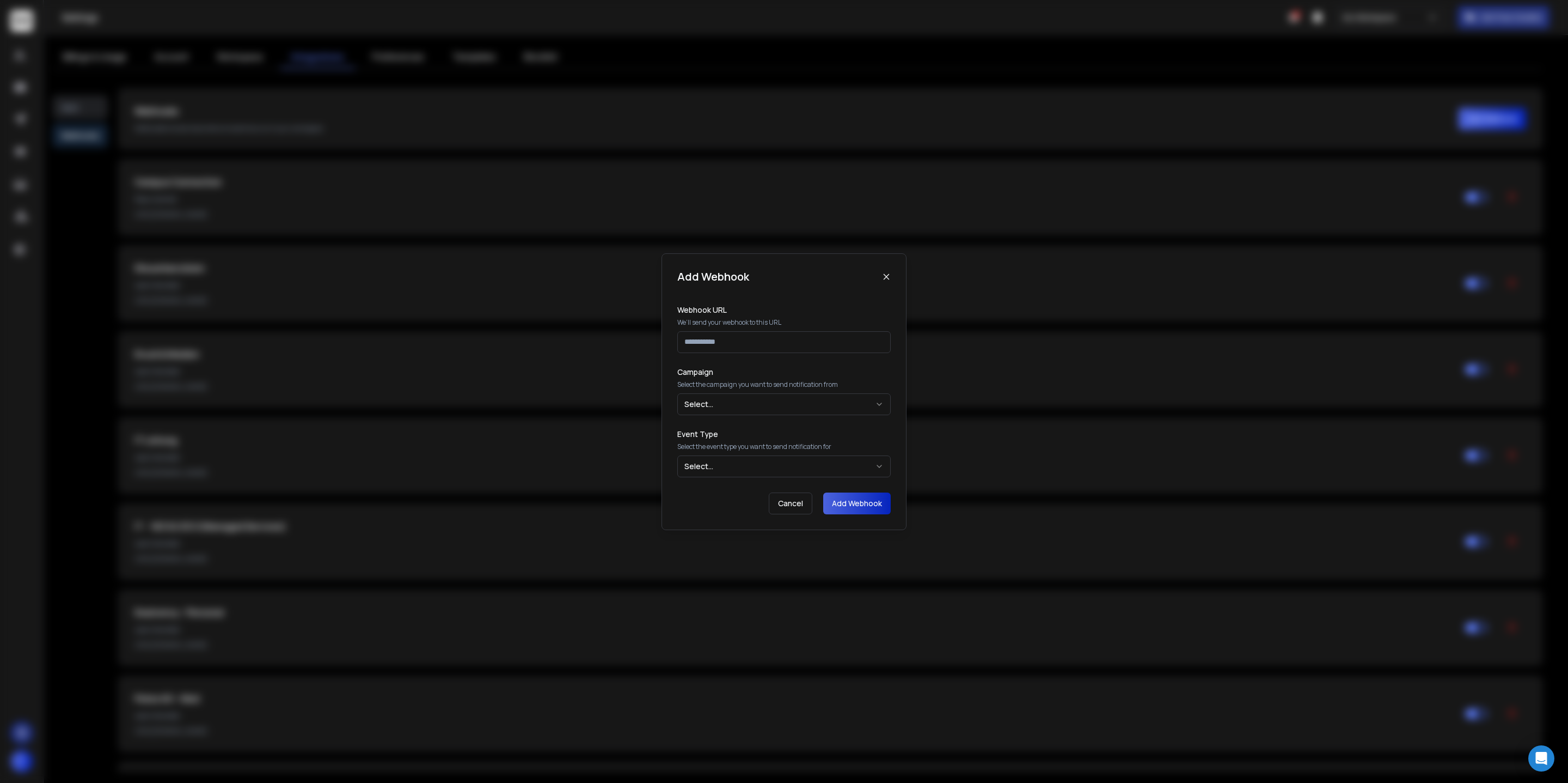
click at [728, 346] on input at bounding box center [784, 342] width 213 height 22
paste input "**********"
type input "**********"
click at [793, 405] on button "Select..." at bounding box center [784, 403] width 213 height 22
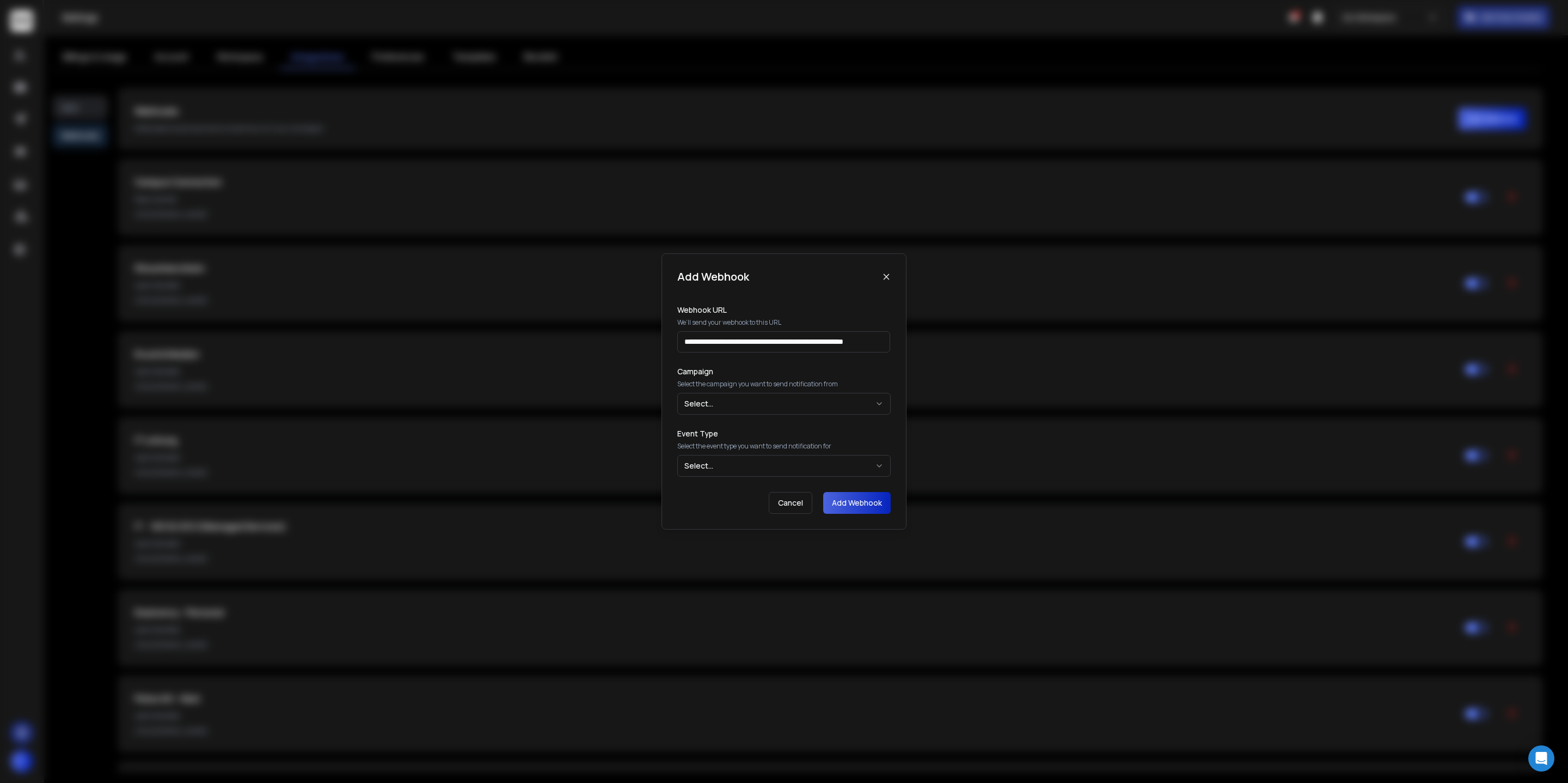
scroll to position [0, 0]
select select "*****"
click at [774, 463] on button "Select..." at bounding box center [784, 465] width 213 height 22
select select "**********"
click at [855, 502] on button "Add Webhook" at bounding box center [857, 503] width 68 height 22
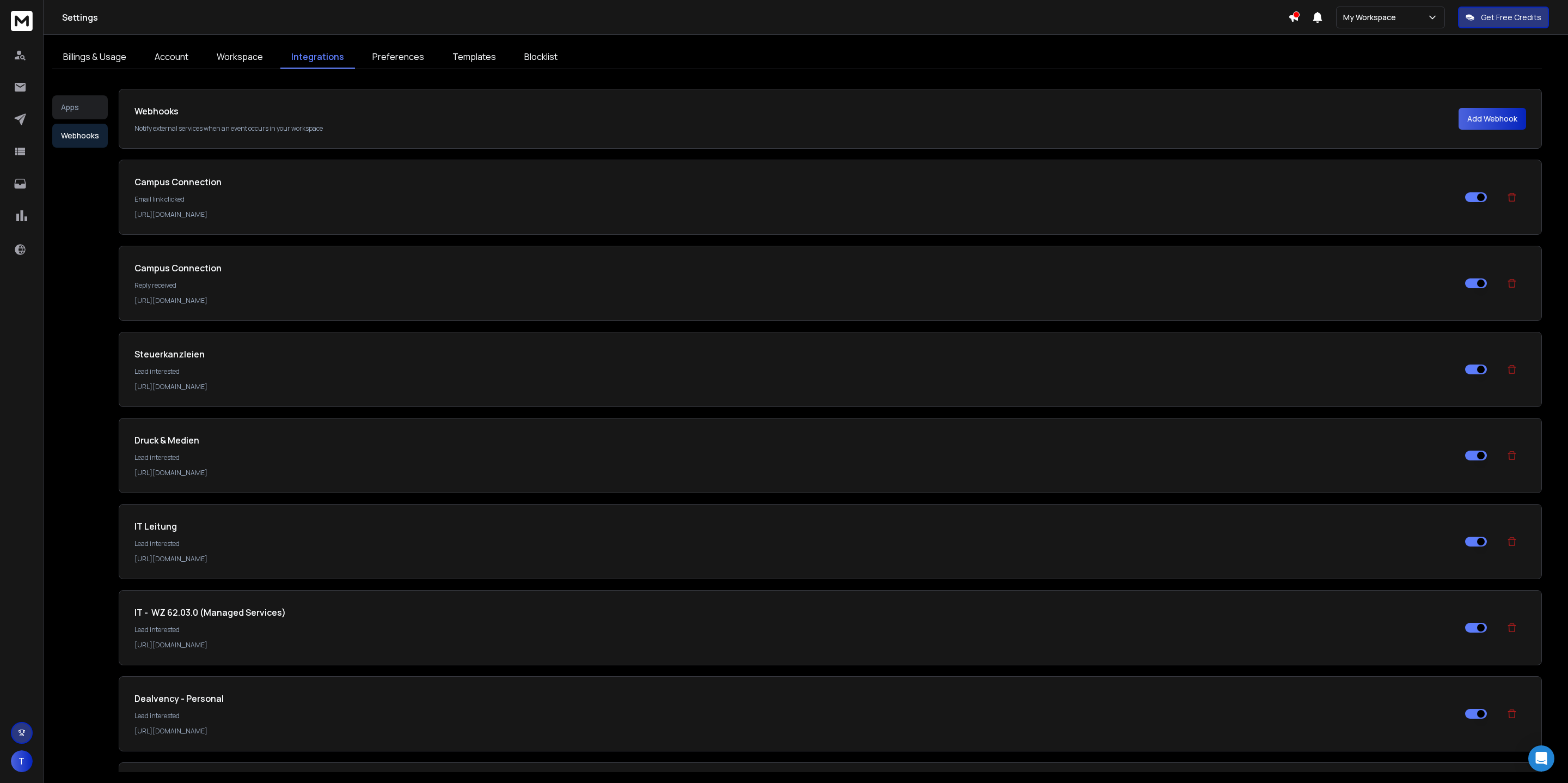
click at [88, 105] on button "Apps" at bounding box center [79, 107] width 56 height 24
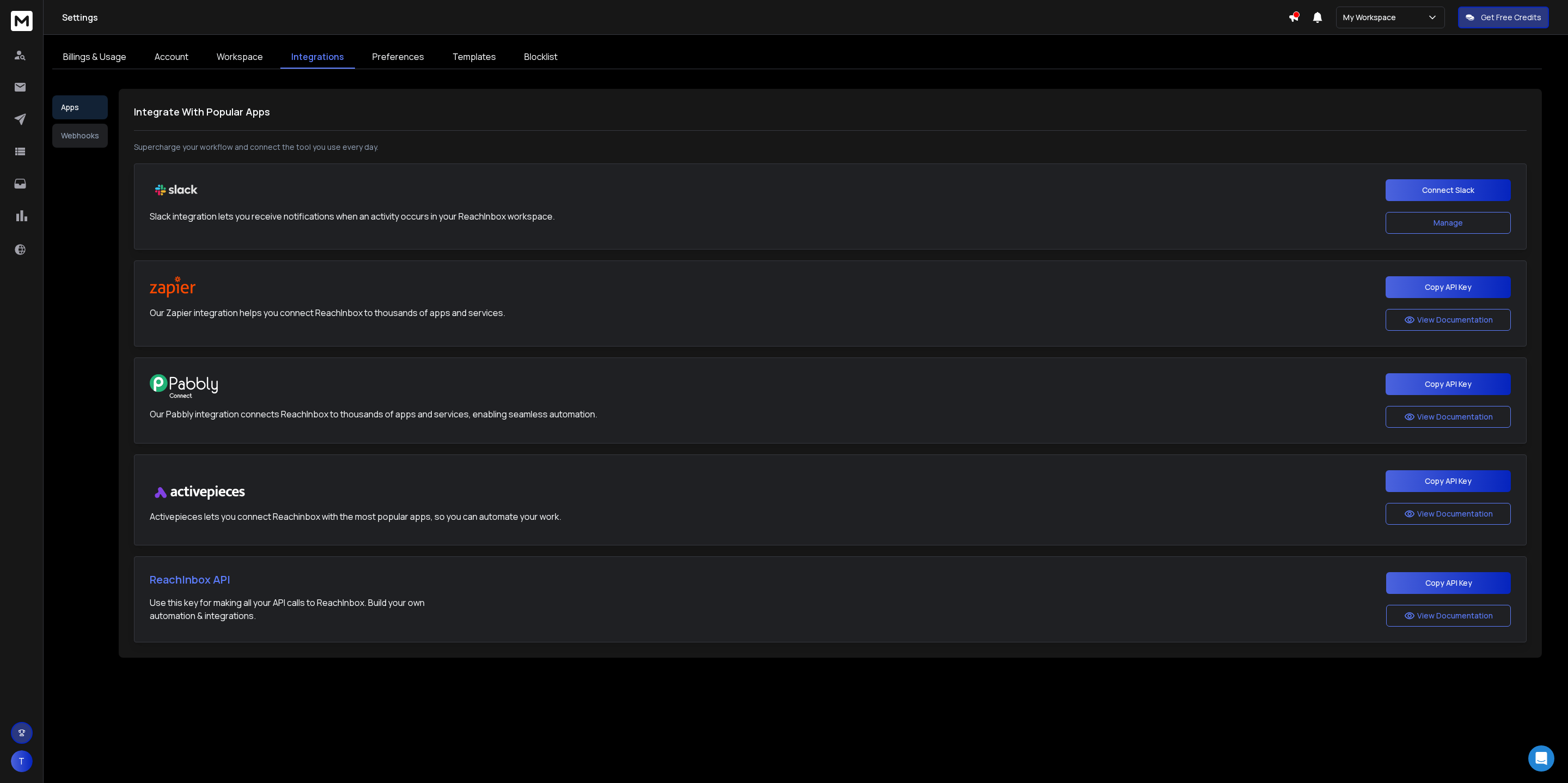
click at [381, 64] on link "Preferences" at bounding box center [398, 57] width 74 height 23
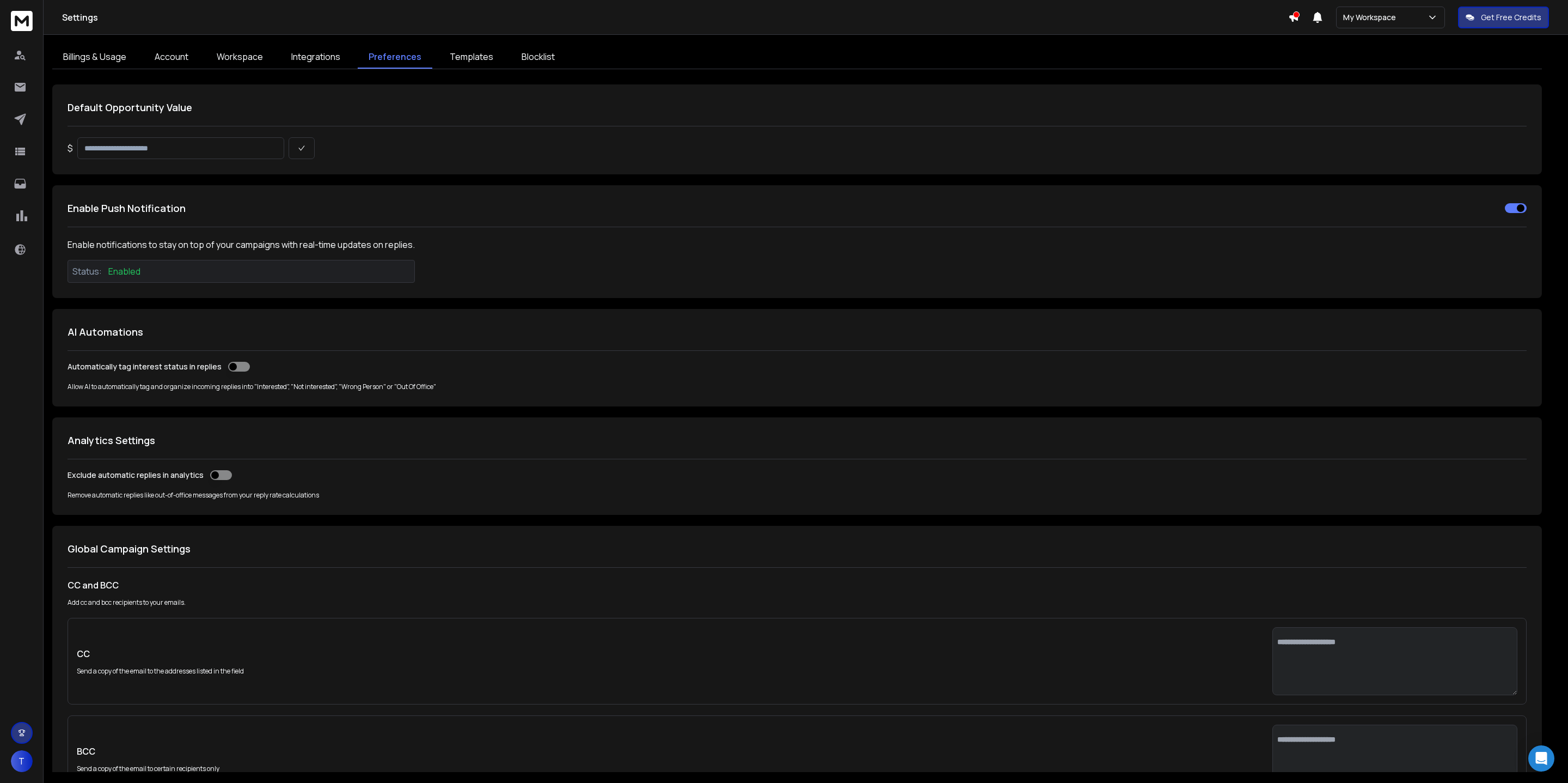
click at [316, 64] on link "Integrations" at bounding box center [316, 57] width 71 height 23
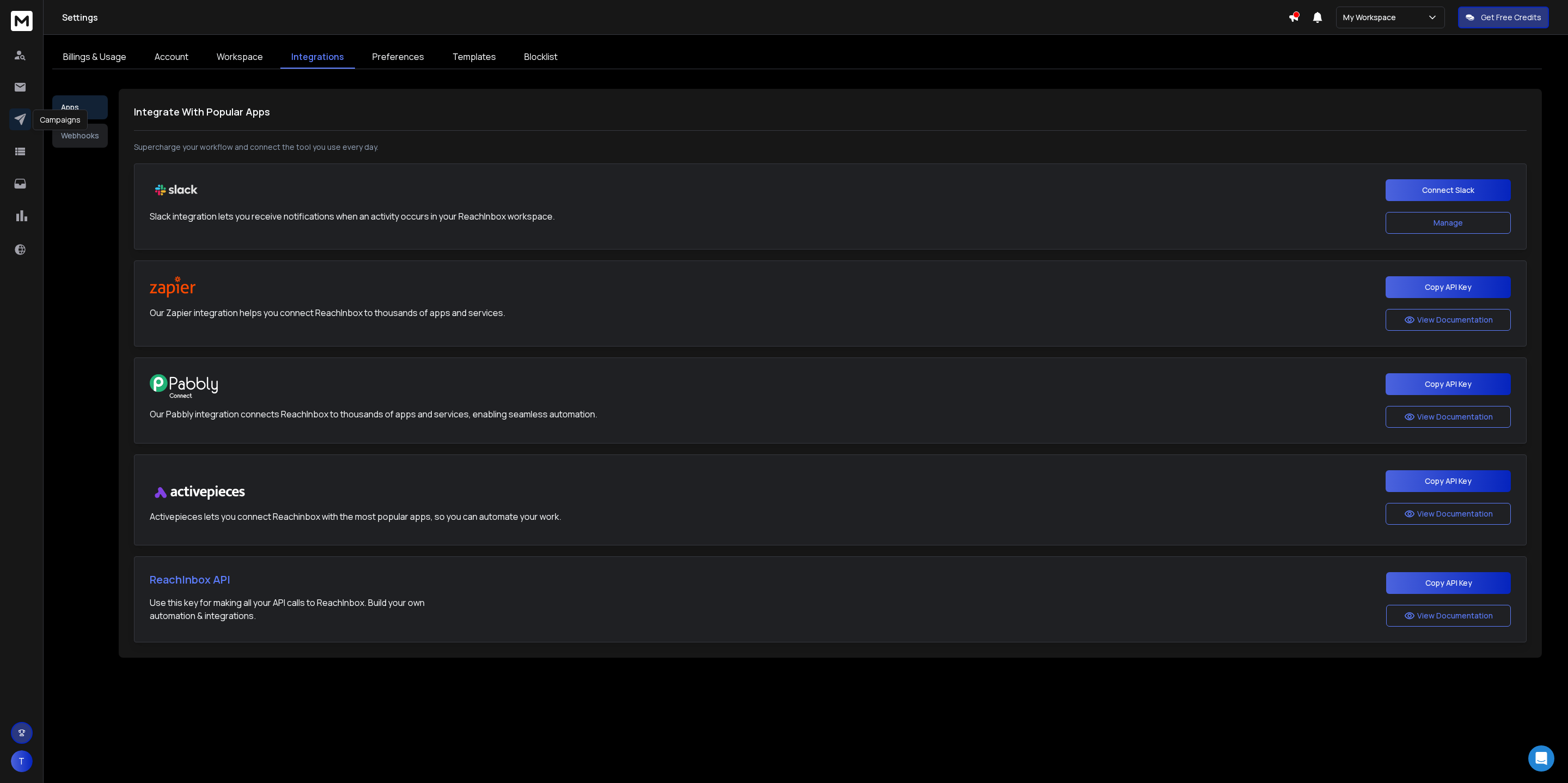
click at [27, 120] on link at bounding box center [20, 119] width 22 height 22
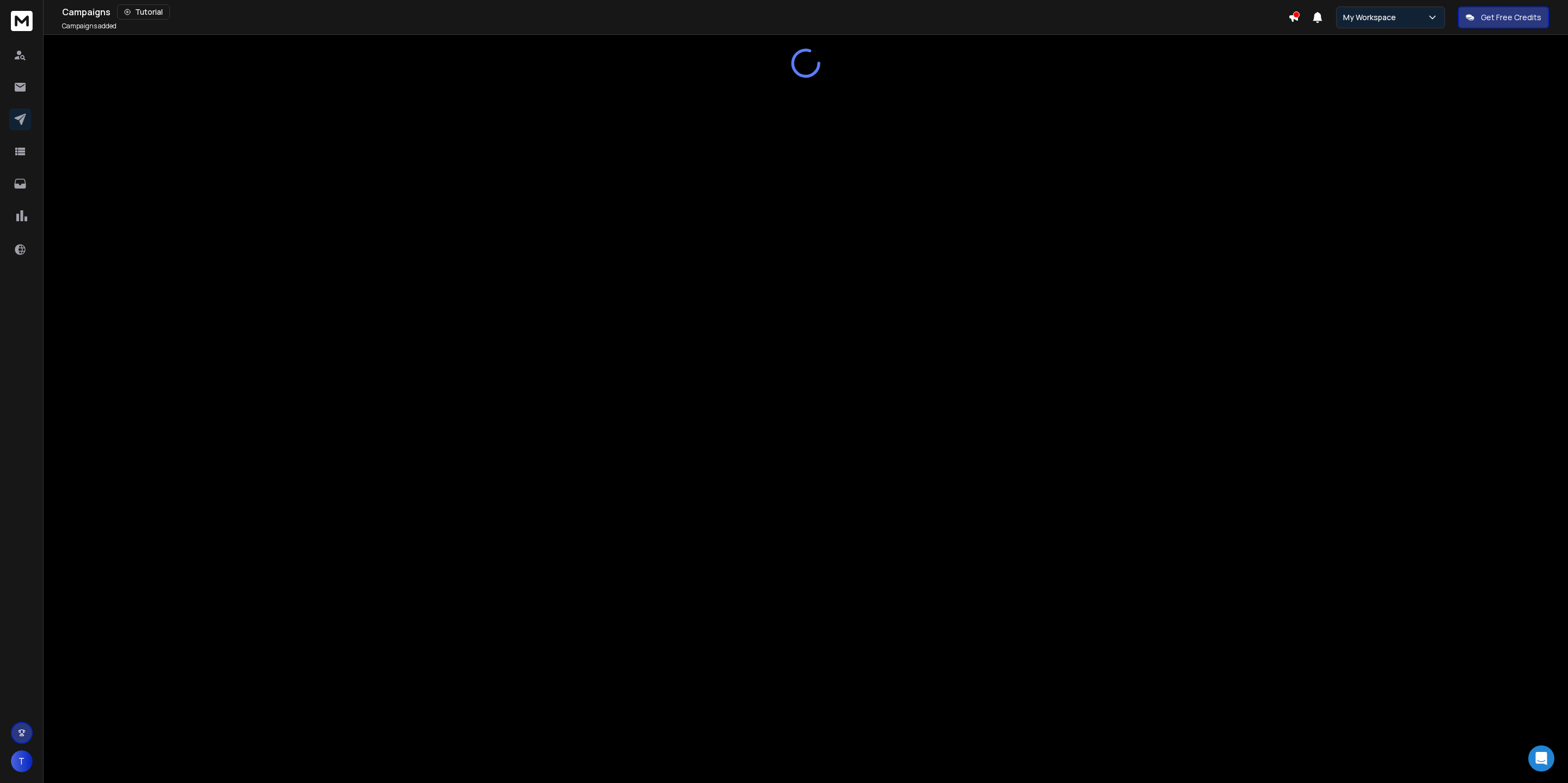
click at [1376, 26] on button "My Workspace" at bounding box center [1390, 17] width 109 height 22
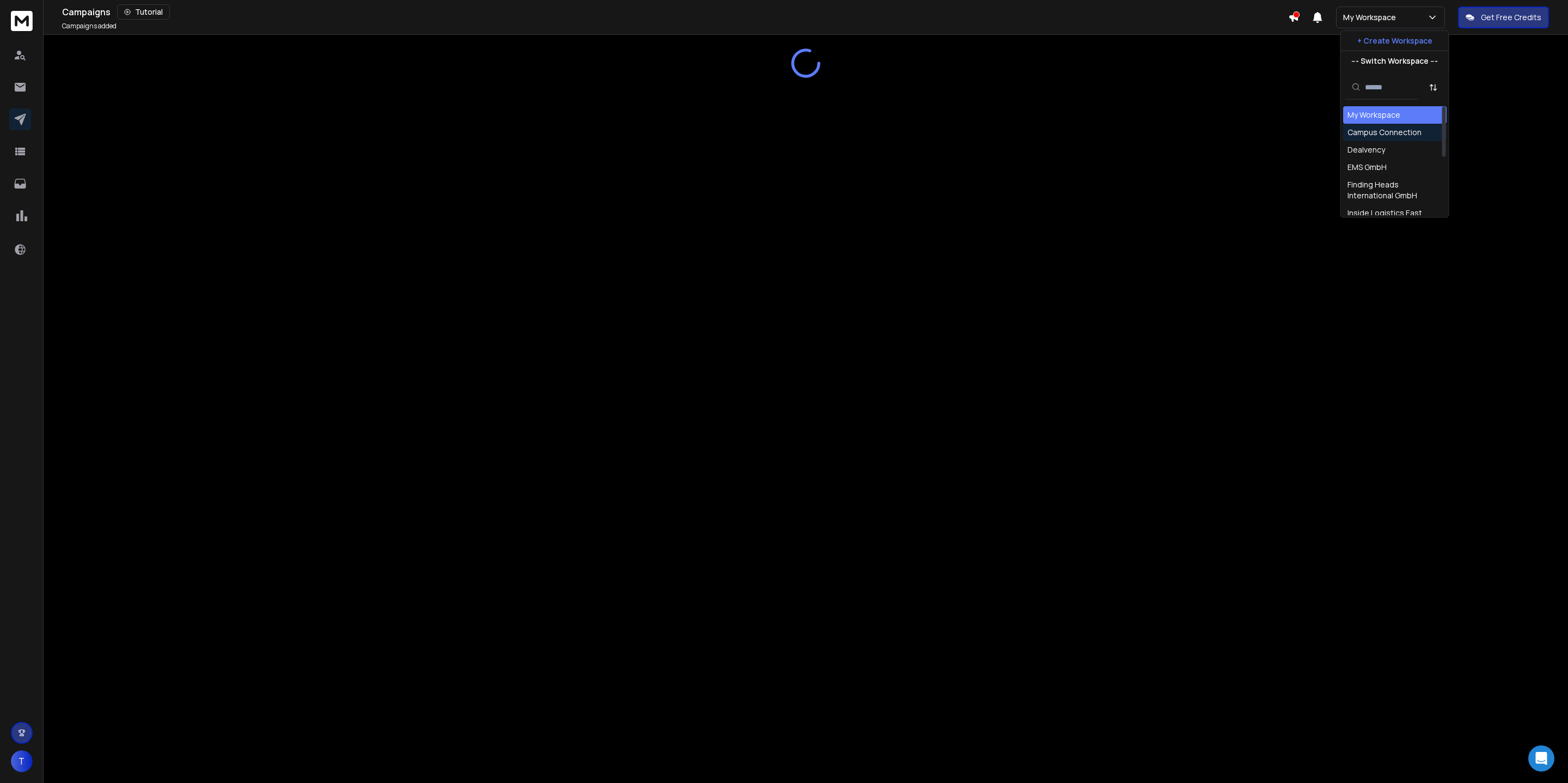
click at [1383, 134] on div "Campus Connection" at bounding box center [1384, 132] width 74 height 11
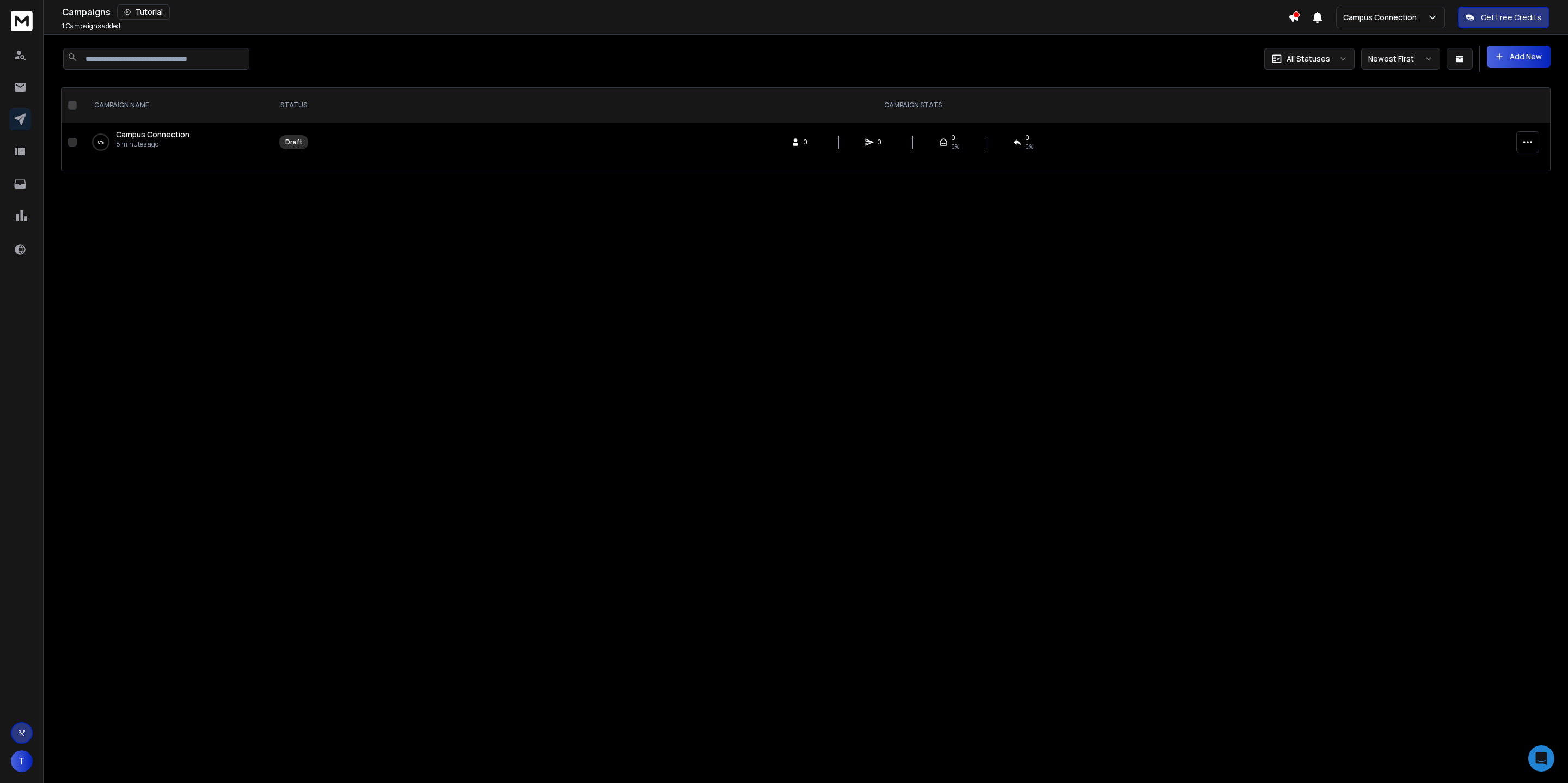
click at [451, 140] on div "0 0 0 0% 0 0%" at bounding box center [912, 142] width 1181 height 17
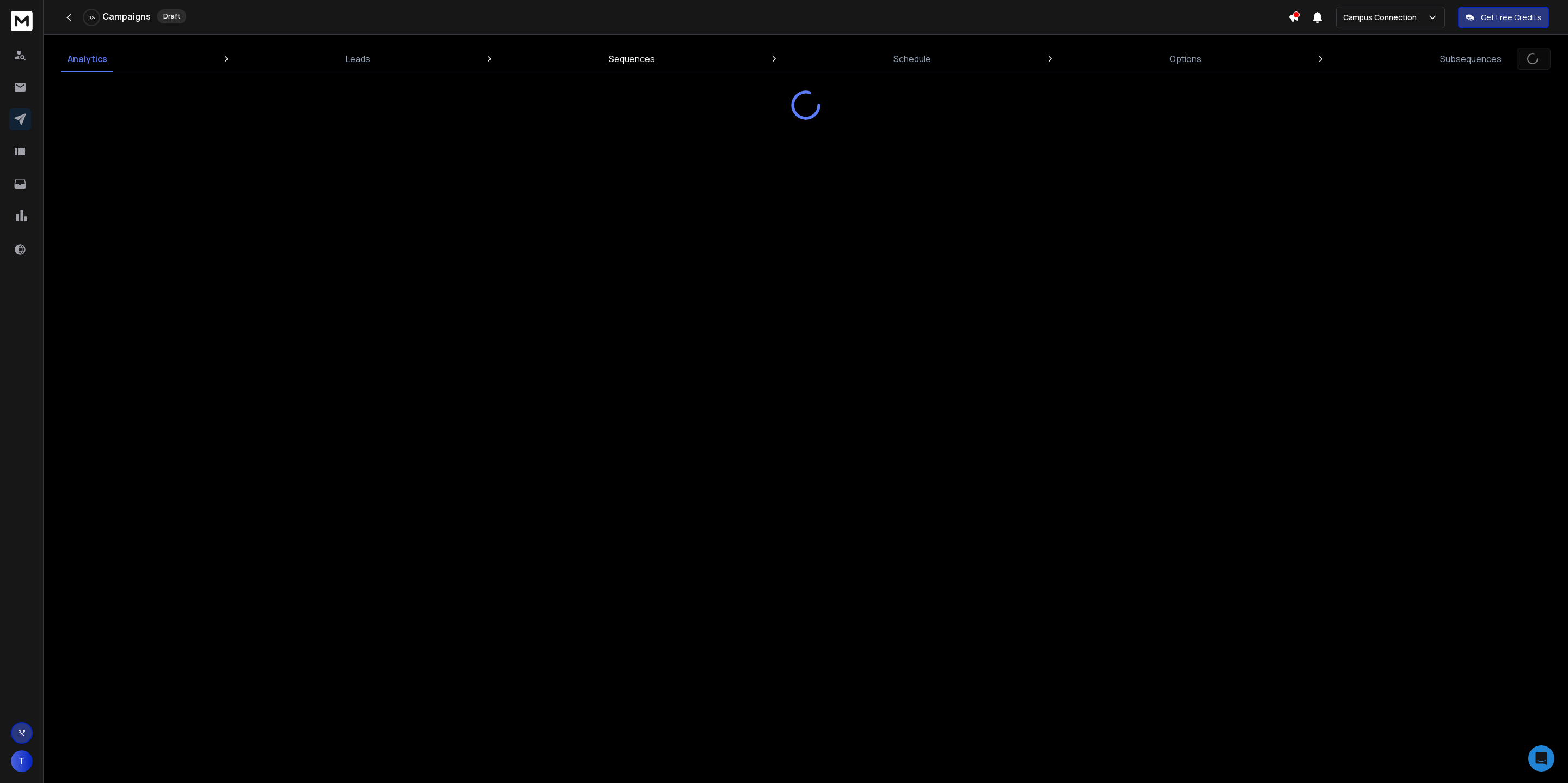
click at [625, 67] on link "Sequences" at bounding box center [632, 58] width 59 height 26
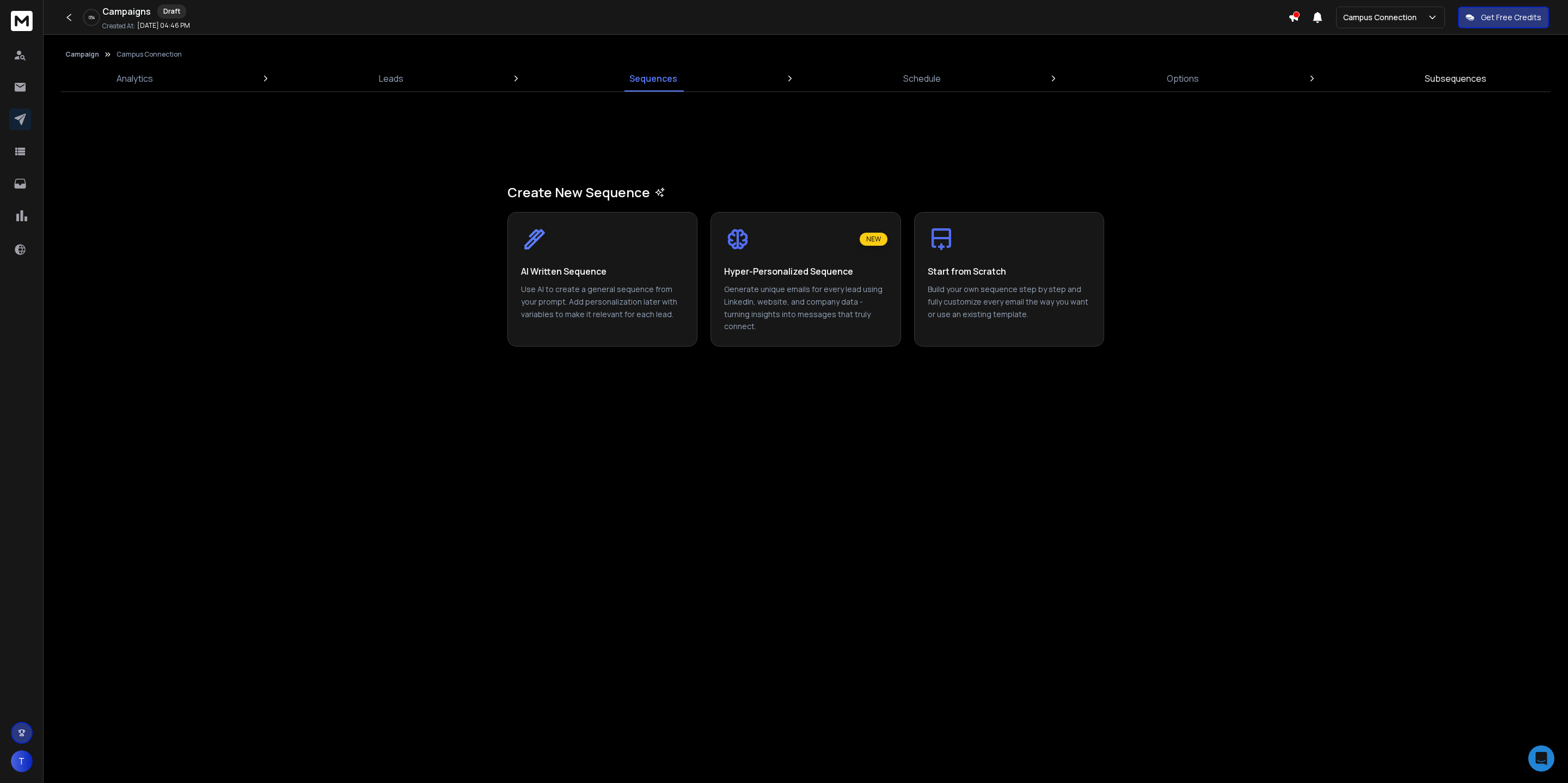
click at [1481, 72] on p "Subsequences" at bounding box center [1455, 79] width 61 height 13
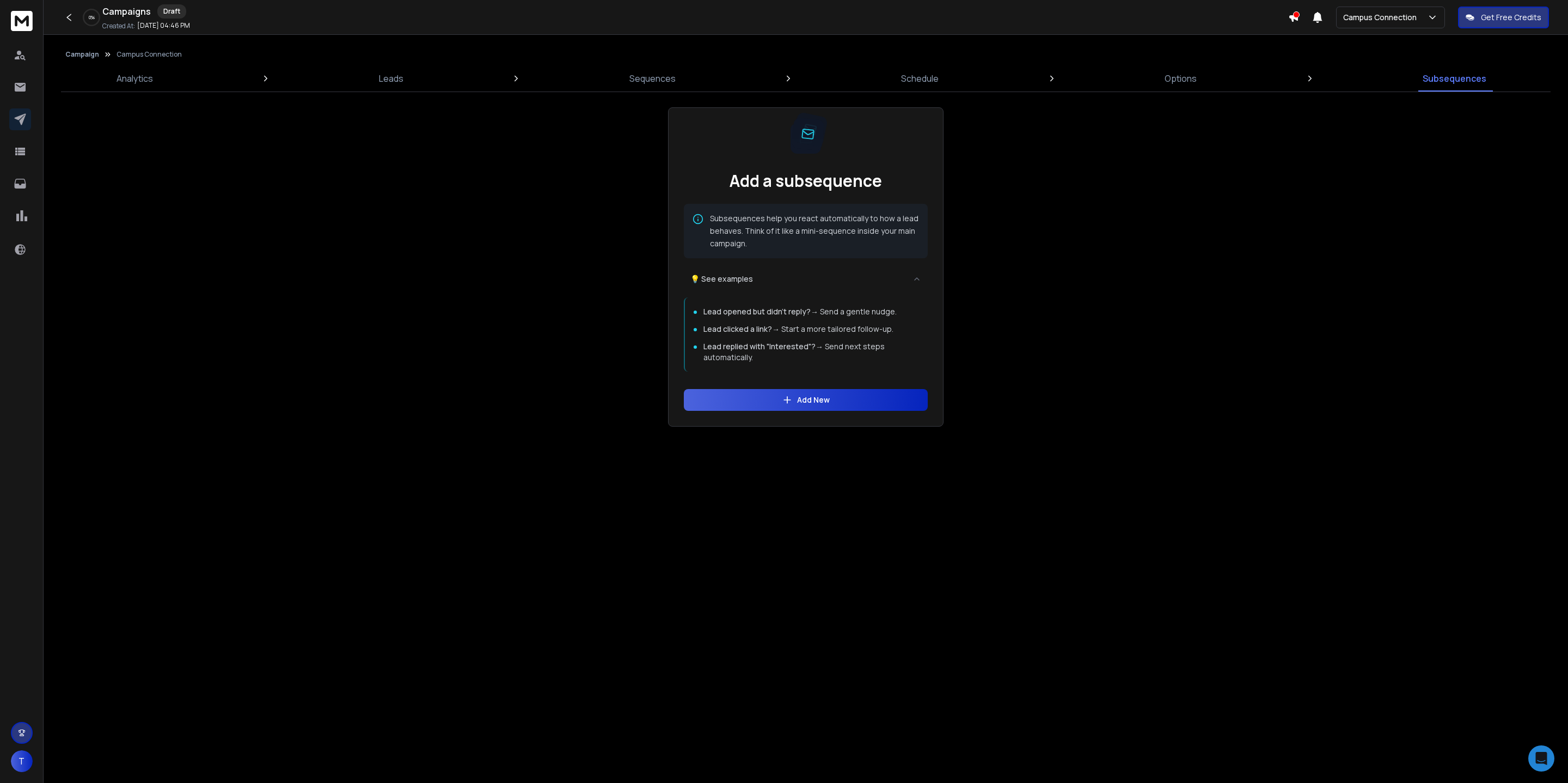
click at [857, 401] on button "Add New" at bounding box center [806, 400] width 244 height 22
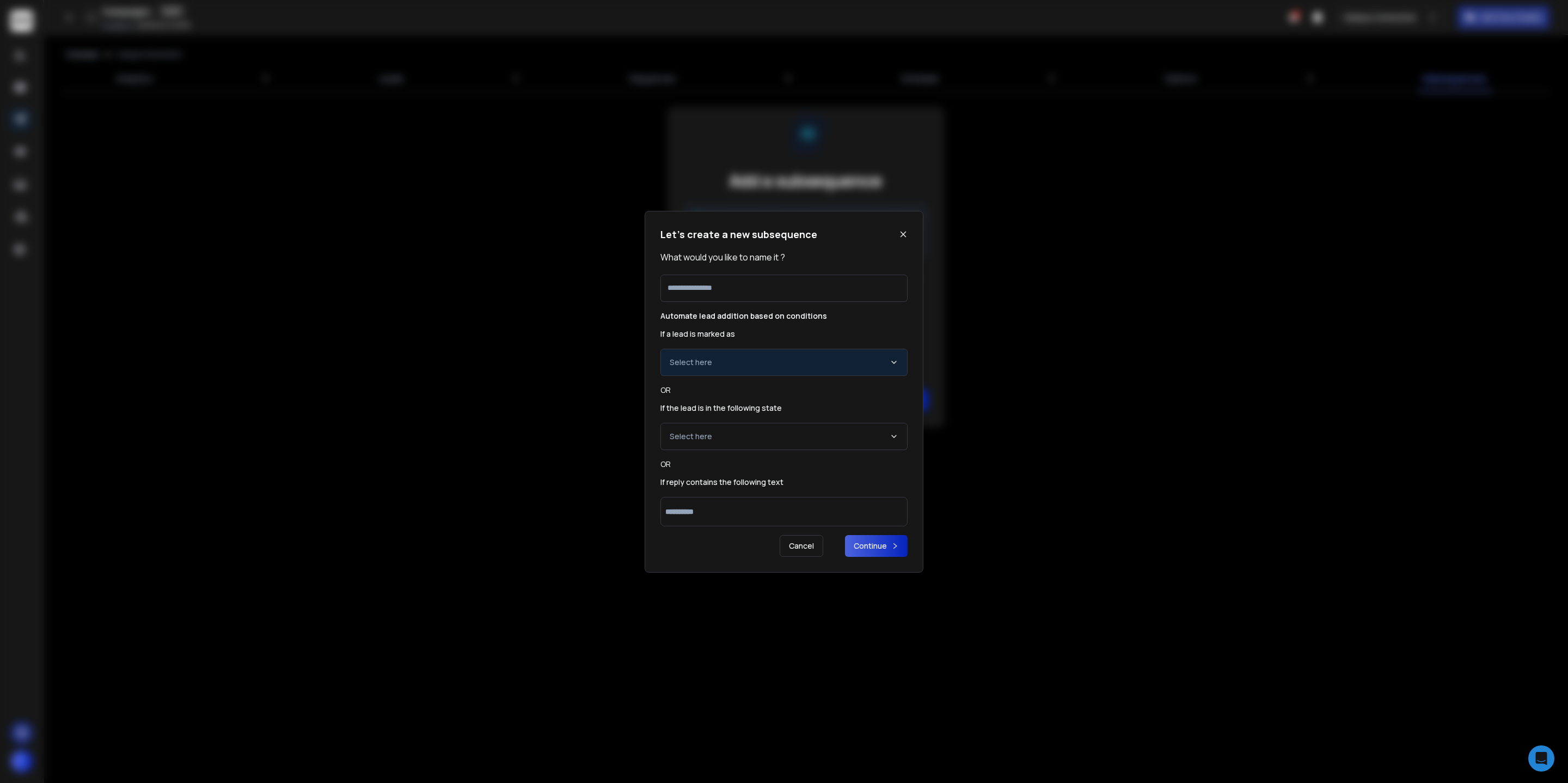
click at [742, 359] on button "Select here" at bounding box center [784, 362] width 247 height 27
click at [775, 357] on button "Select here" at bounding box center [784, 362] width 247 height 27
click at [764, 423] on button "Select here" at bounding box center [784, 437] width 247 height 27
click at [897, 465] on h2 "OR" at bounding box center [784, 463] width 247 height 11
click at [801, 545] on p "Cancel" at bounding box center [801, 546] width 43 height 22
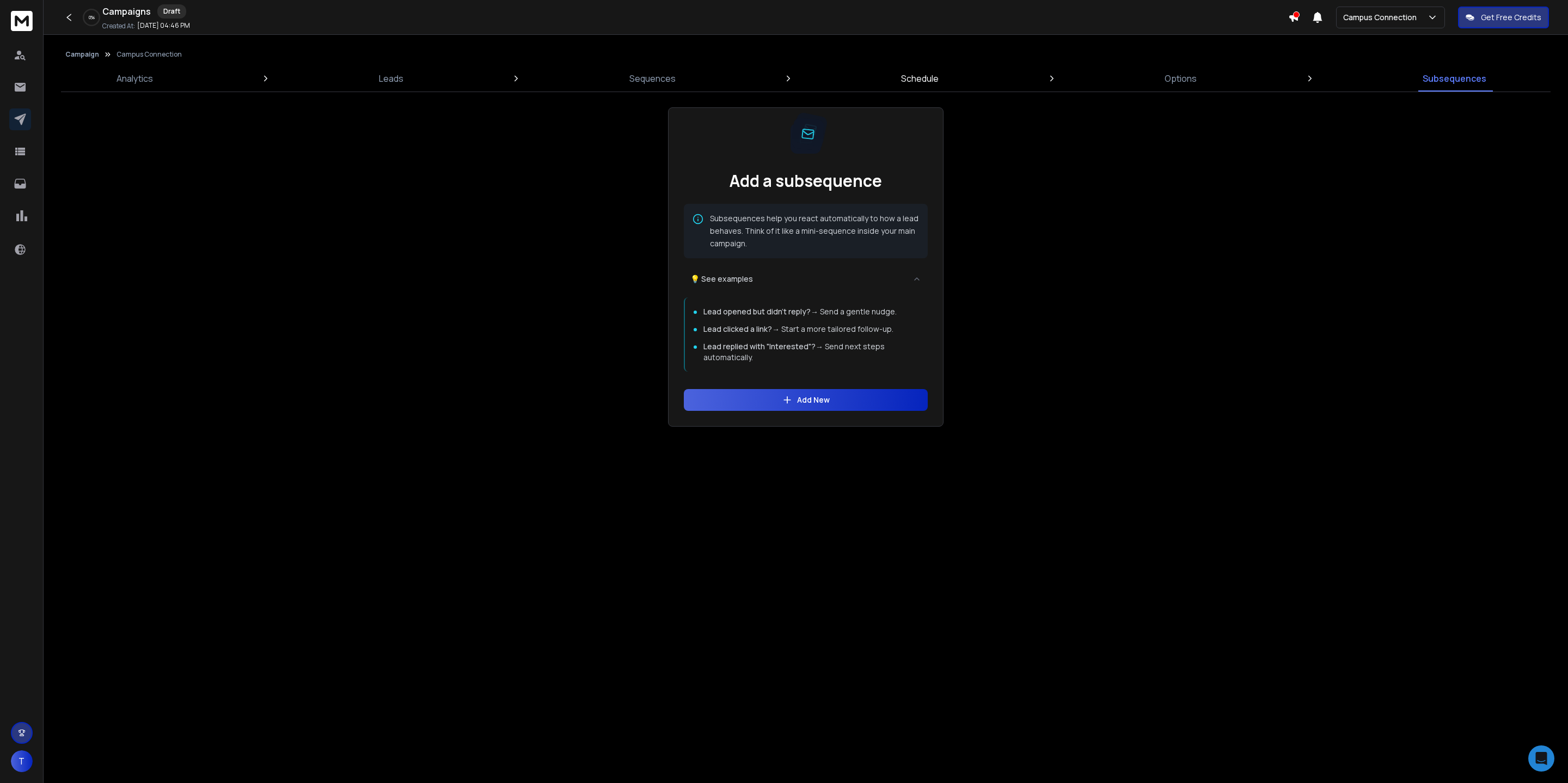
click at [917, 84] on p "Schedule" at bounding box center [920, 79] width 38 height 13
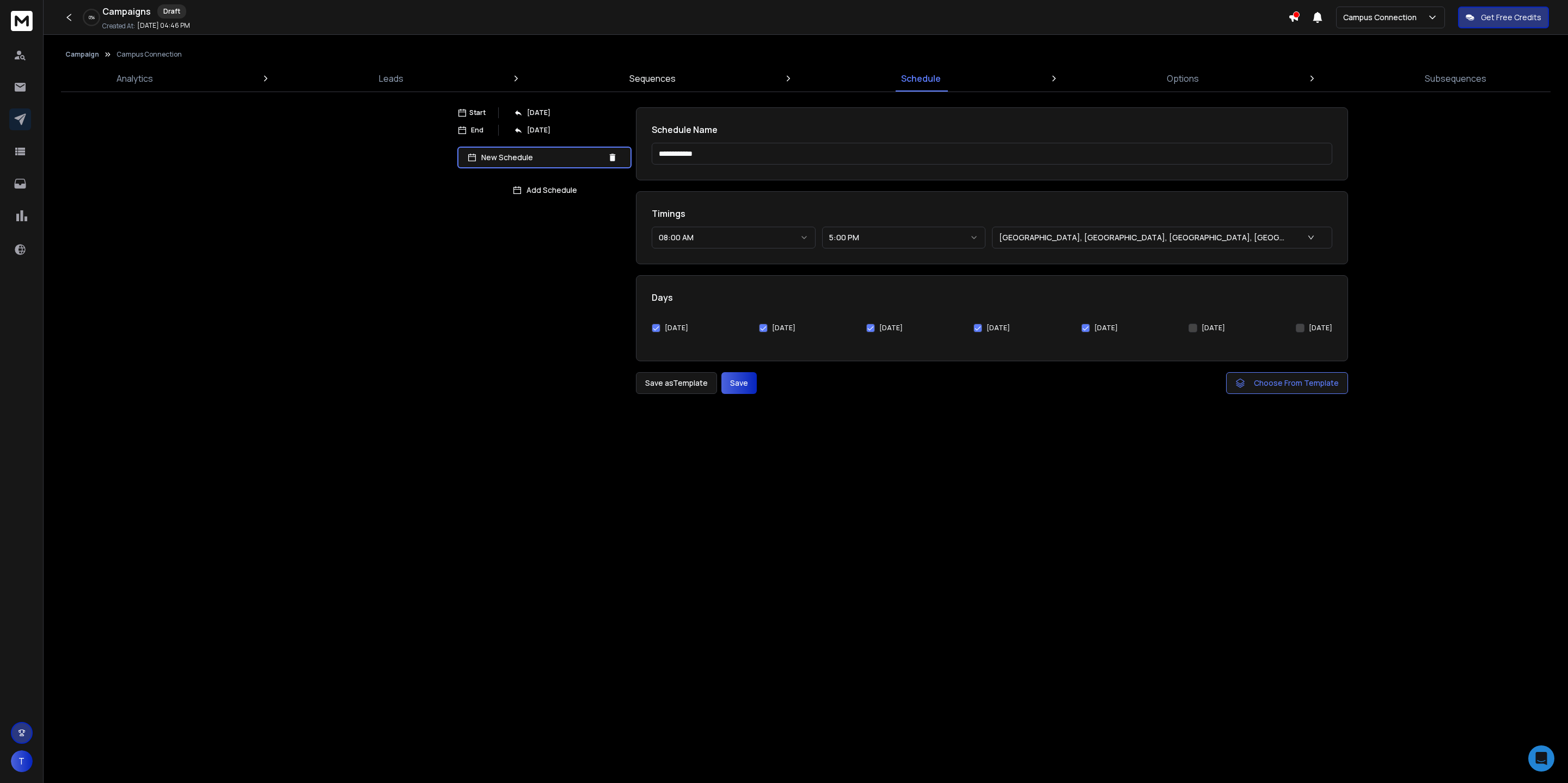
click at [661, 71] on link "Sequences" at bounding box center [652, 79] width 59 height 26
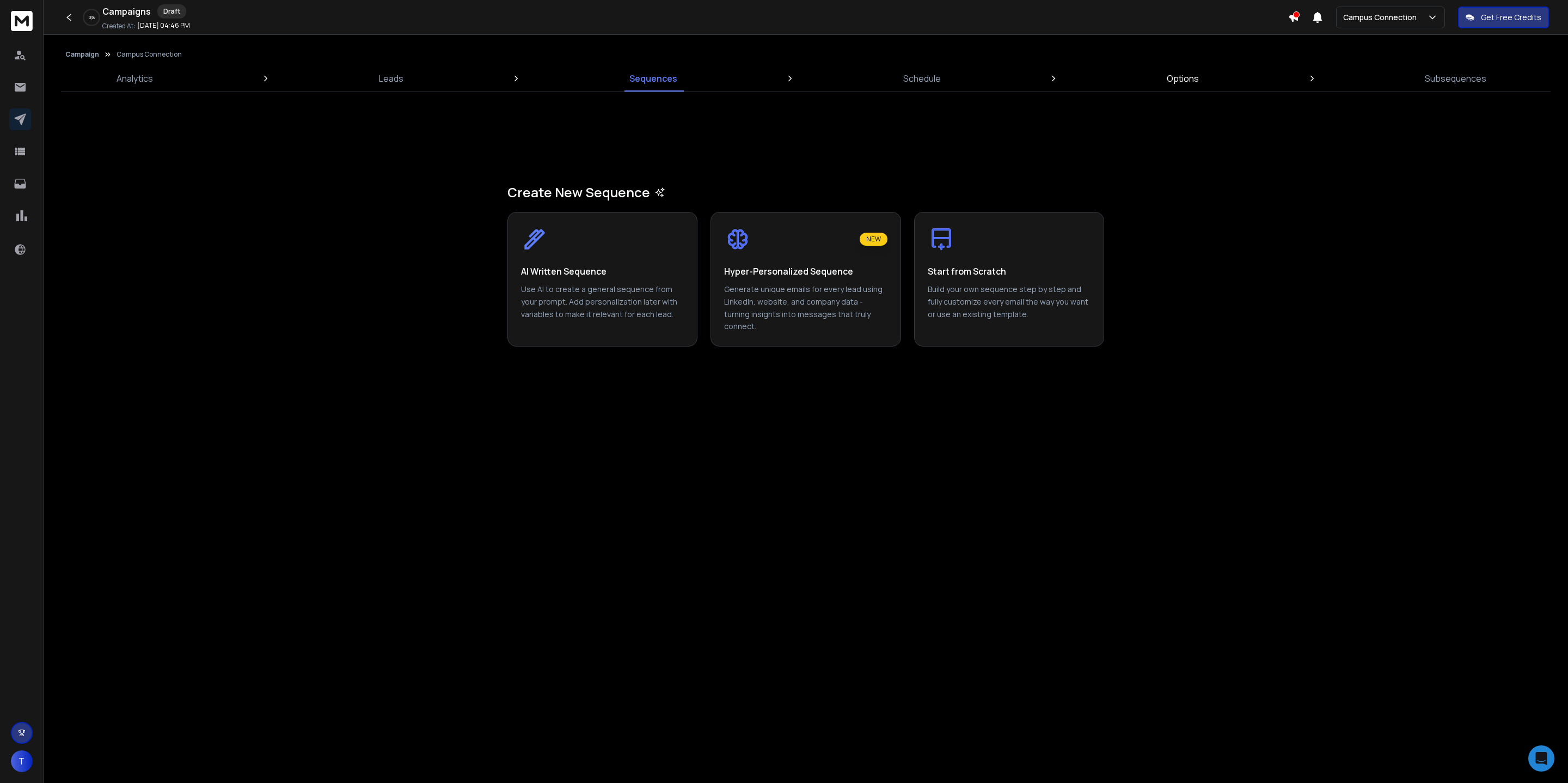
click at [1160, 83] on link "Options" at bounding box center [1182, 79] width 45 height 26
click at [1160, 83] on div "Analytics Leads Sequences Schedule Options Subsequences" at bounding box center [801, 79] width 1481 height 26
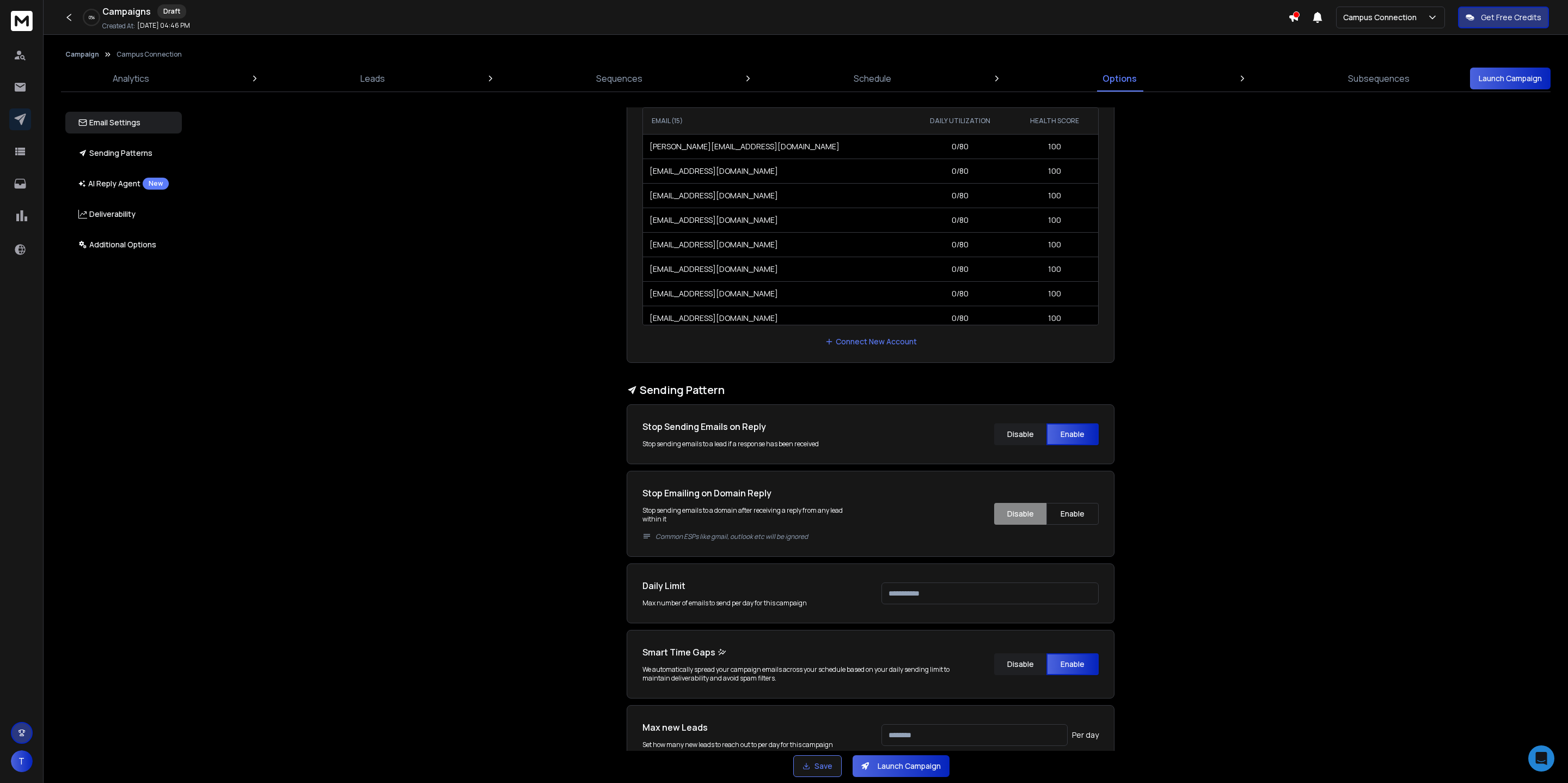
scroll to position [118, 0]
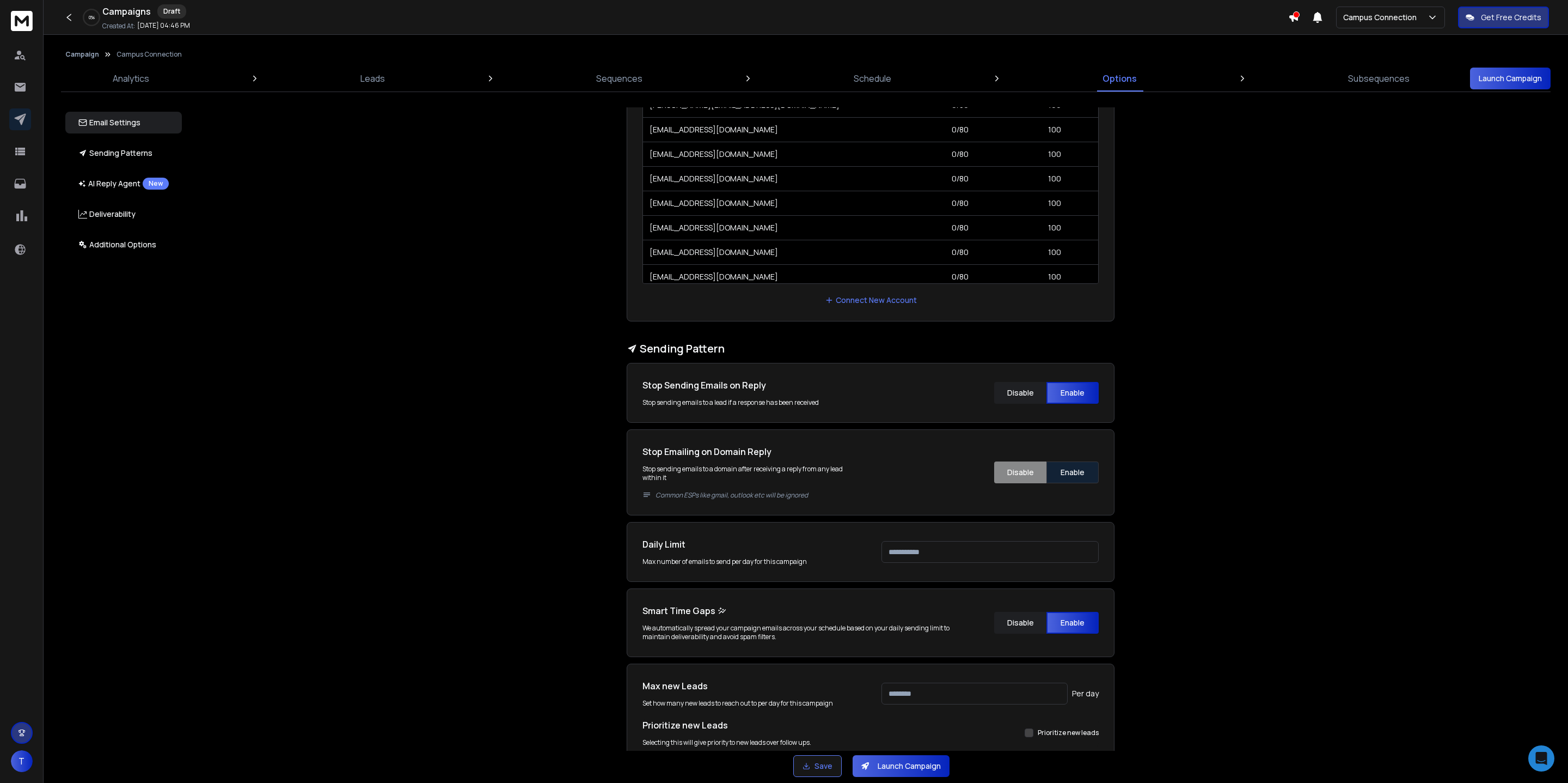
click at [1083, 473] on button "Enable" at bounding box center [1073, 472] width 52 height 22
click at [809, 755] on button "Save" at bounding box center [817, 766] width 48 height 22
click at [884, 423] on div "Stop Sending Emails on Reply Stop sending emails to a lead if a response has be…" at bounding box center [871, 393] width 488 height 60
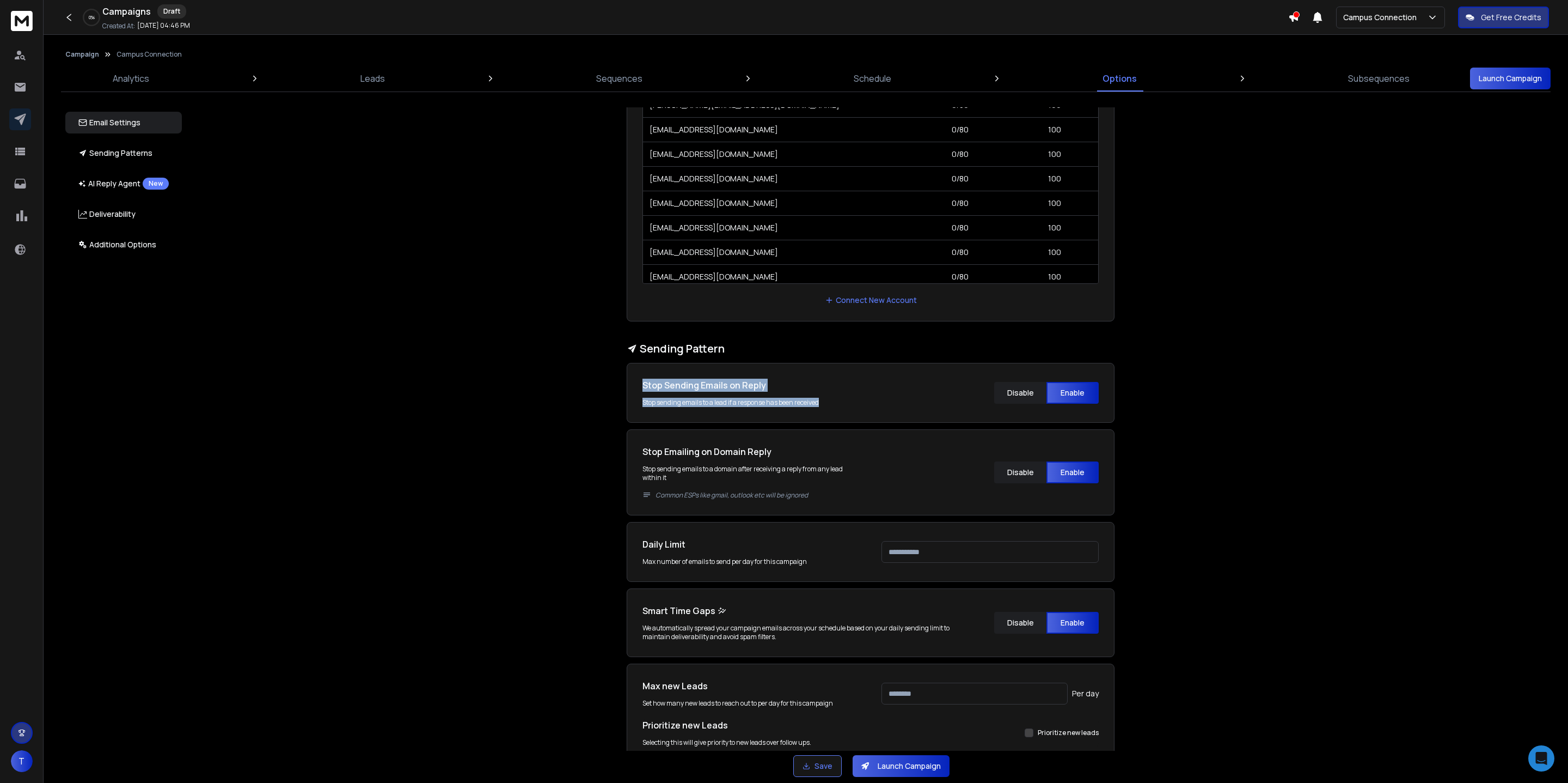
drag, startPoint x: 845, startPoint y: 419, endPoint x: 640, endPoint y: 371, distance: 210.5
click at [640, 371] on div "Stop Sending Emails on Reply Stop sending emails to a lead if a response has be…" at bounding box center [871, 393] width 488 height 60
click at [643, 370] on div "Stop Sending Emails on Reply Stop sending emails to a lead if a response has be…" at bounding box center [871, 393] width 488 height 60
drag, startPoint x: 643, startPoint y: 369, endPoint x: 821, endPoint y: 432, distance: 188.8
click at [821, 432] on div "**********" at bounding box center [871, 702] width 488 height 723
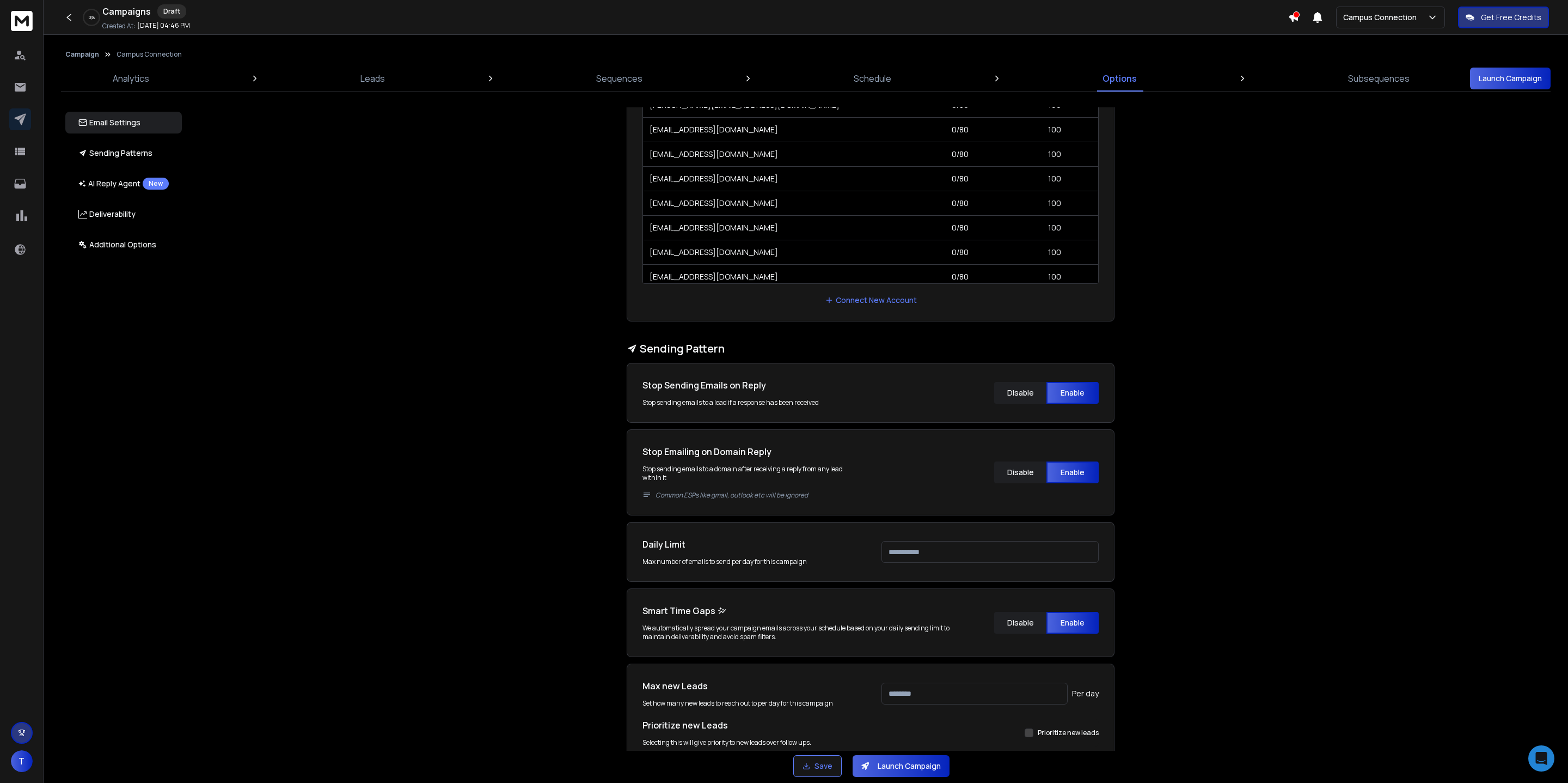
click at [827, 428] on div "**********" at bounding box center [871, 702] width 488 height 723
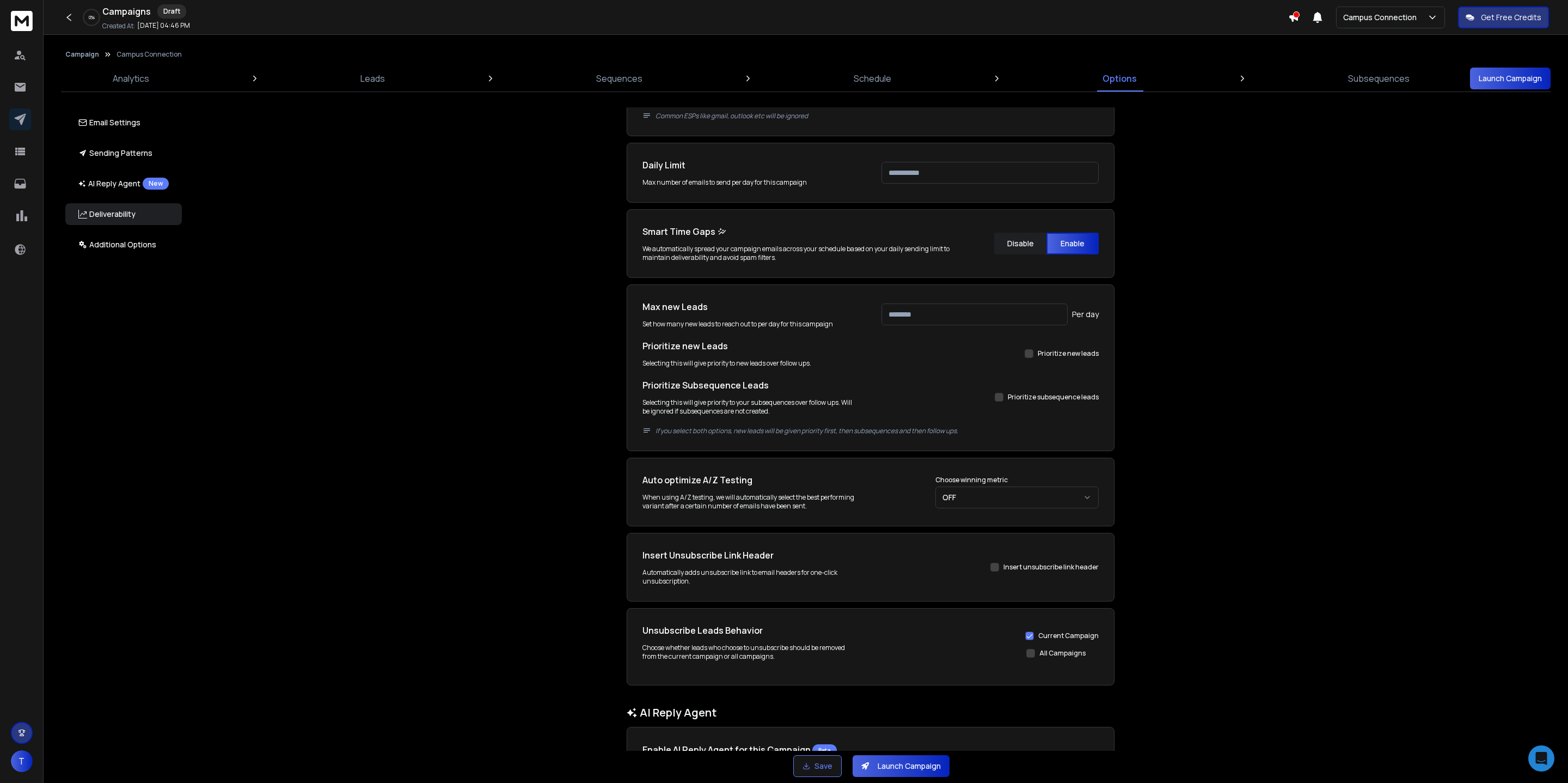
scroll to position [0, 0]
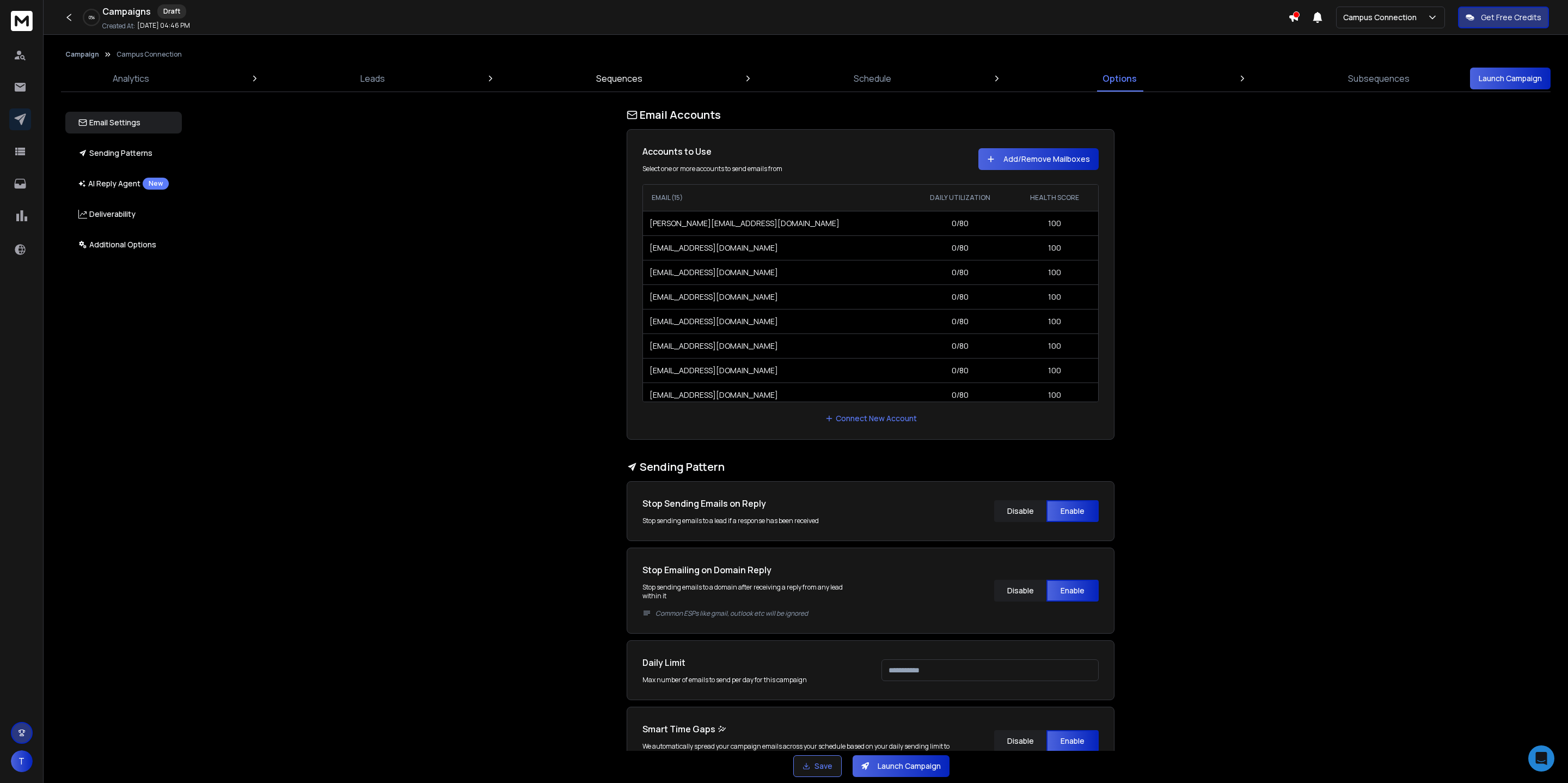
click at [630, 82] on p "Sequences" at bounding box center [619, 79] width 46 height 13
